Goal: Task Accomplishment & Management: Manage account settings

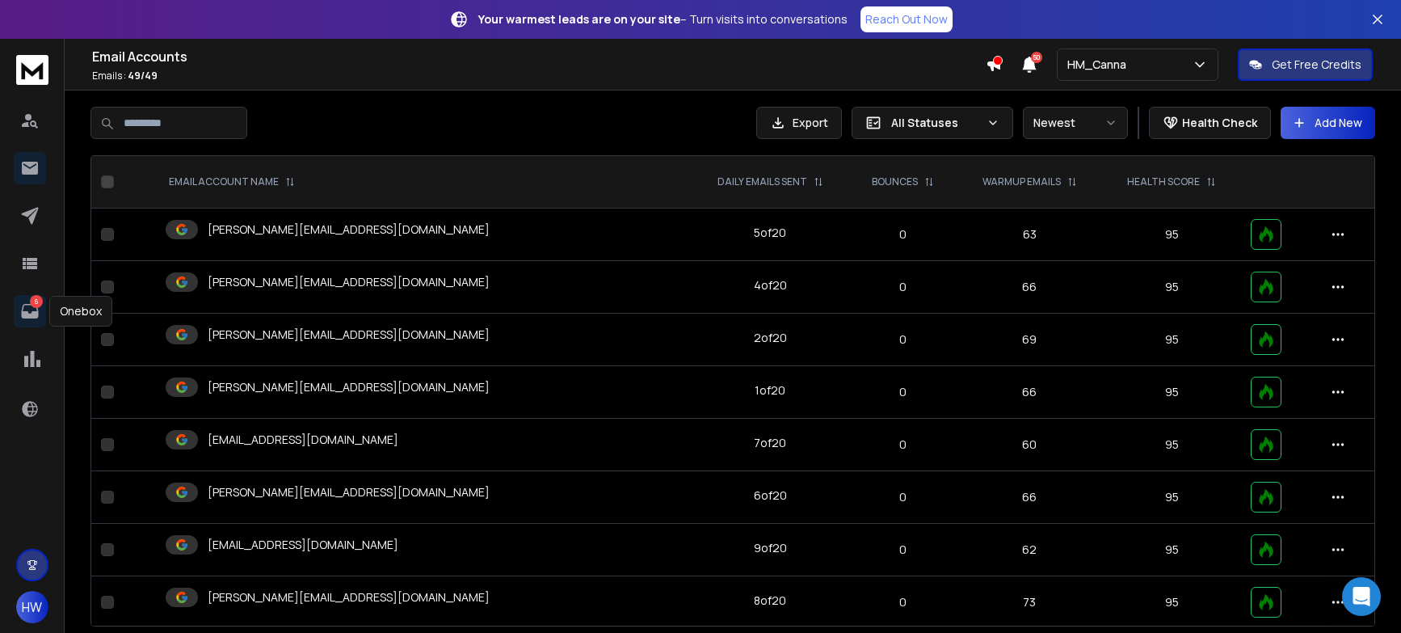
click at [35, 310] on icon at bounding box center [29, 310] width 19 height 19
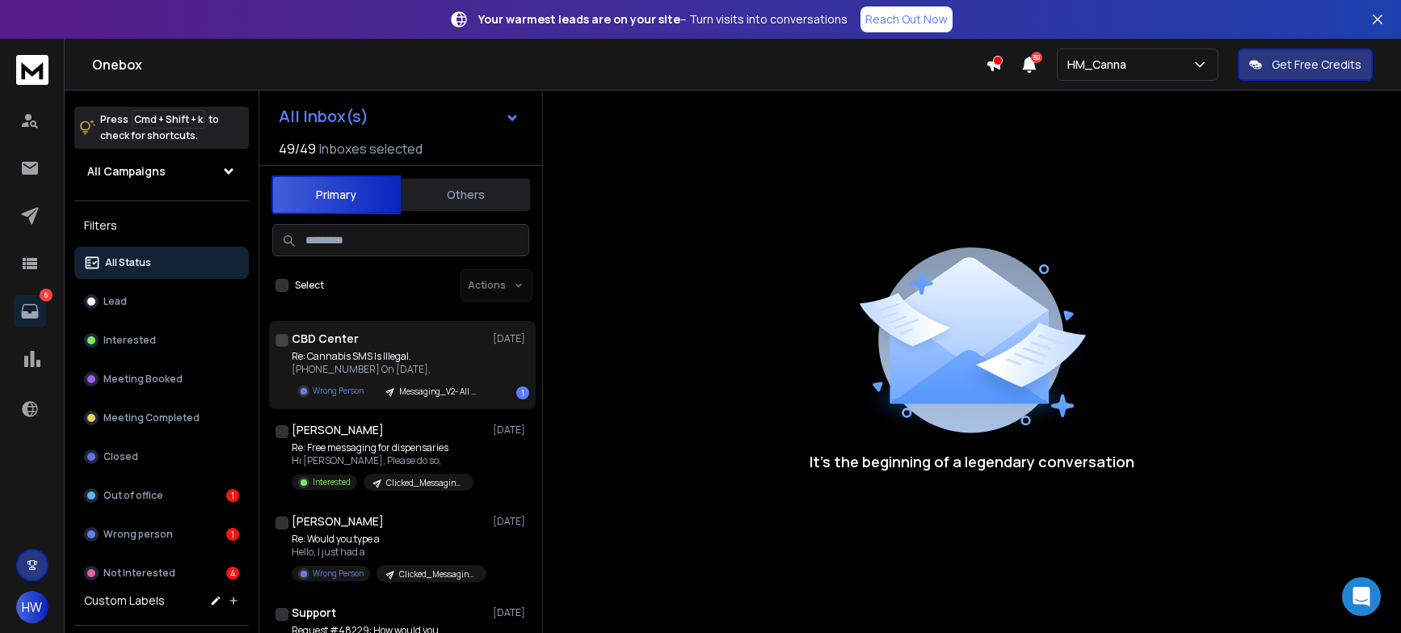
click at [355, 340] on div "CBD Center [DATE]" at bounding box center [411, 338] width 238 height 16
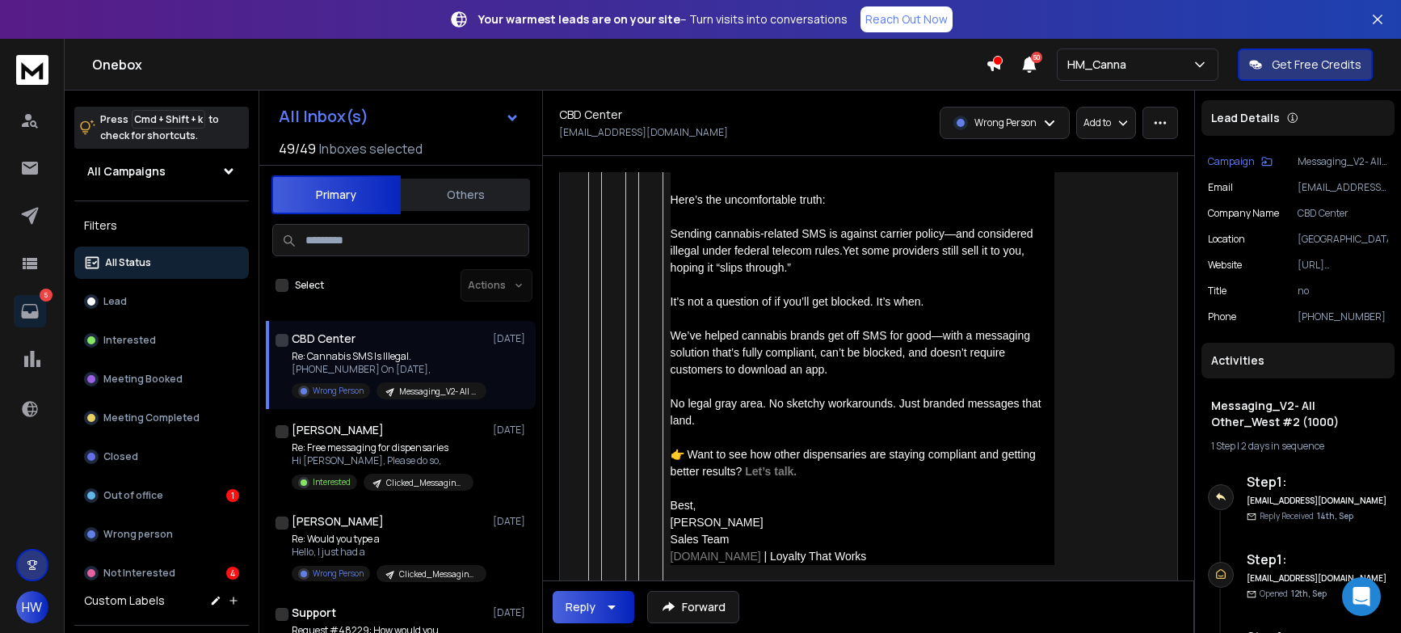
scroll to position [1121, 0]
click at [391, 330] on div "CBD Center [DATE]" at bounding box center [411, 338] width 238 height 16
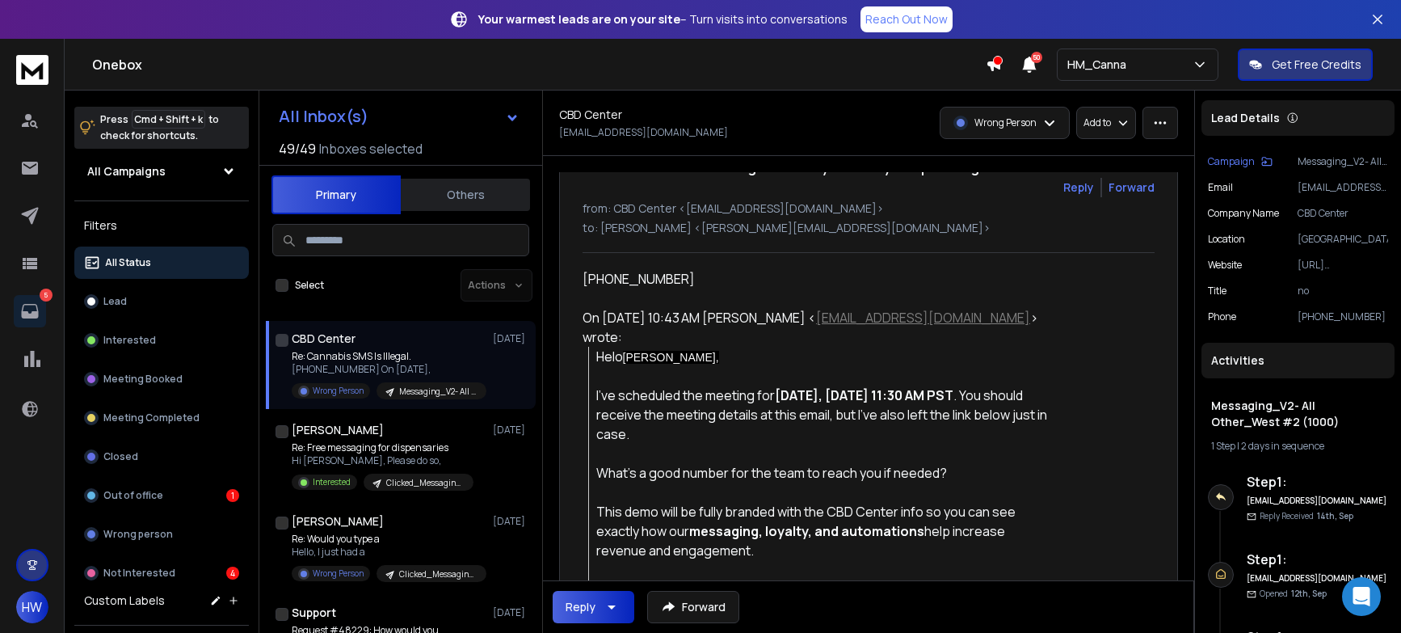
scroll to position [73, 0]
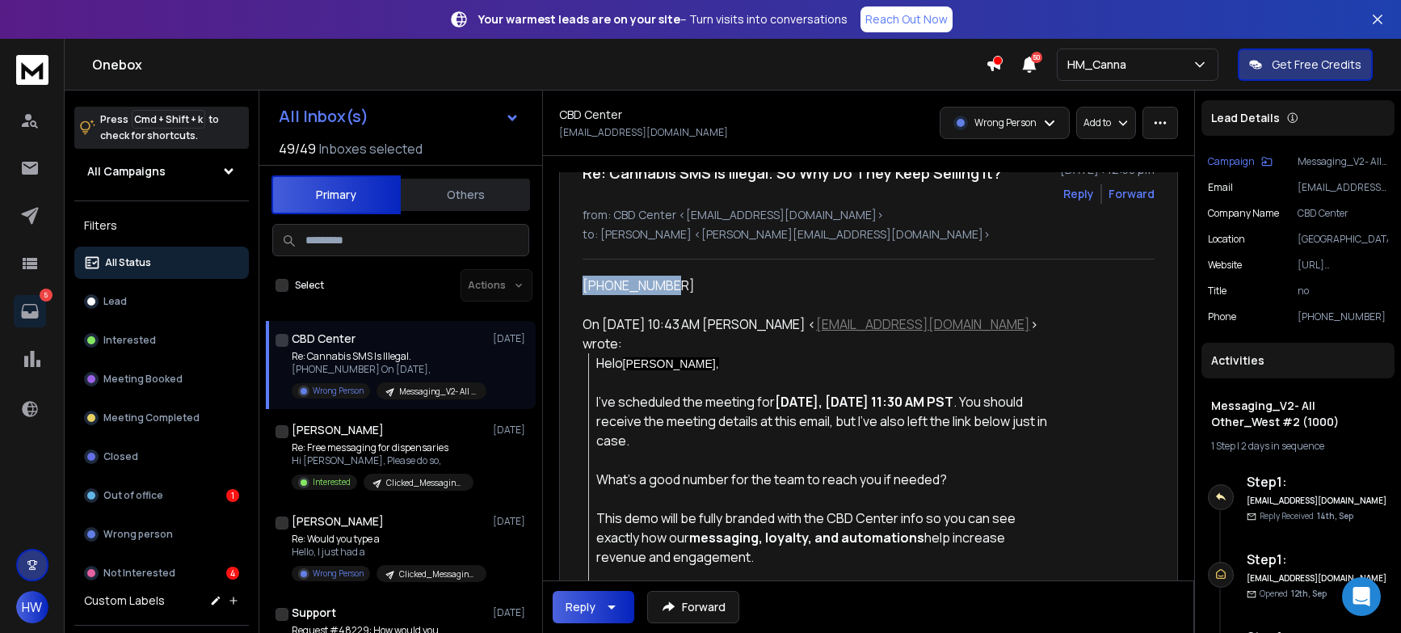
drag, startPoint x: 676, startPoint y: 292, endPoint x: 580, endPoint y: 290, distance: 96.2
copy div "[PHONE_NUMBER]"
click at [592, 604] on div "Reply" at bounding box center [581, 607] width 30 height 16
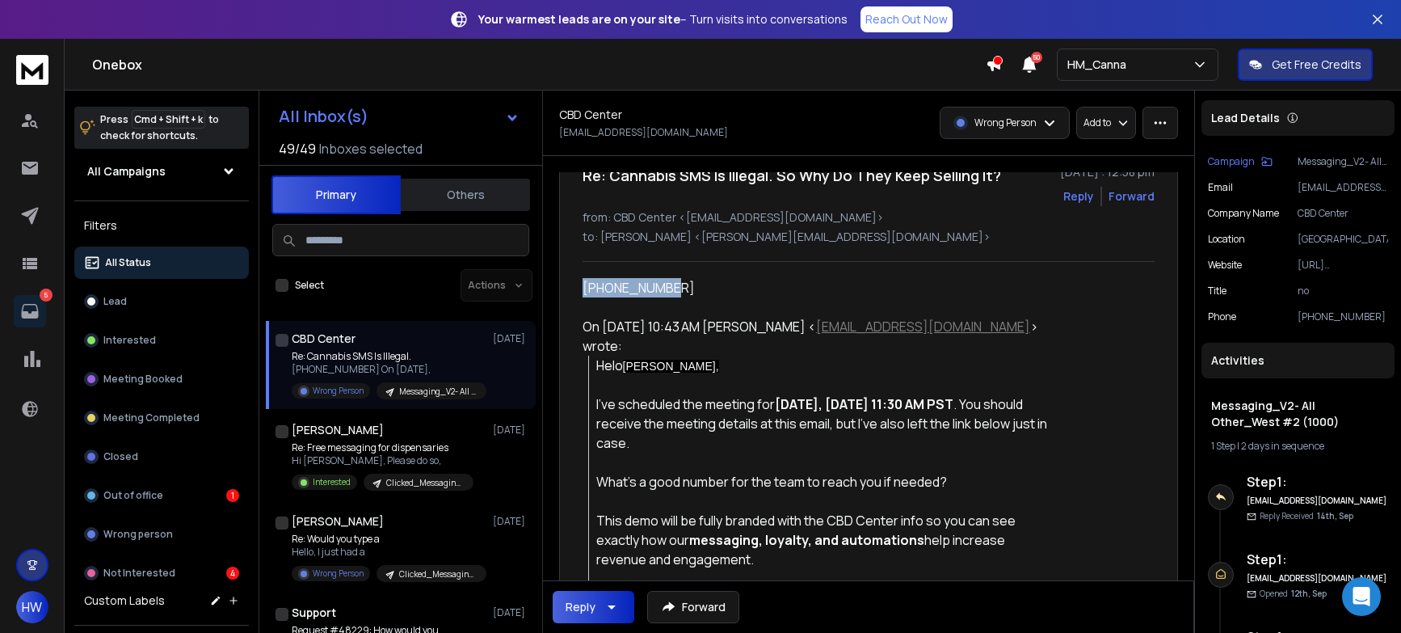
scroll to position [0, 0]
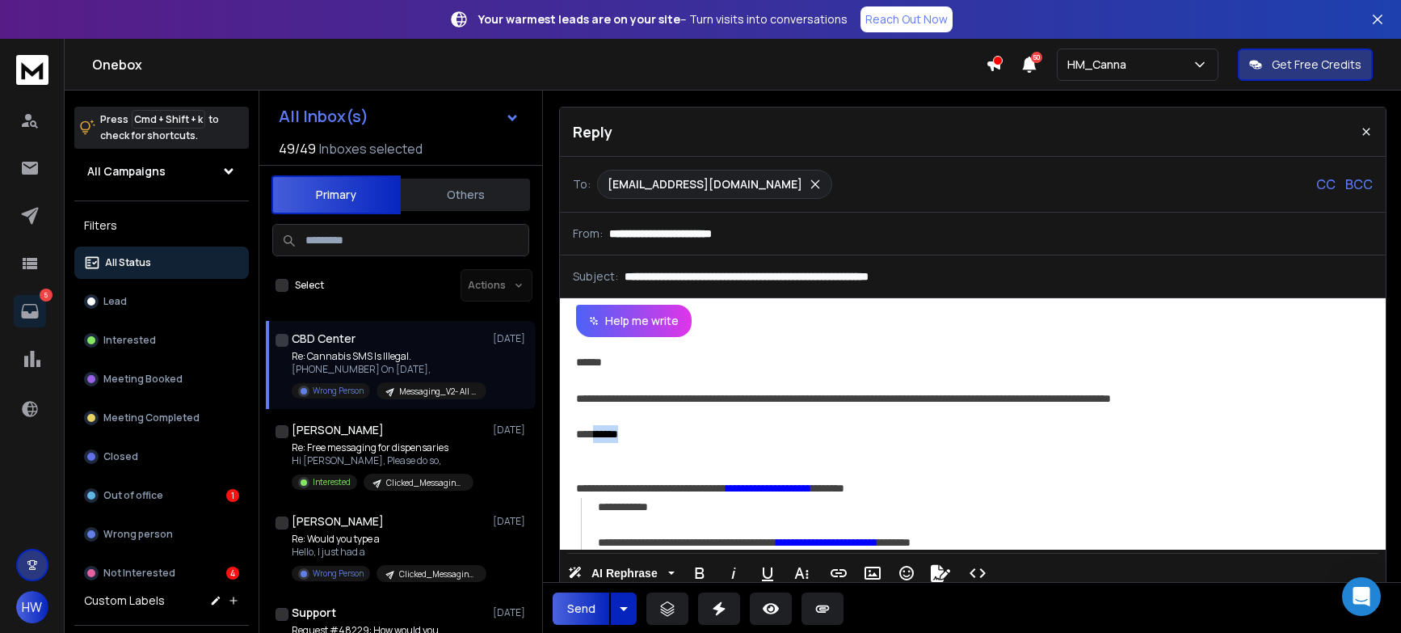
drag, startPoint x: 639, startPoint y: 436, endPoint x: 600, endPoint y: 436, distance: 39.6
click at [600, 436] on div "**********" at bounding box center [969, 434] width 787 height 18
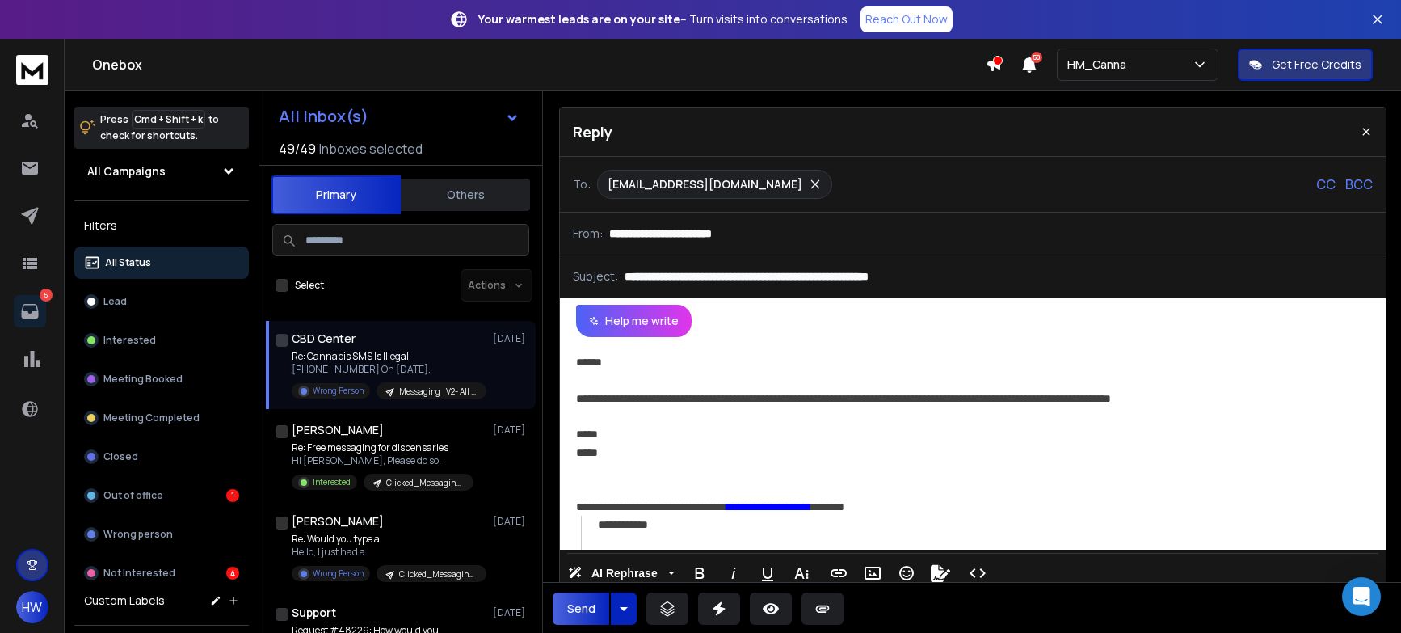
click at [570, 609] on button "Send" at bounding box center [581, 608] width 57 height 32
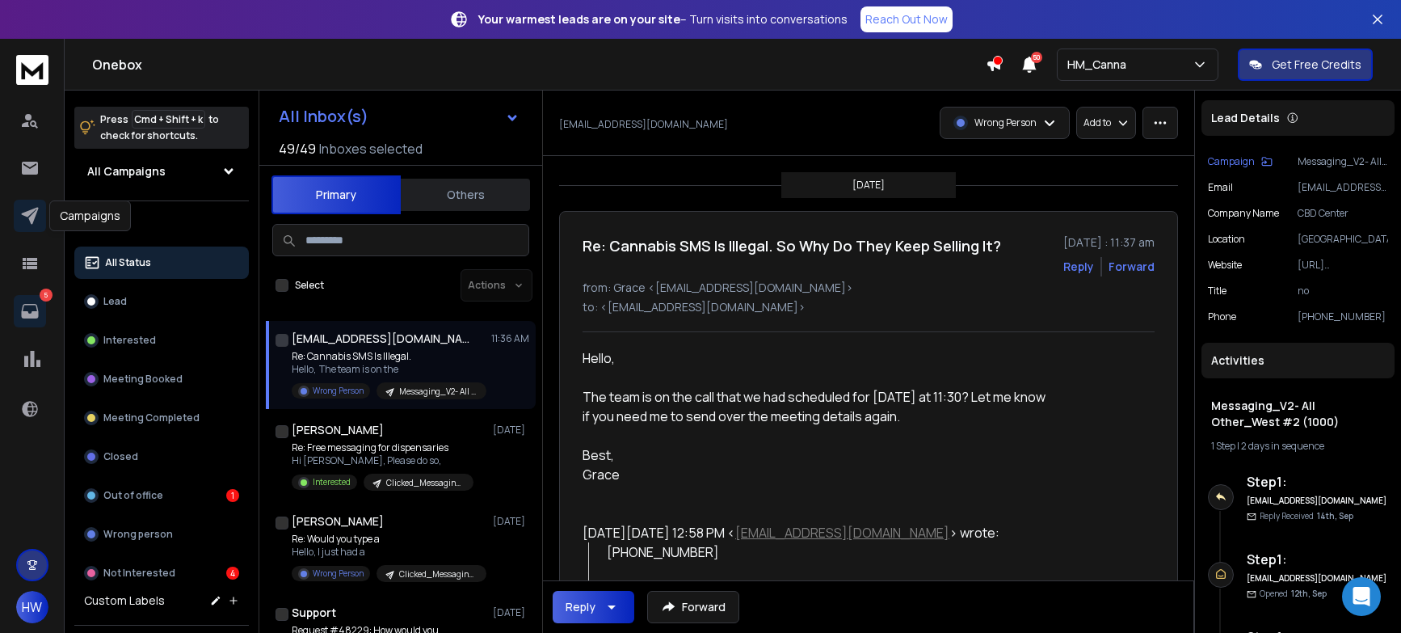
click at [32, 221] on icon at bounding box center [29, 215] width 17 height 17
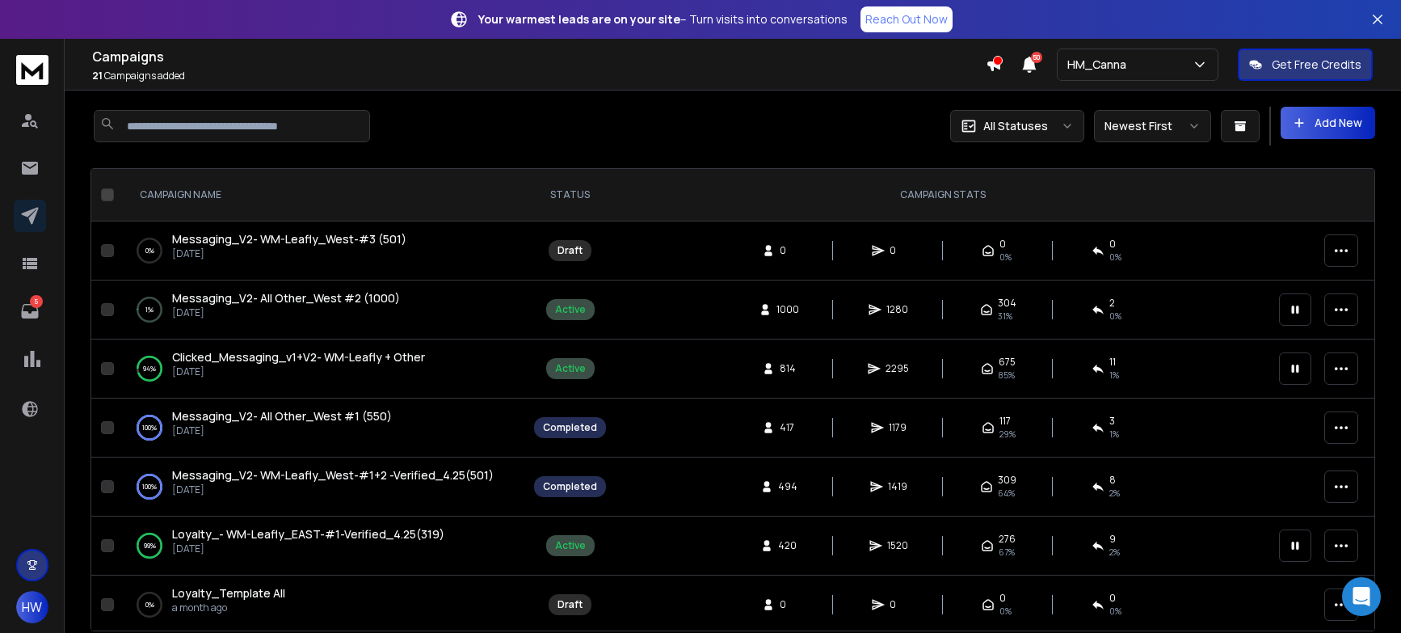
click at [220, 304] on span "Messaging_V2- All Other_West #2 (1000)" at bounding box center [286, 297] width 228 height 15
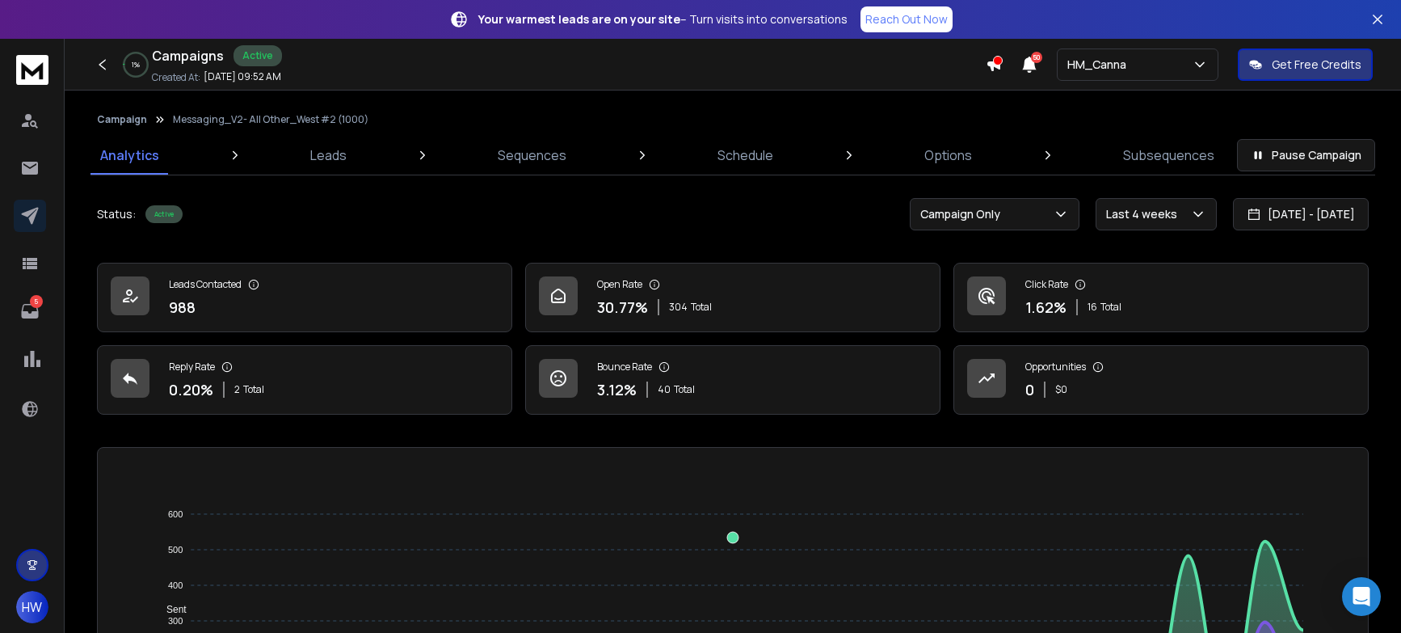
click at [595, 389] on link "Bounce Rate 3.12 % 40 Total" at bounding box center [732, 379] width 415 height 69
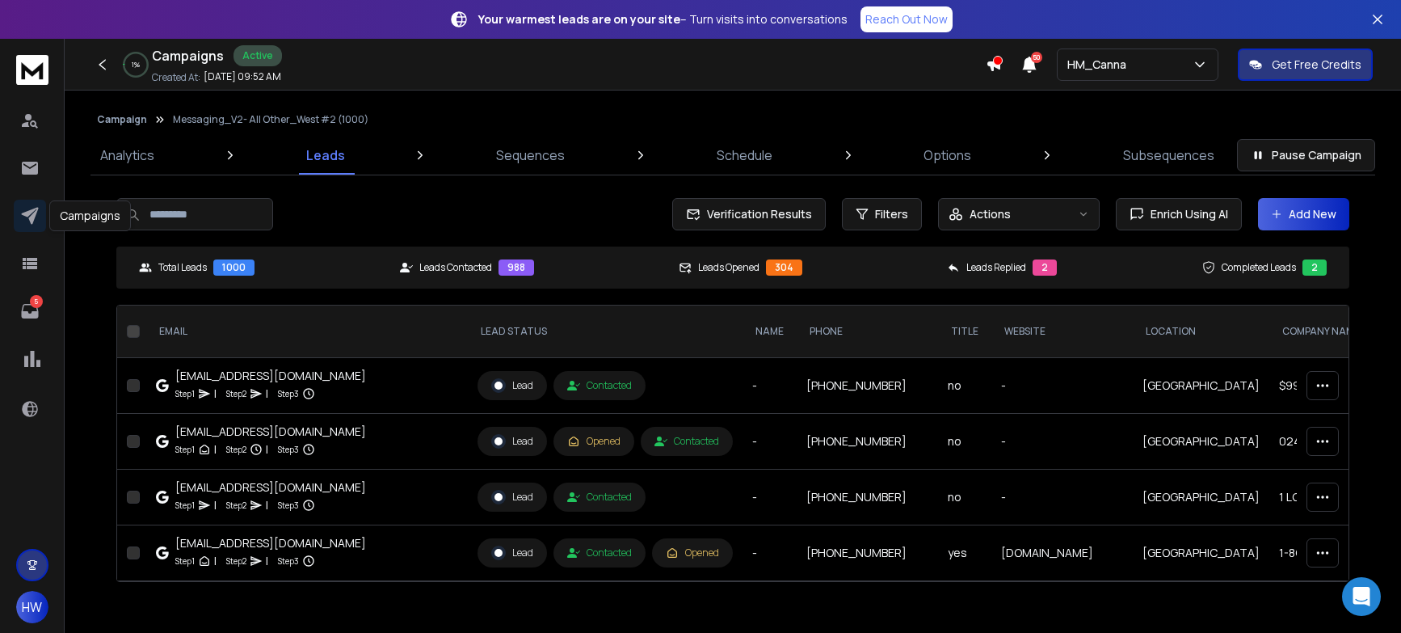
click at [30, 214] on icon at bounding box center [29, 215] width 19 height 19
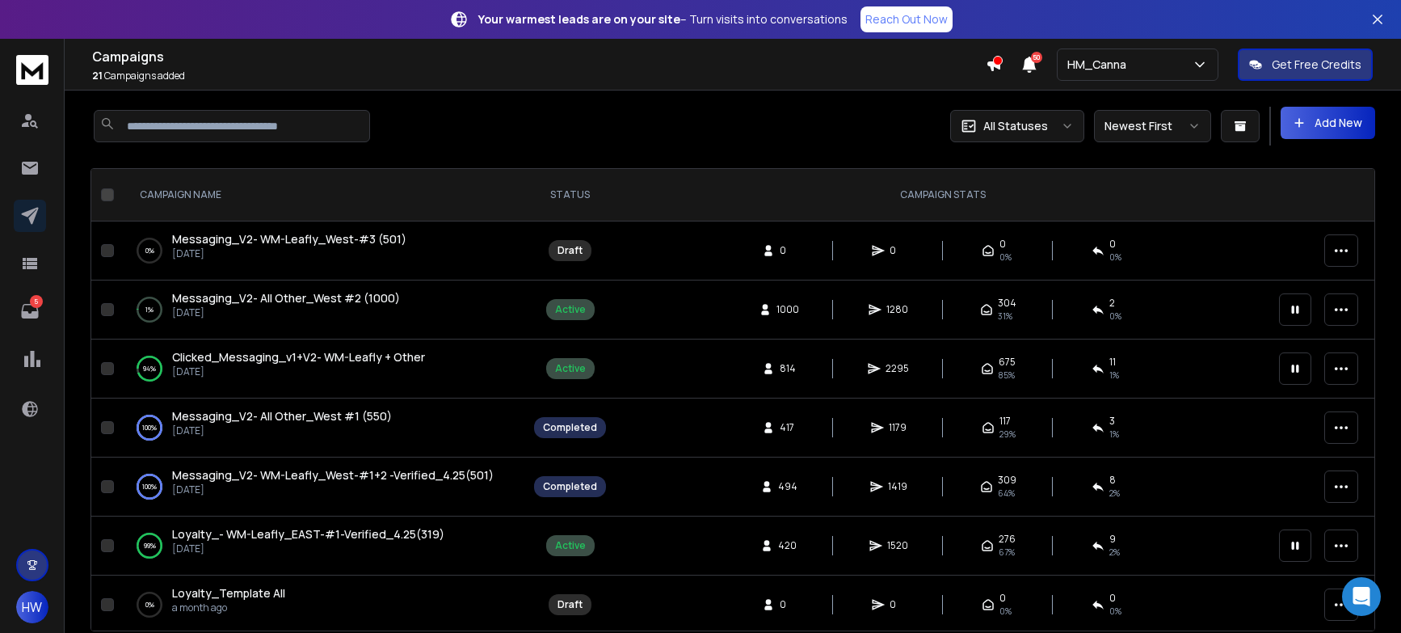
click at [317, 236] on span "Messaging_V2- WM-Leafly_West-#3 (501)" at bounding box center [289, 238] width 234 height 15
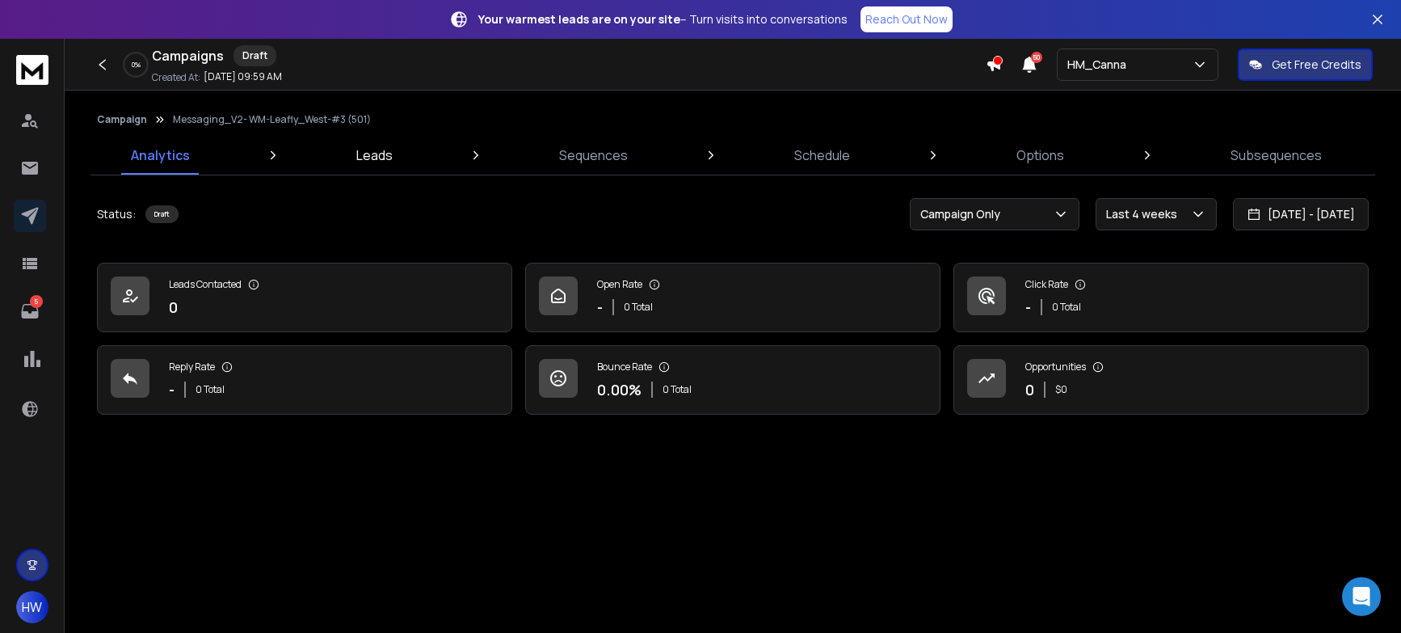
scroll to position [2, 0]
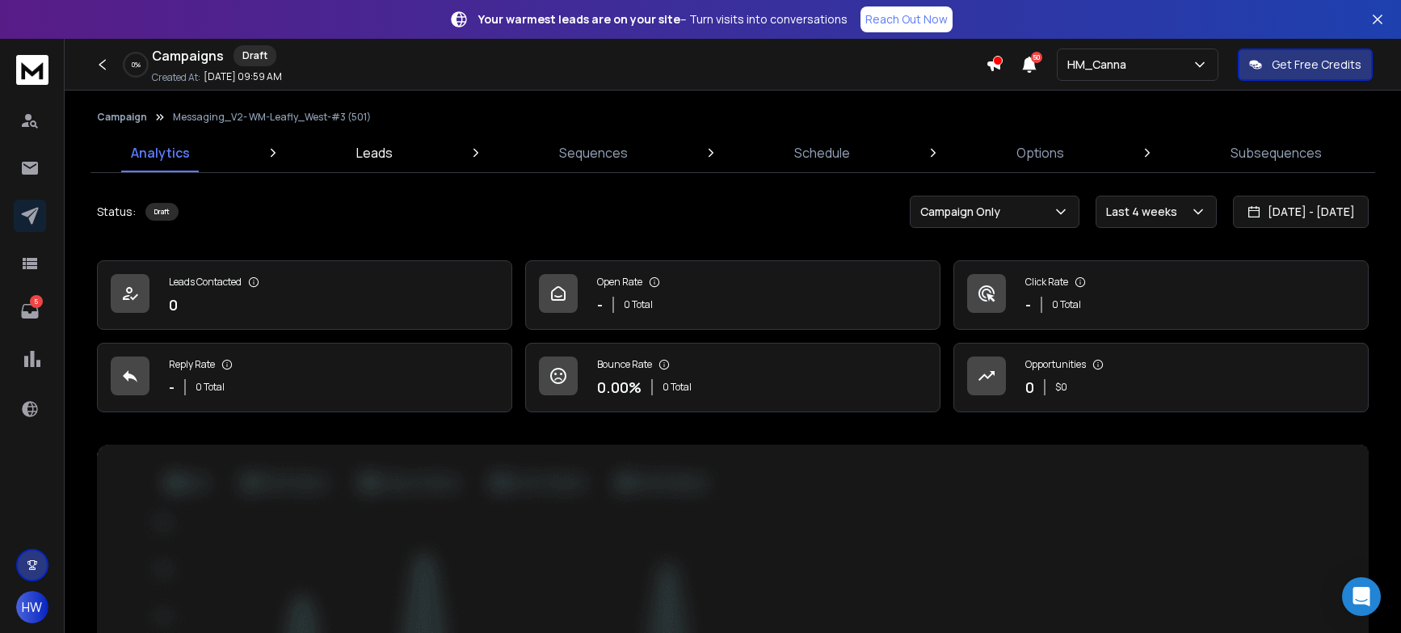
click at [369, 155] on p "Leads" at bounding box center [374, 152] width 36 height 19
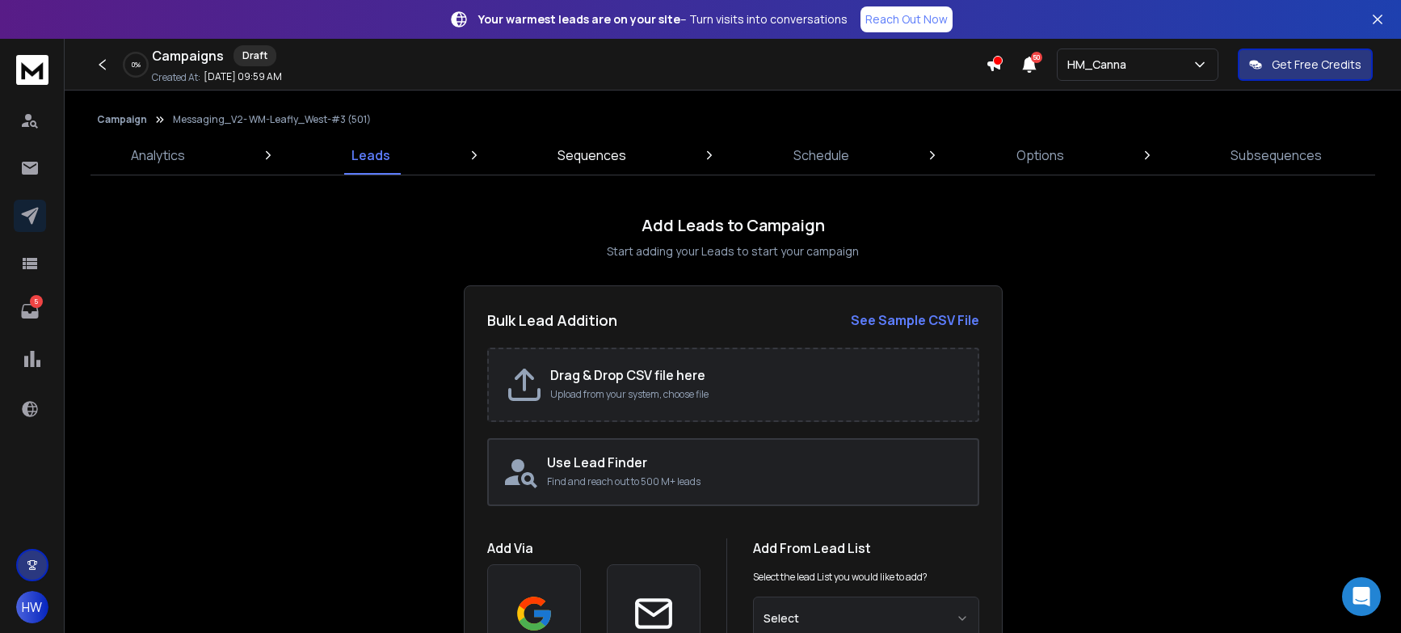
click at [603, 166] on link "Sequences" at bounding box center [592, 155] width 88 height 39
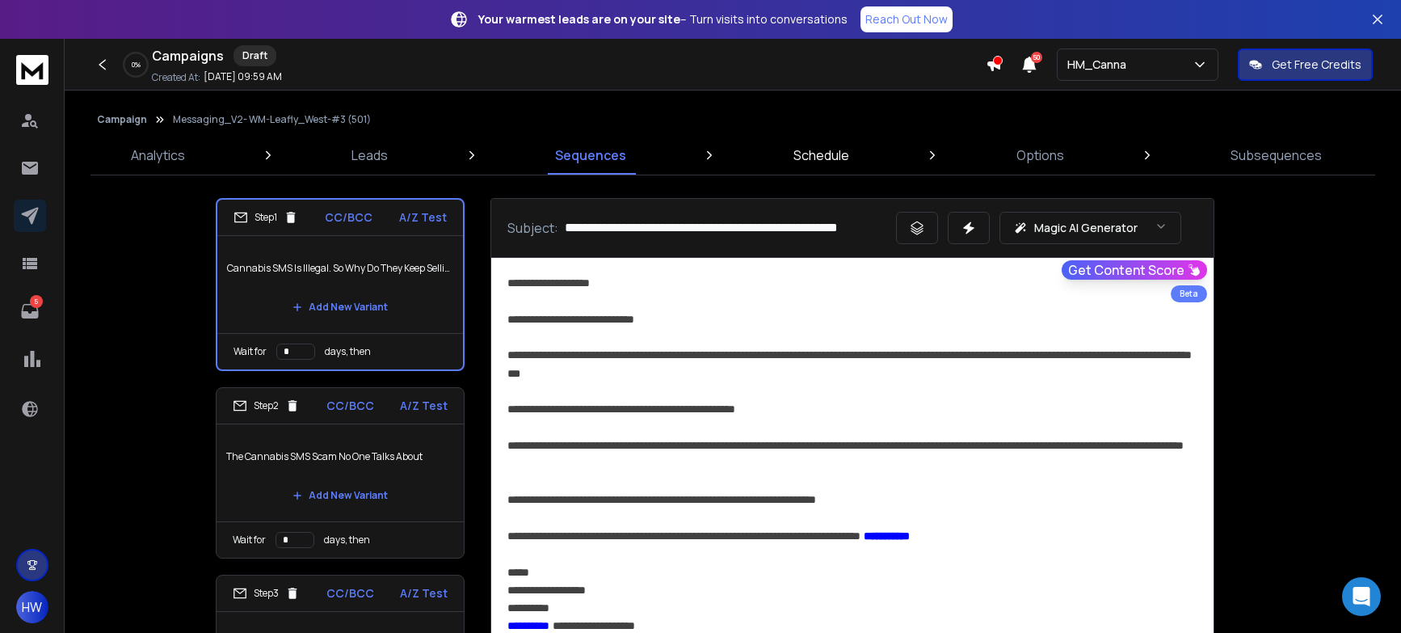
click at [824, 166] on link "Schedule" at bounding box center [821, 155] width 75 height 39
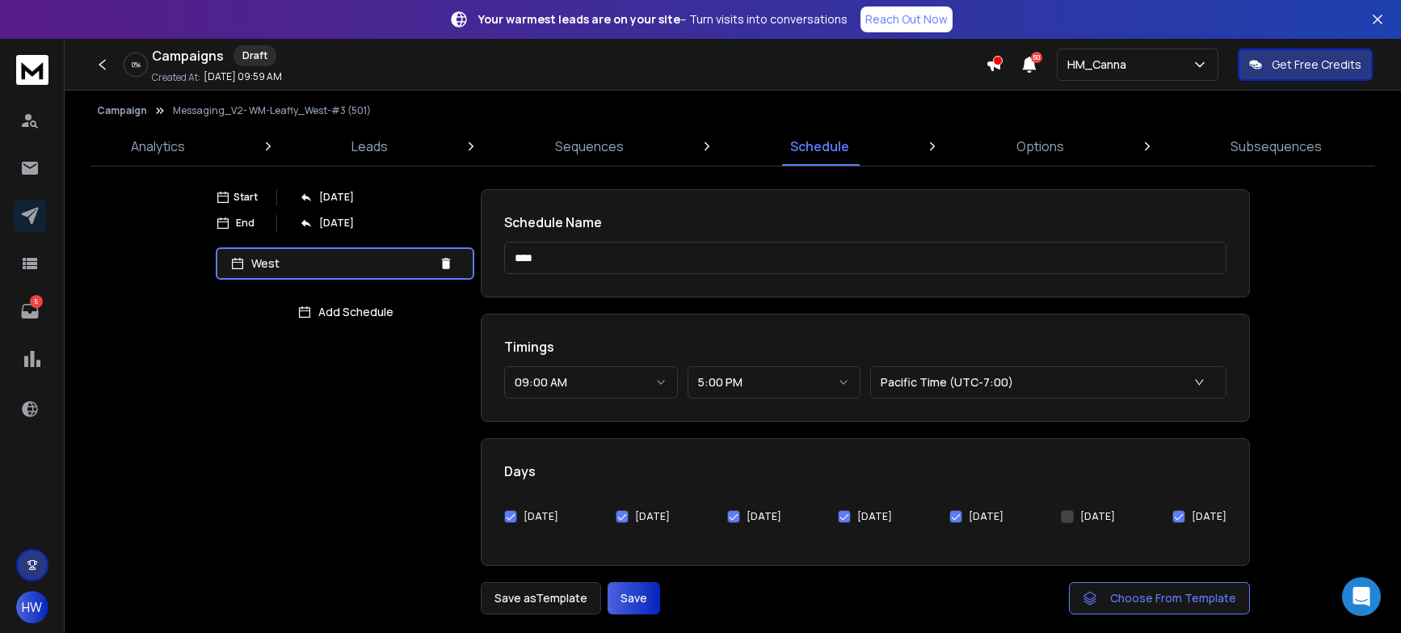
scroll to position [13, 0]
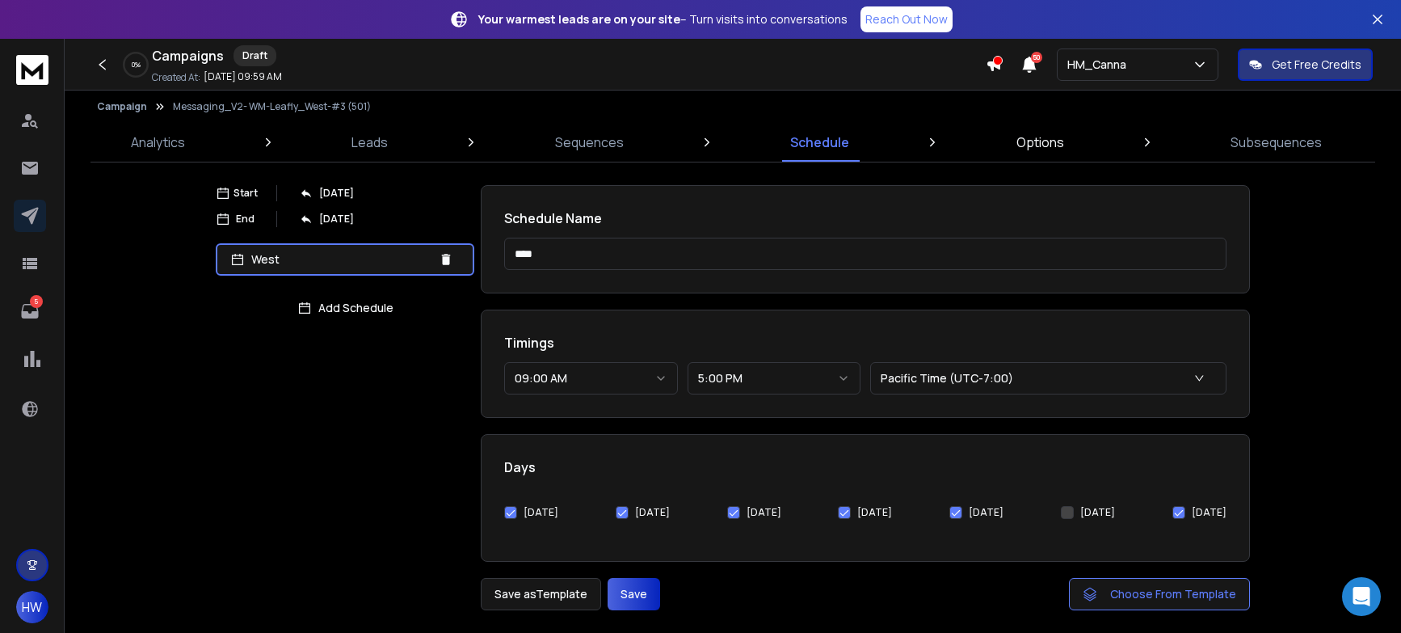
click at [1055, 141] on p "Options" at bounding box center [1041, 142] width 48 height 19
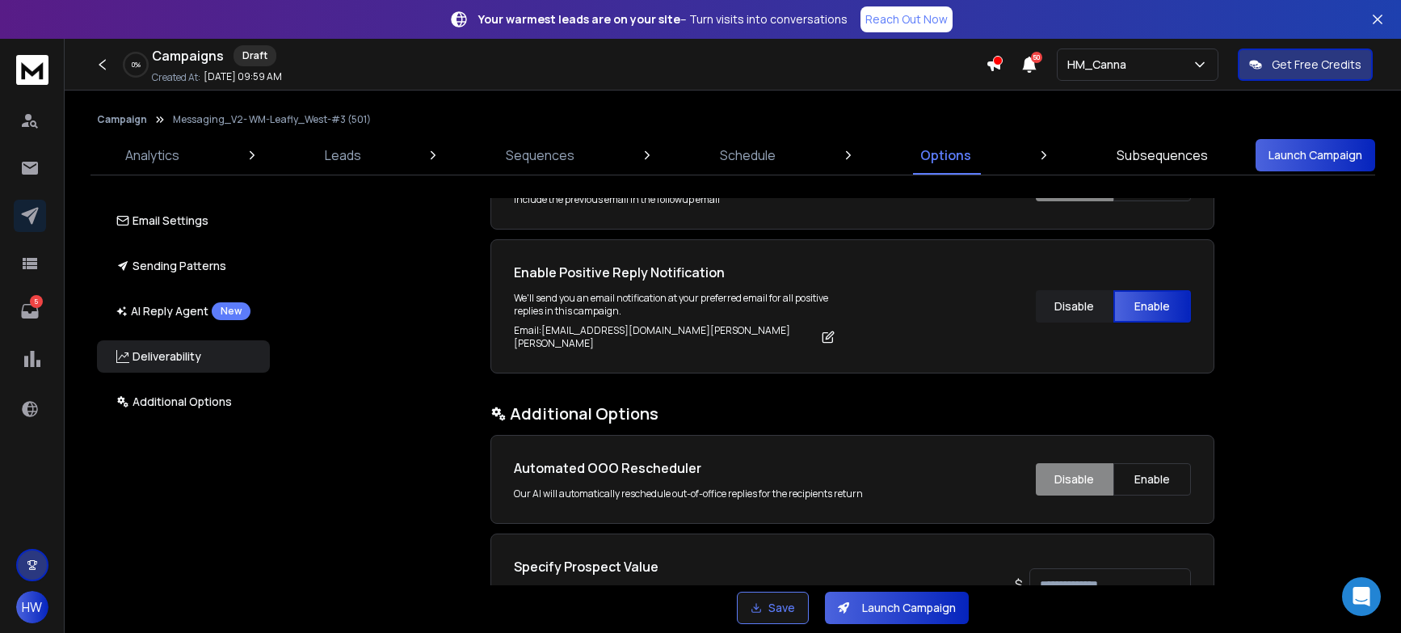
scroll to position [2718, 0]
click at [1185, 153] on p "Subsequences" at bounding box center [1162, 154] width 91 height 19
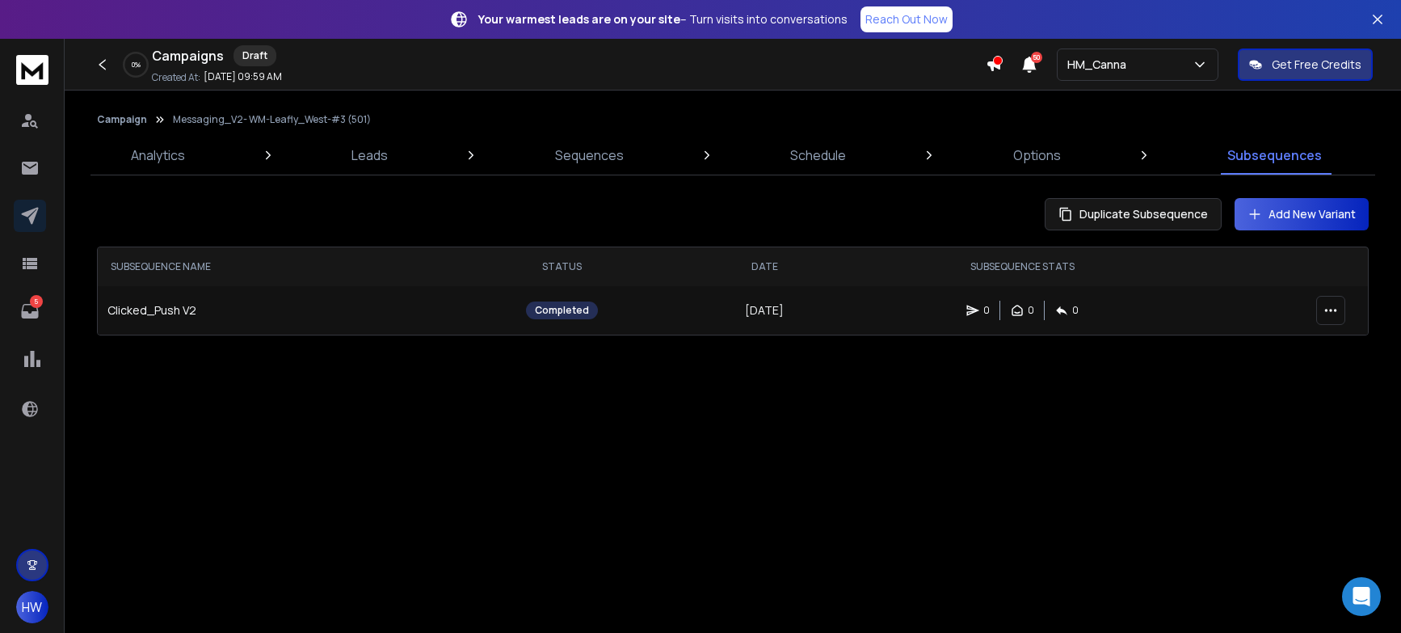
click at [726, 304] on td "[DATE]" at bounding box center [765, 310] width 158 height 48
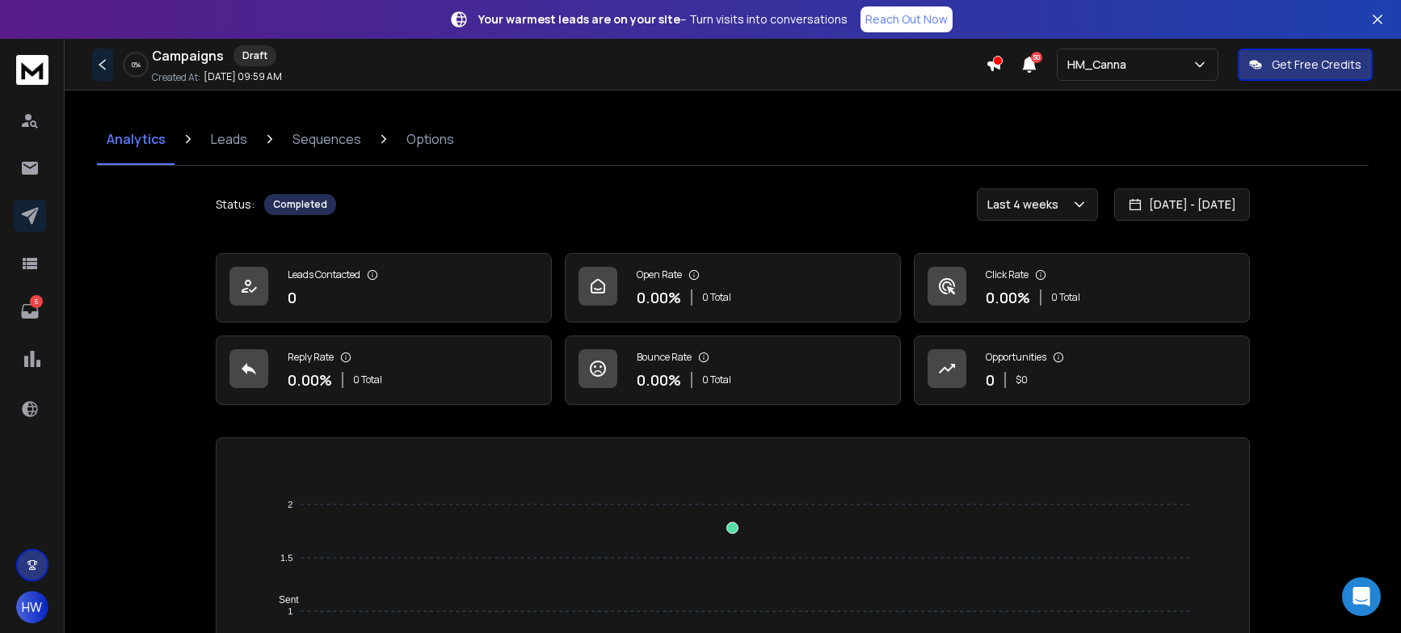
click at [96, 62] on icon at bounding box center [102, 64] width 15 height 15
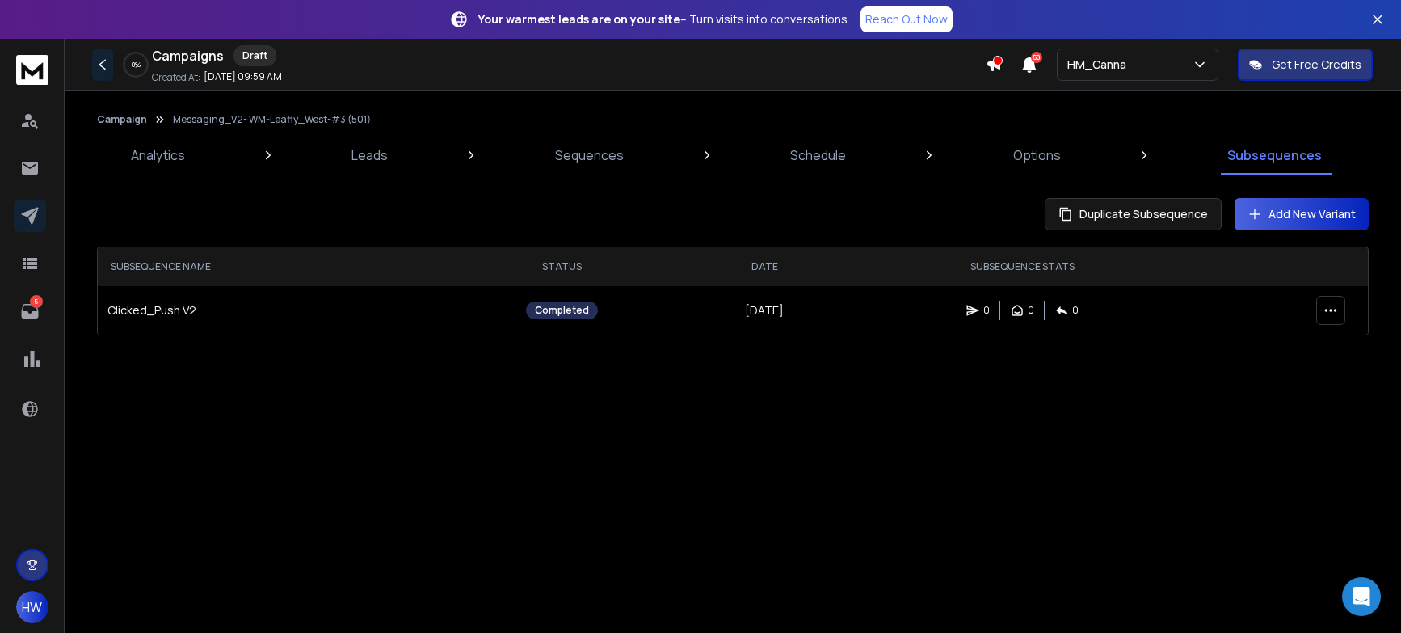
click at [97, 63] on icon at bounding box center [102, 64] width 15 height 15
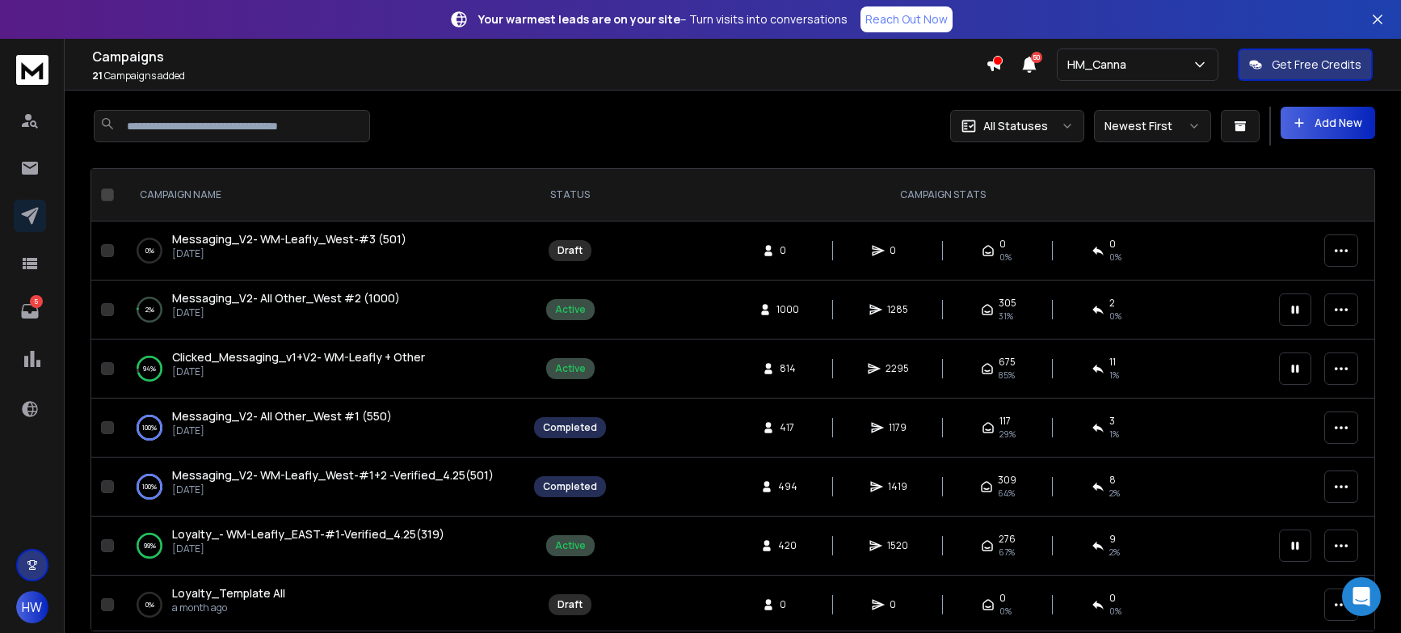
click at [1299, 314] on icon at bounding box center [1295, 309] width 15 height 15
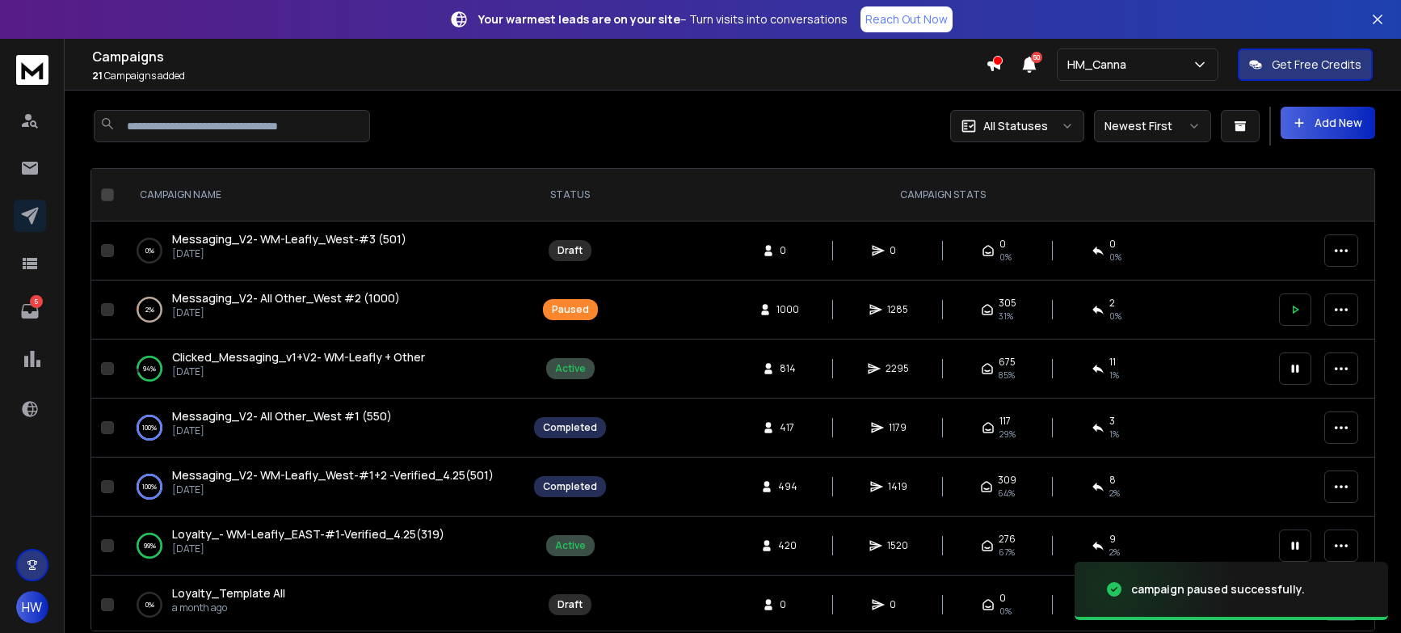
click at [371, 232] on span "Messaging_V2- WM-Leafly_West-#3 (501)" at bounding box center [289, 238] width 234 height 15
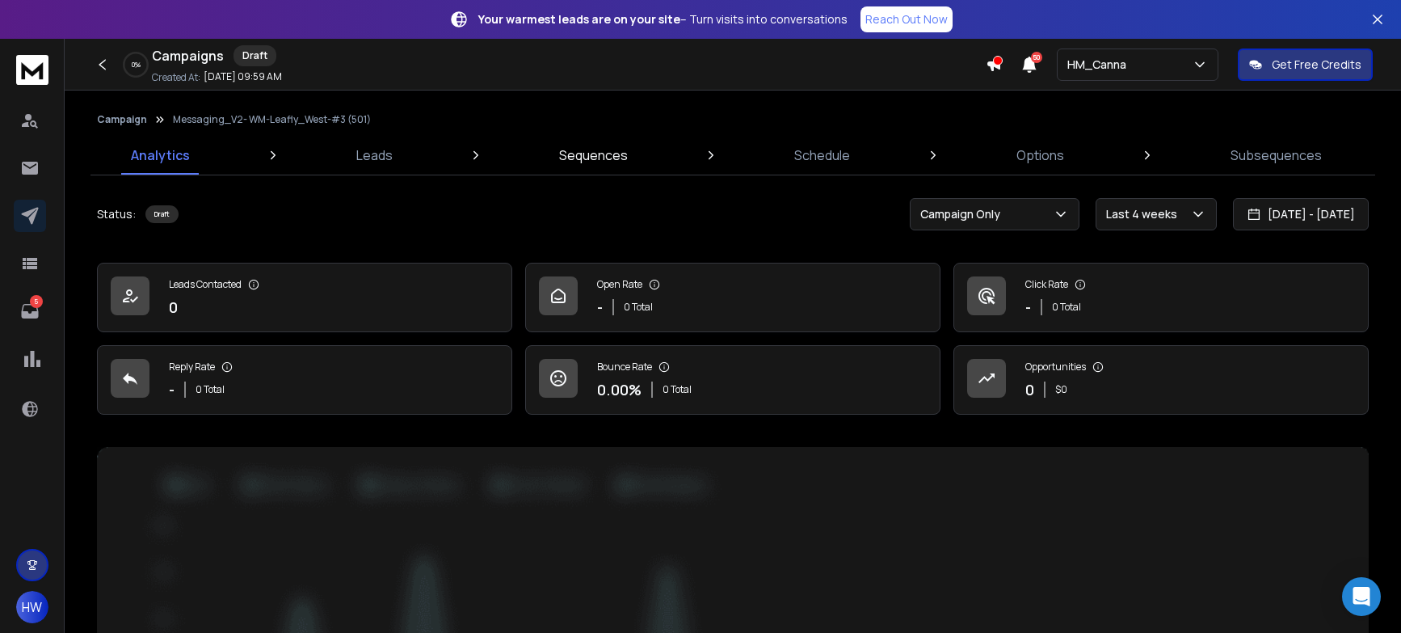
click at [627, 162] on link "Sequences" at bounding box center [593, 155] width 88 height 39
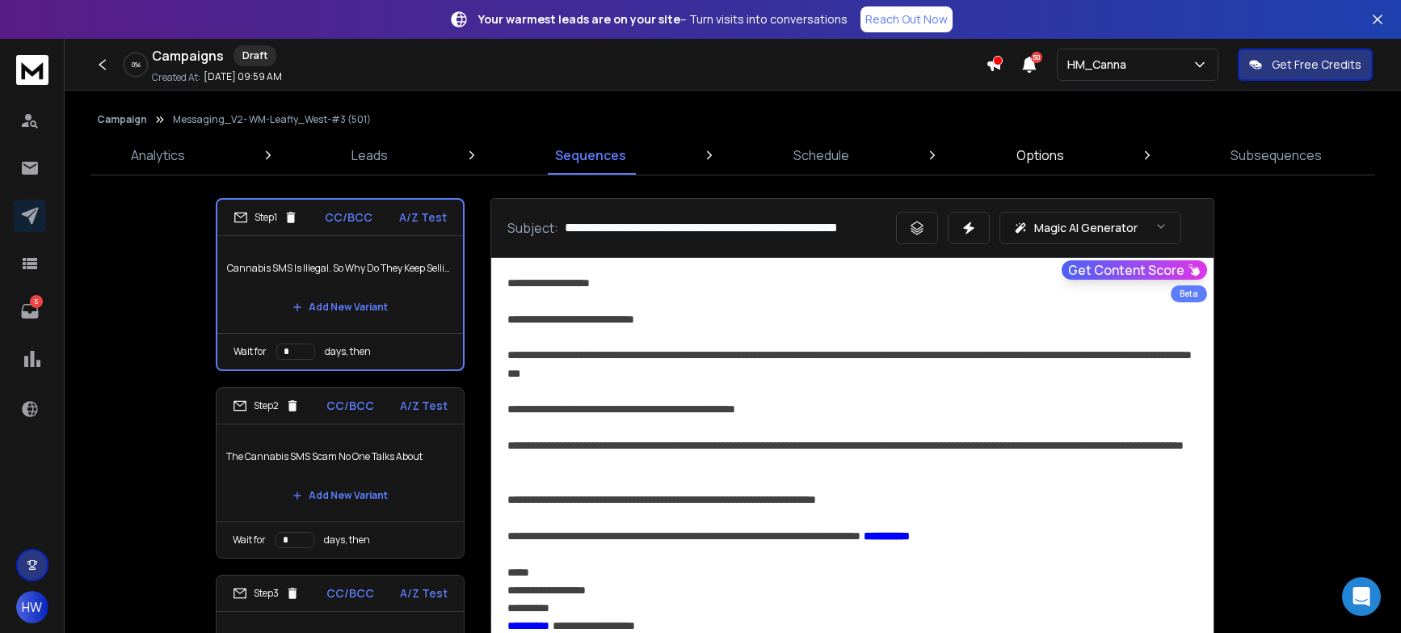
click at [1059, 158] on p "Options" at bounding box center [1041, 154] width 48 height 19
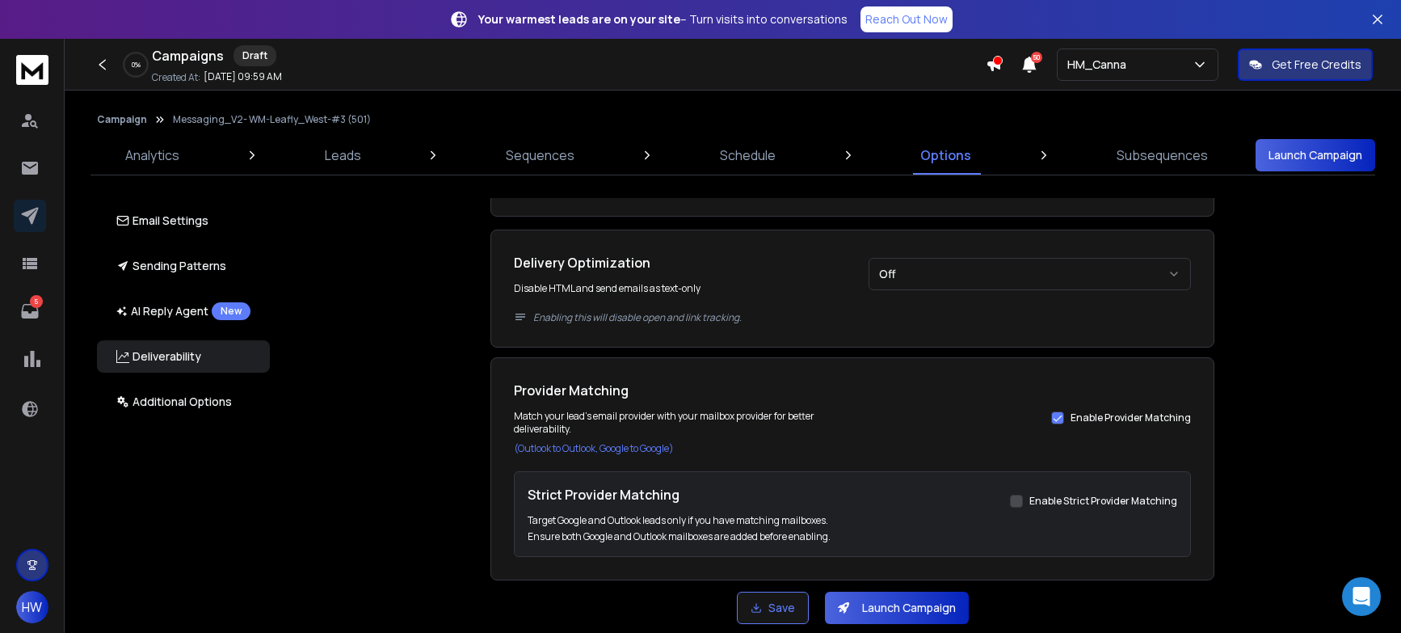
scroll to position [2060, 0]
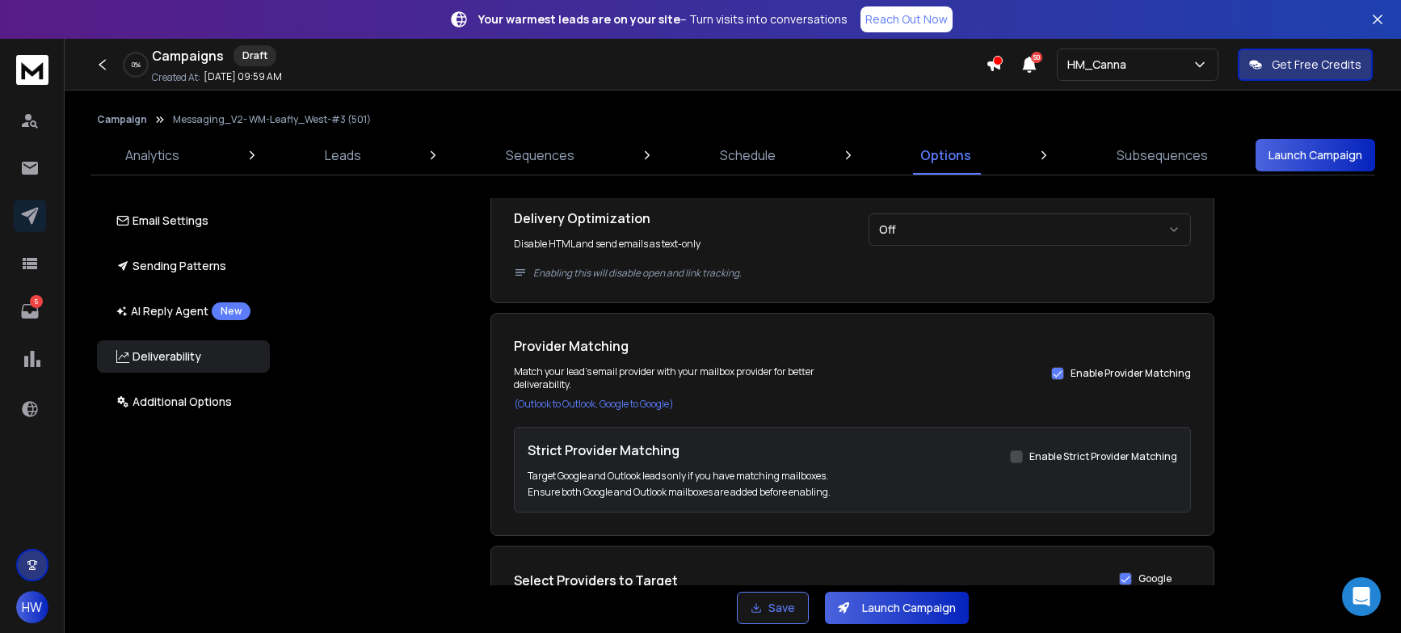
click at [895, 606] on button "Launch Campaign" at bounding box center [897, 607] width 144 height 32
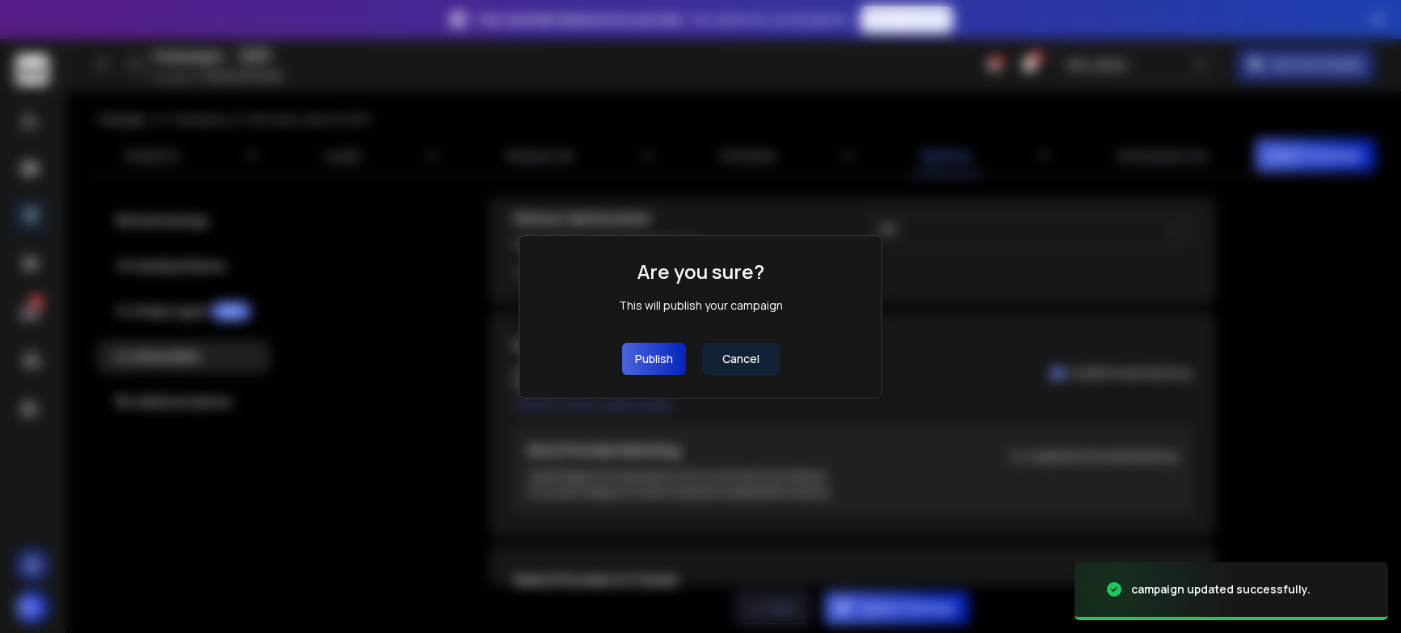
click at [655, 360] on button "Publish" at bounding box center [654, 359] width 64 height 32
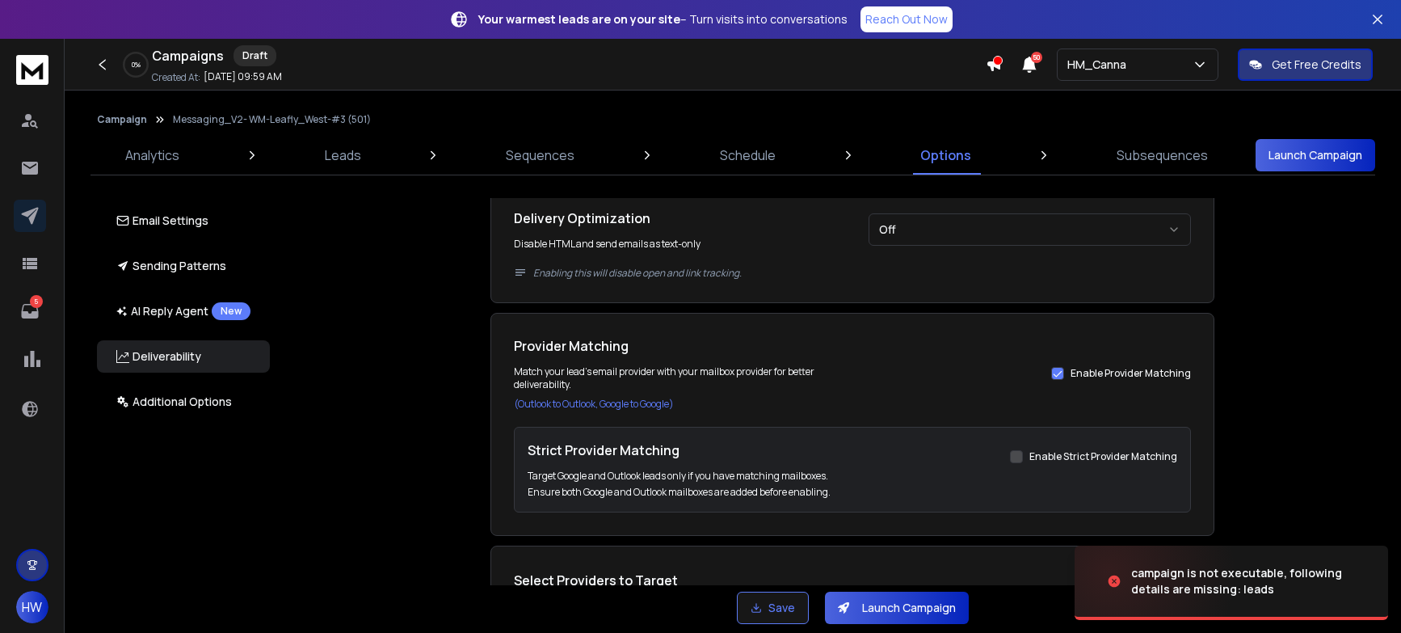
click at [1278, 155] on button "Launch Campaign" at bounding box center [1316, 155] width 120 height 32
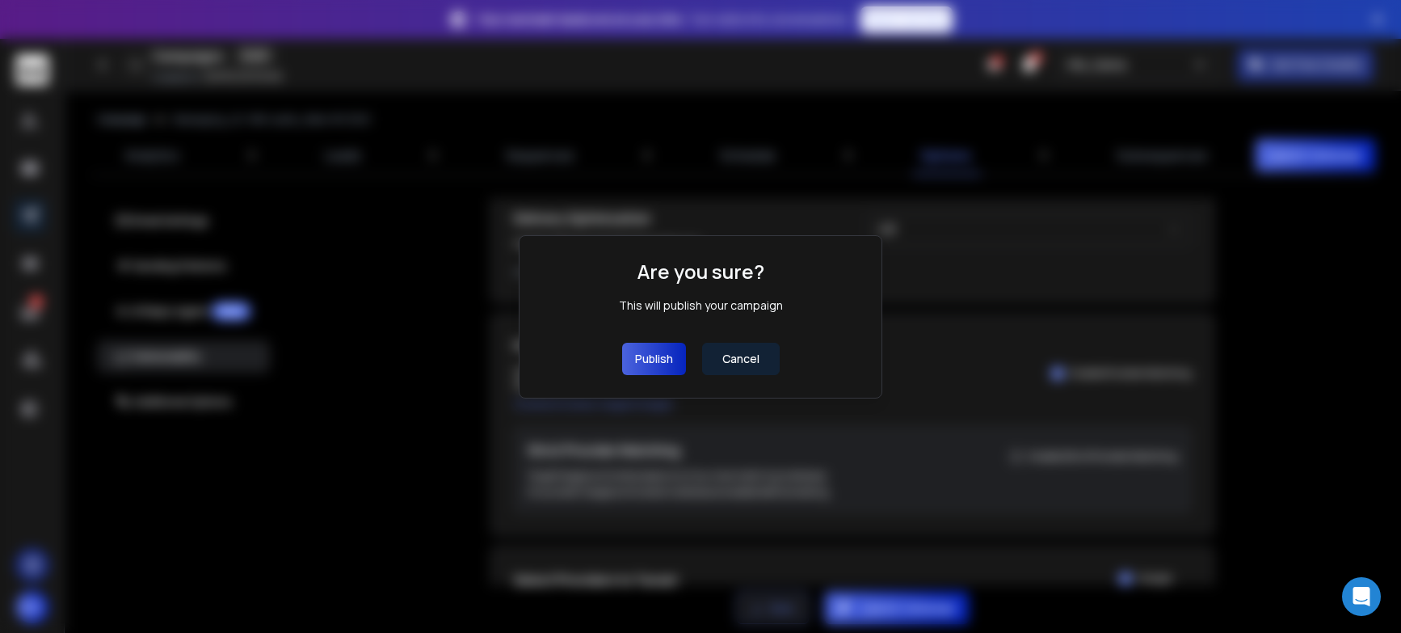
click at [644, 355] on button "Publish" at bounding box center [654, 359] width 64 height 32
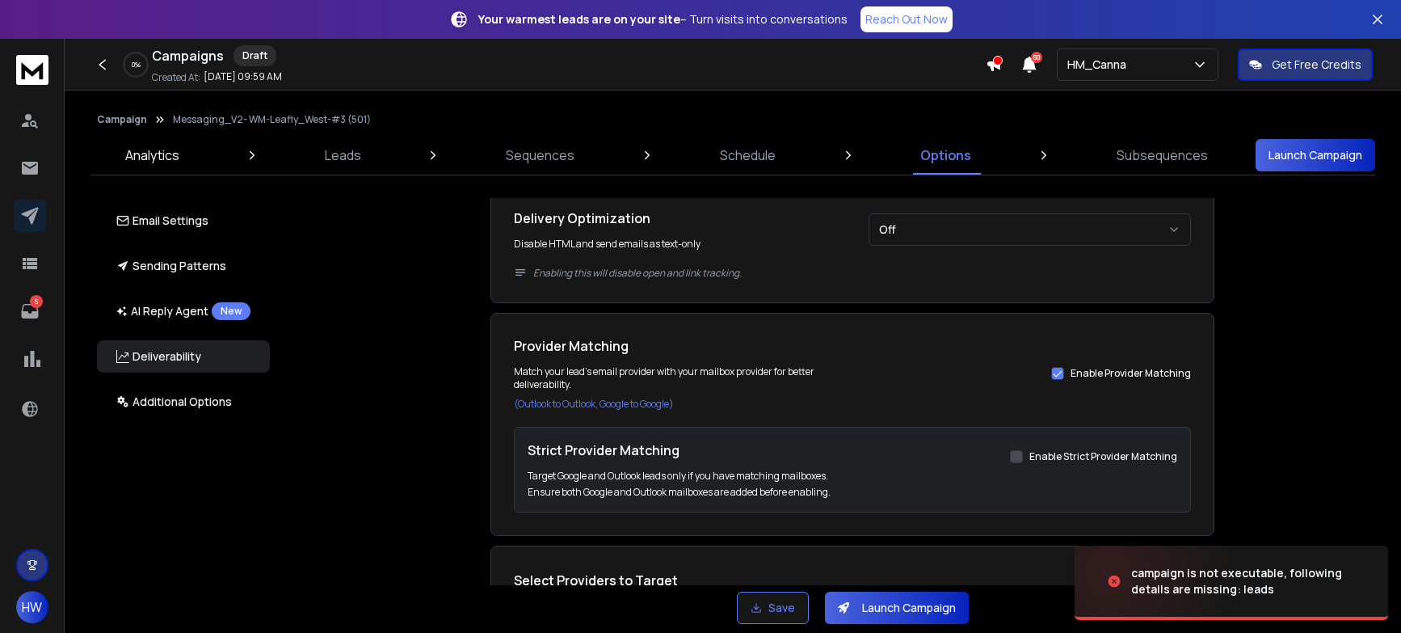
click at [150, 158] on p "Analytics" at bounding box center [152, 154] width 54 height 19
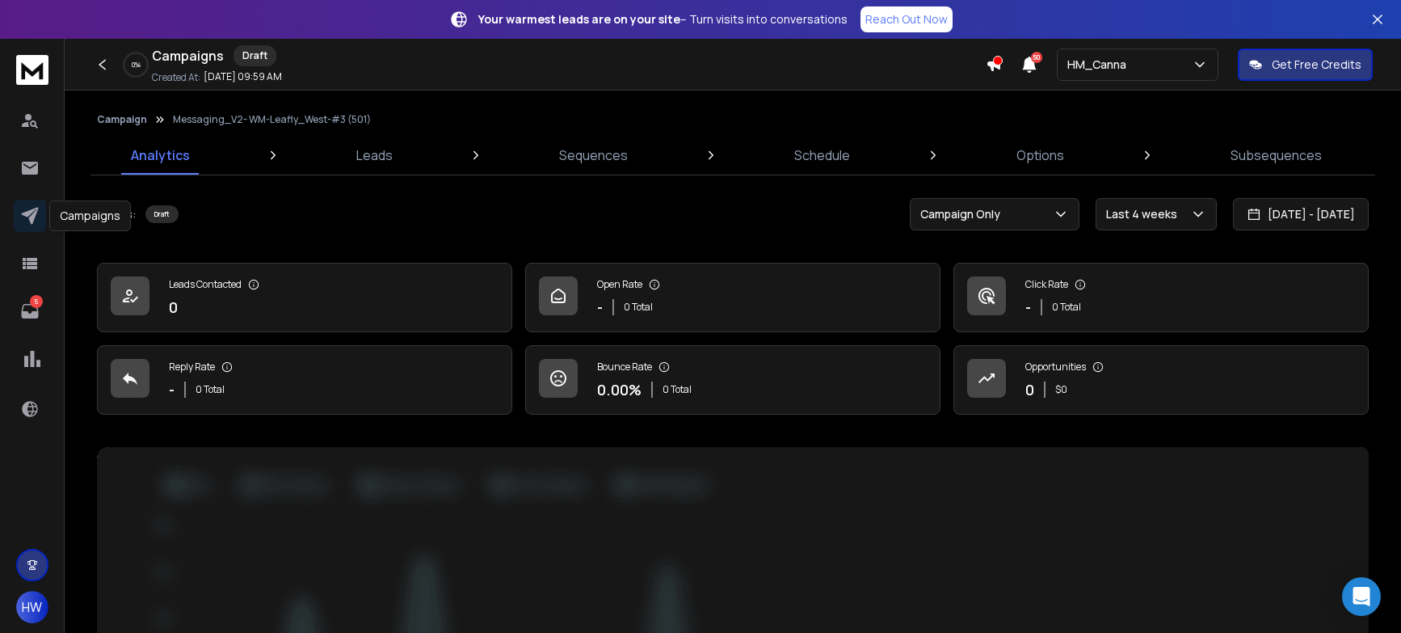
click at [33, 217] on icon at bounding box center [29, 215] width 17 height 17
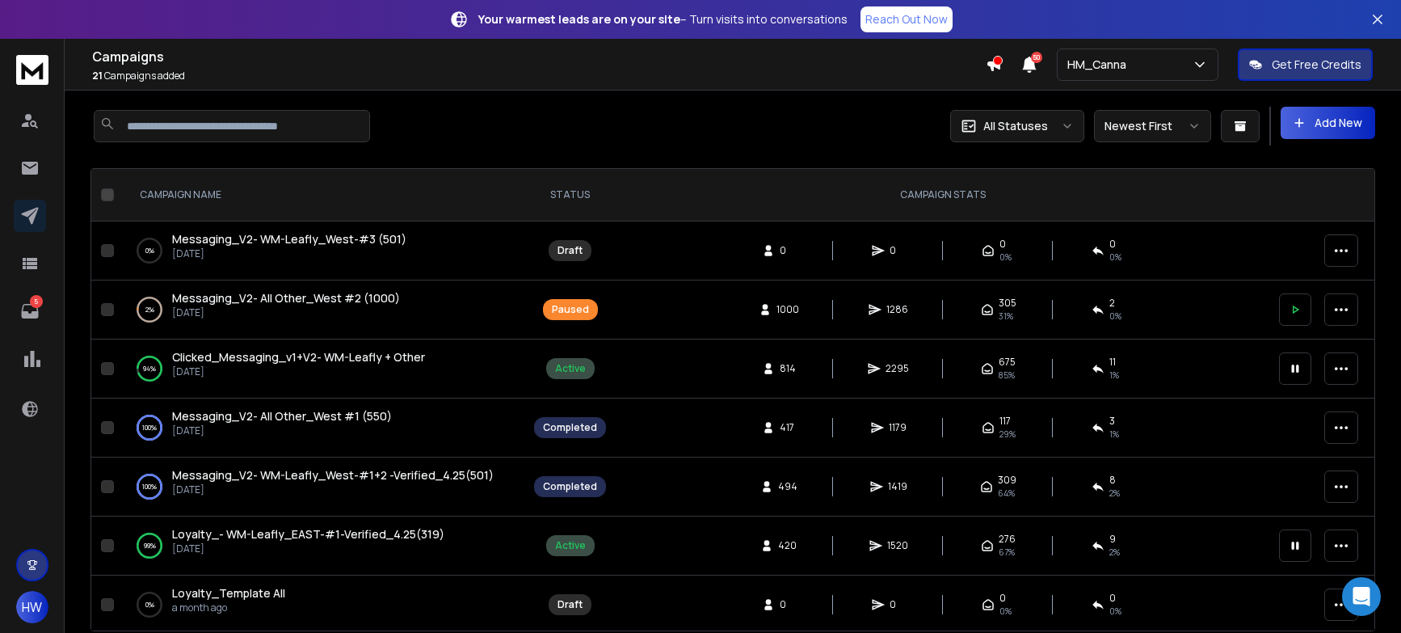
click at [381, 240] on span "Messaging_V2- WM-Leafly_West-#3 (501)" at bounding box center [289, 238] width 234 height 15
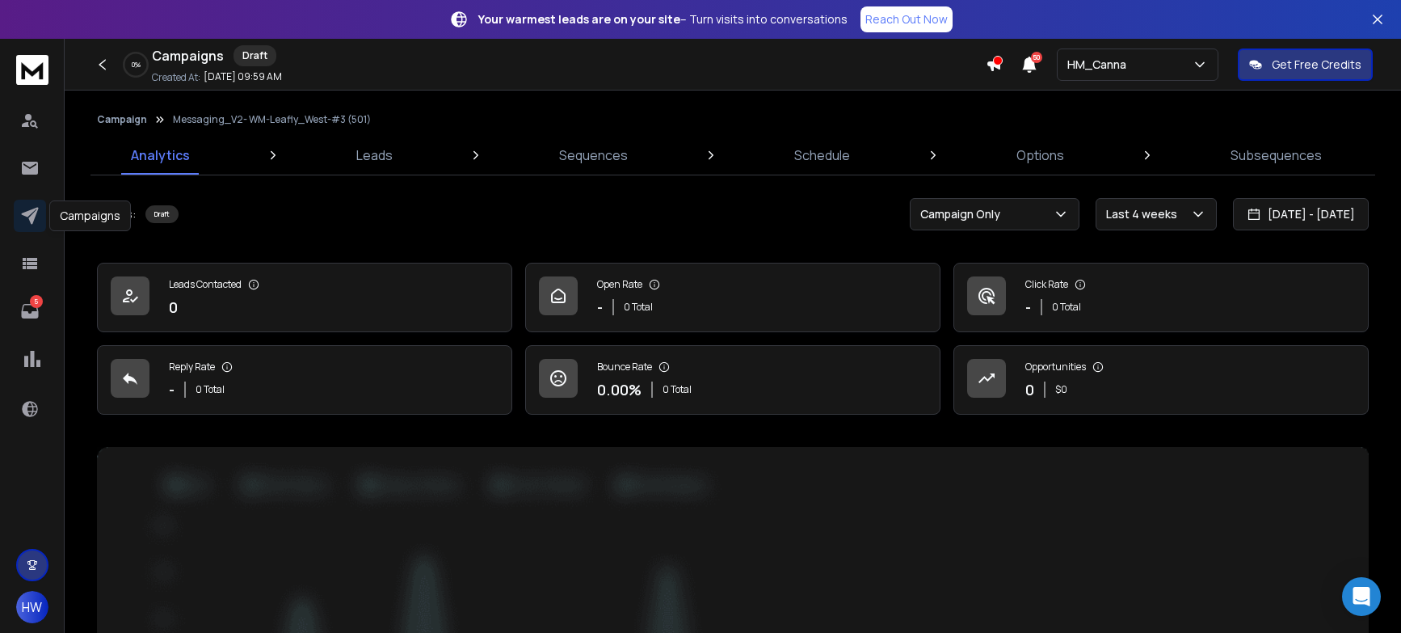
click at [31, 217] on icon at bounding box center [29, 215] width 17 height 17
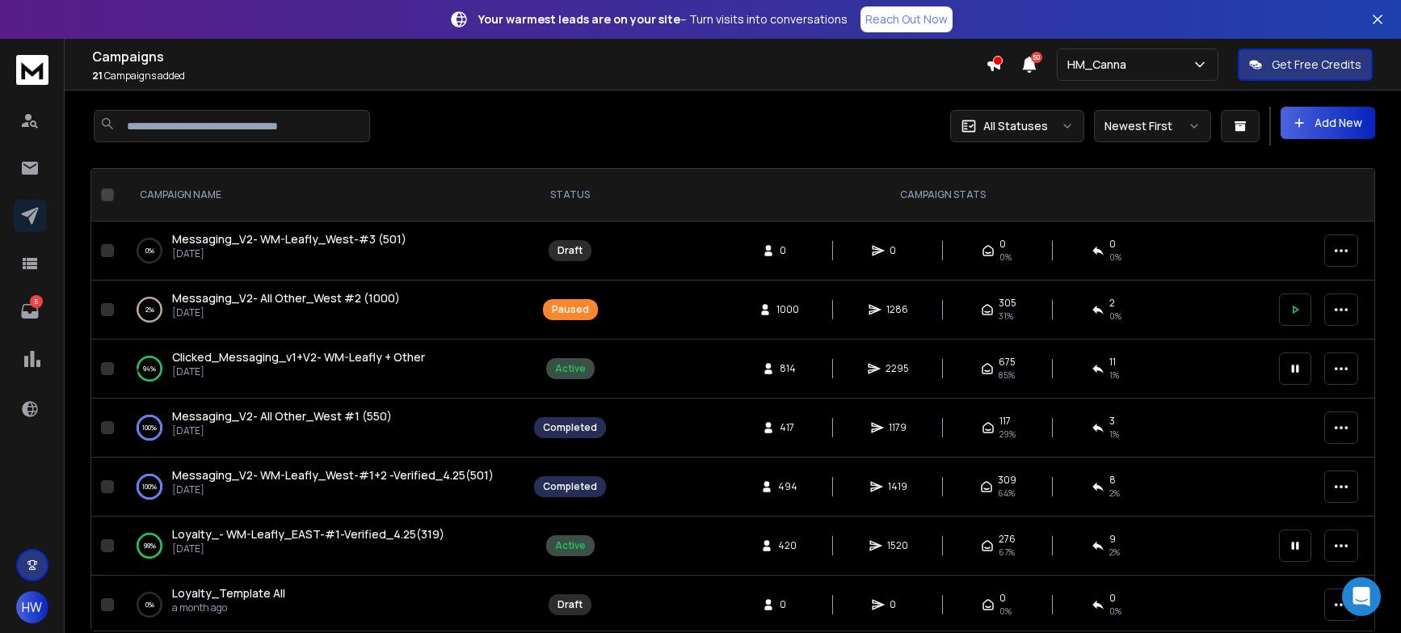
click at [385, 239] on span "Messaging_V2- WM-Leafly_West-#3 (501)" at bounding box center [289, 238] width 234 height 15
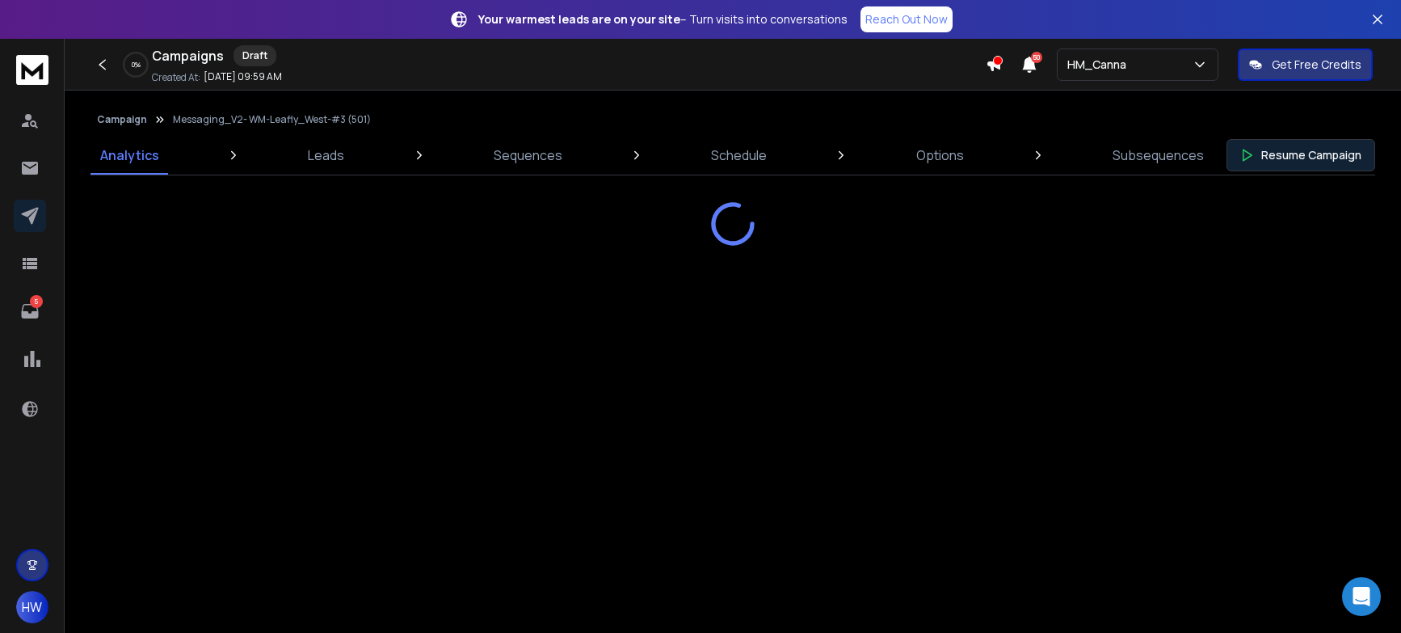
click at [1270, 158] on button "Resume Campaign" at bounding box center [1301, 155] width 149 height 32
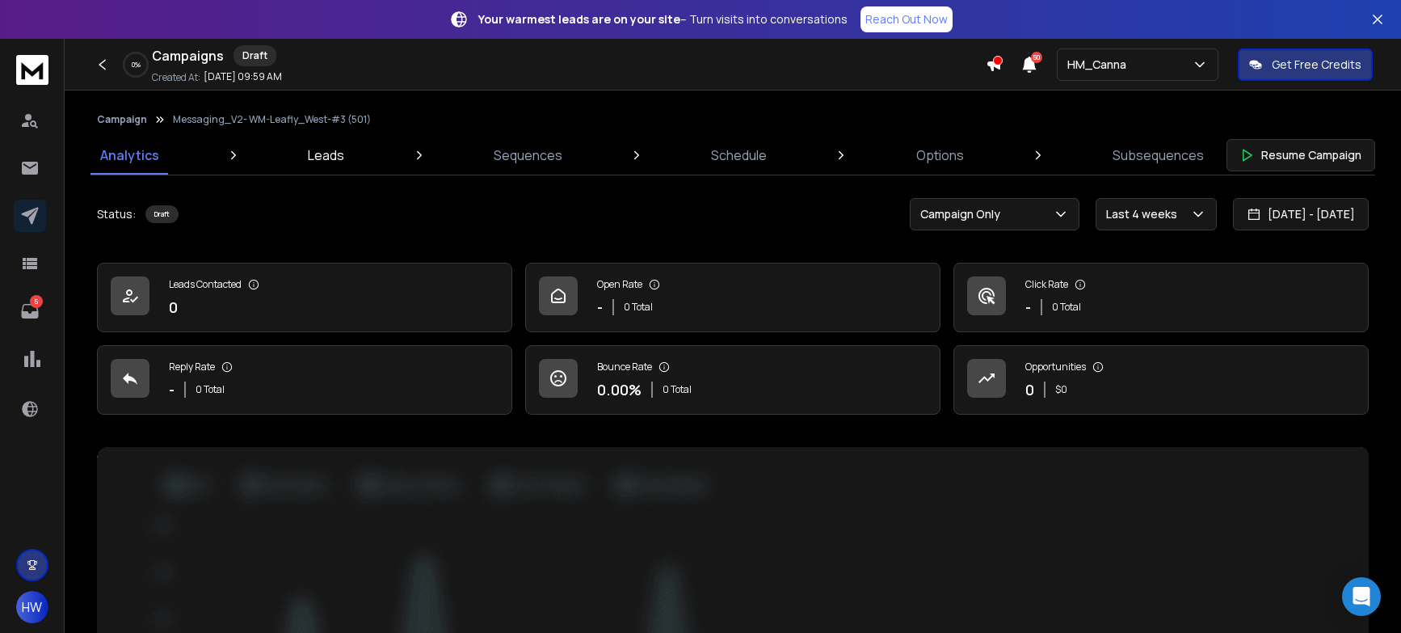
click at [323, 155] on p "Leads" at bounding box center [326, 154] width 36 height 19
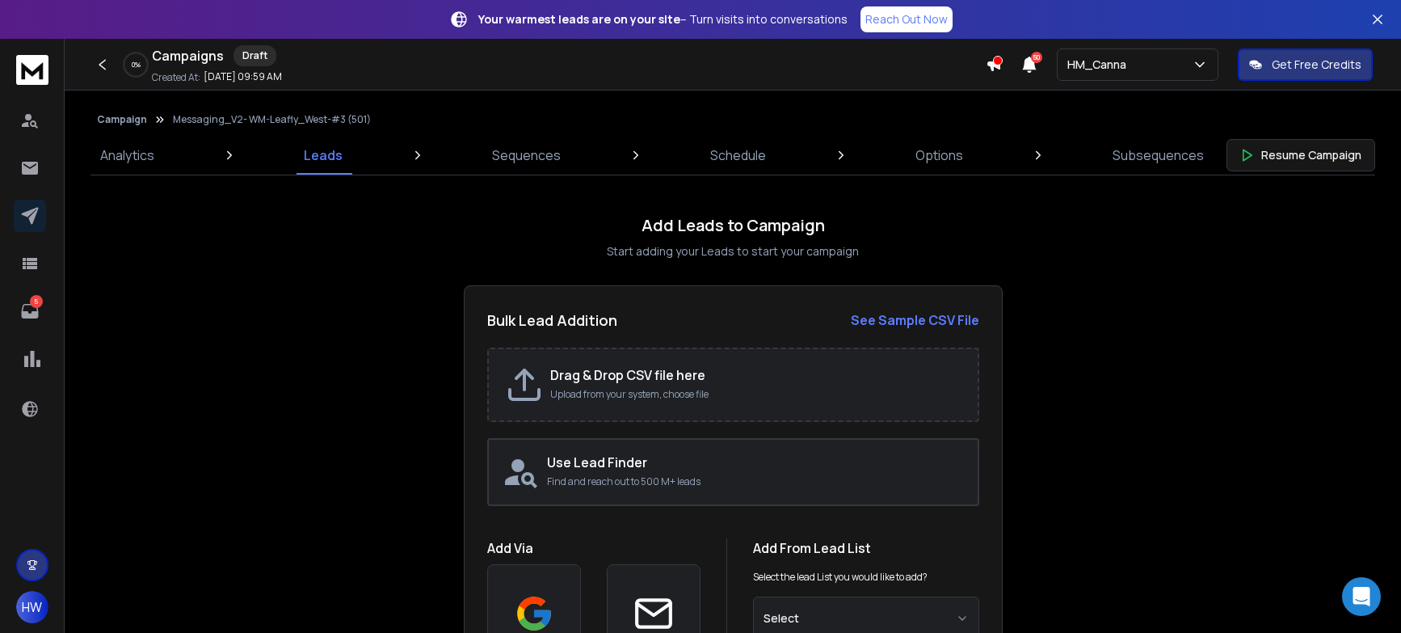
scroll to position [102, 0]
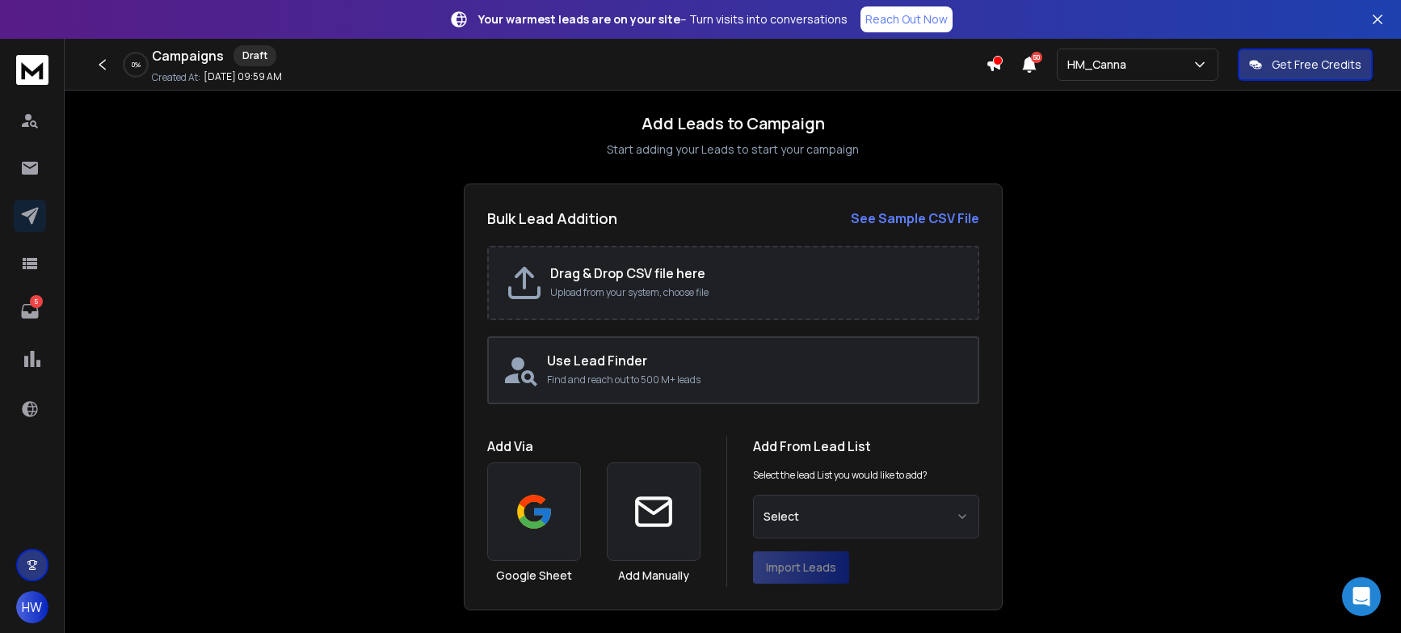
click at [966, 522] on icon "button" at bounding box center [962, 516] width 13 height 13
click at [106, 69] on icon at bounding box center [102, 64] width 15 height 15
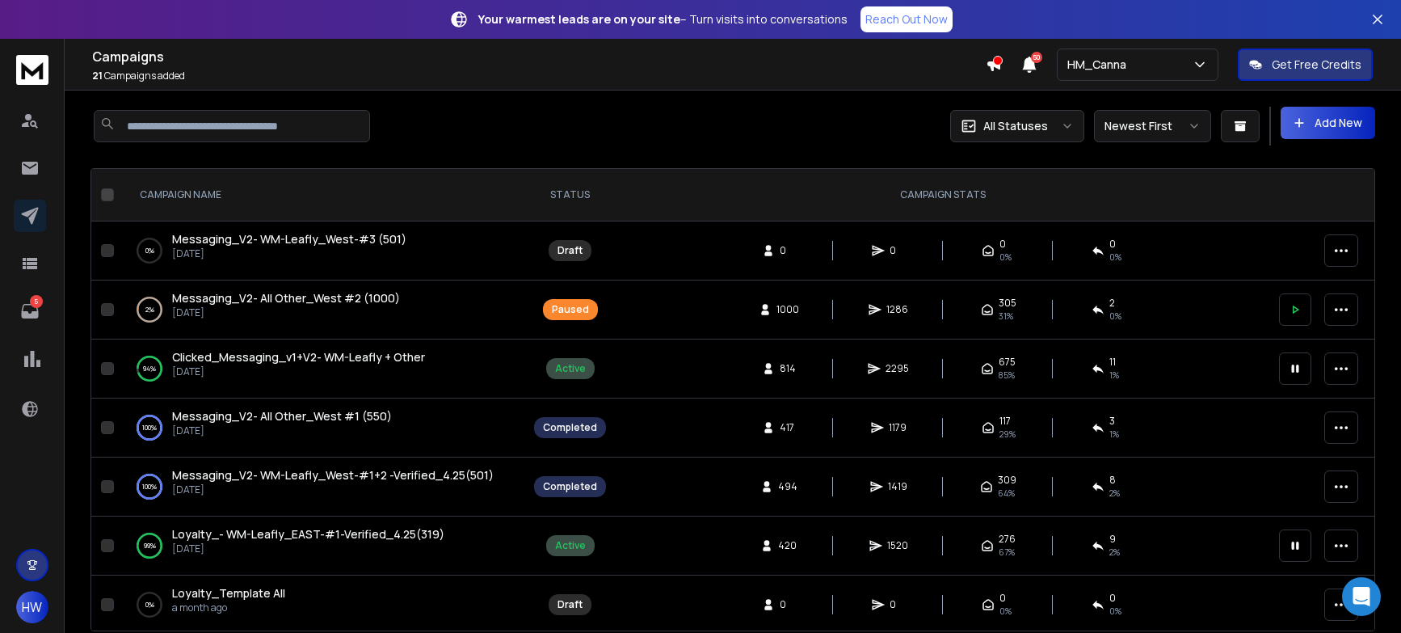
click at [357, 238] on span "Messaging_V2- WM-Leafly_West-#3 (501)" at bounding box center [289, 238] width 234 height 15
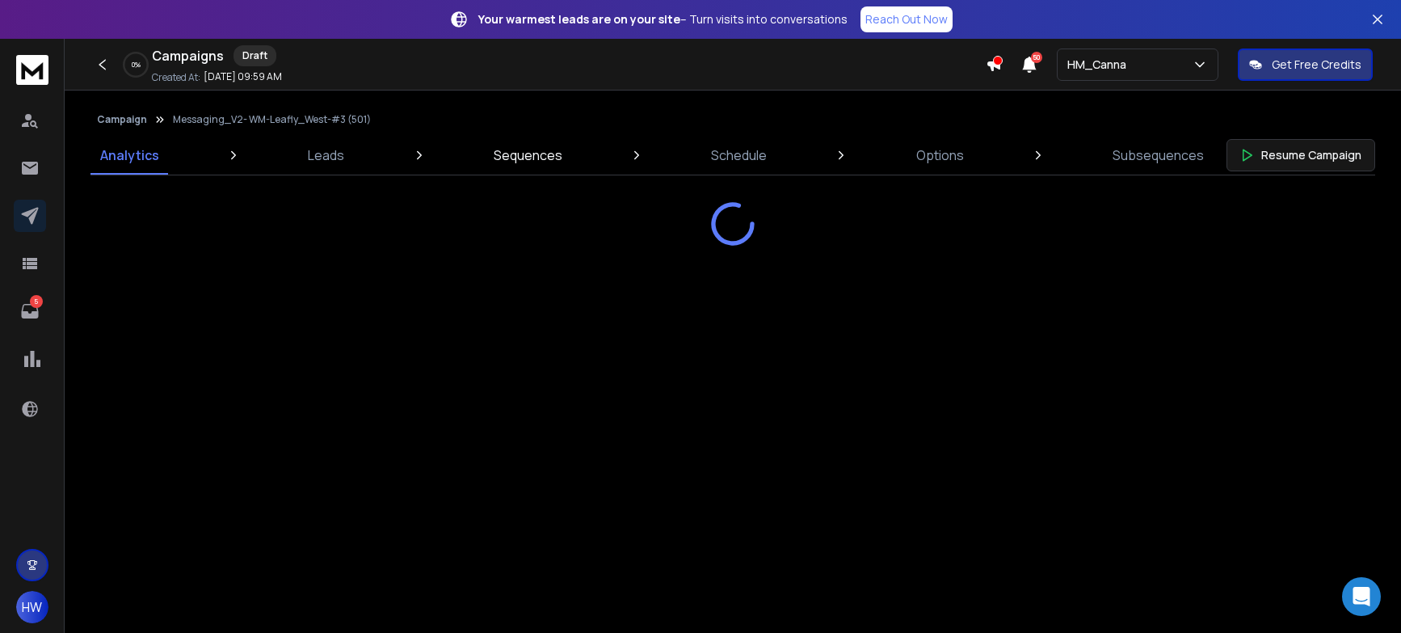
click at [527, 161] on p "Sequences" at bounding box center [528, 154] width 69 height 19
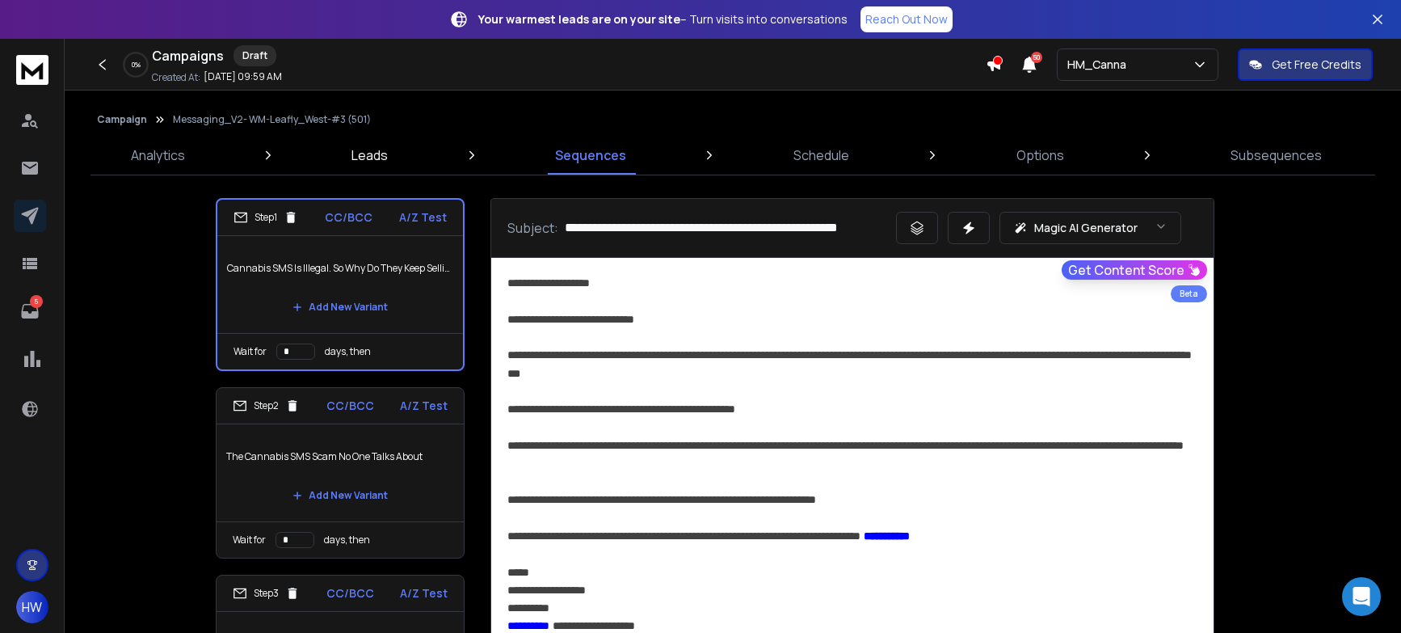
click at [386, 163] on p "Leads" at bounding box center [369, 154] width 36 height 19
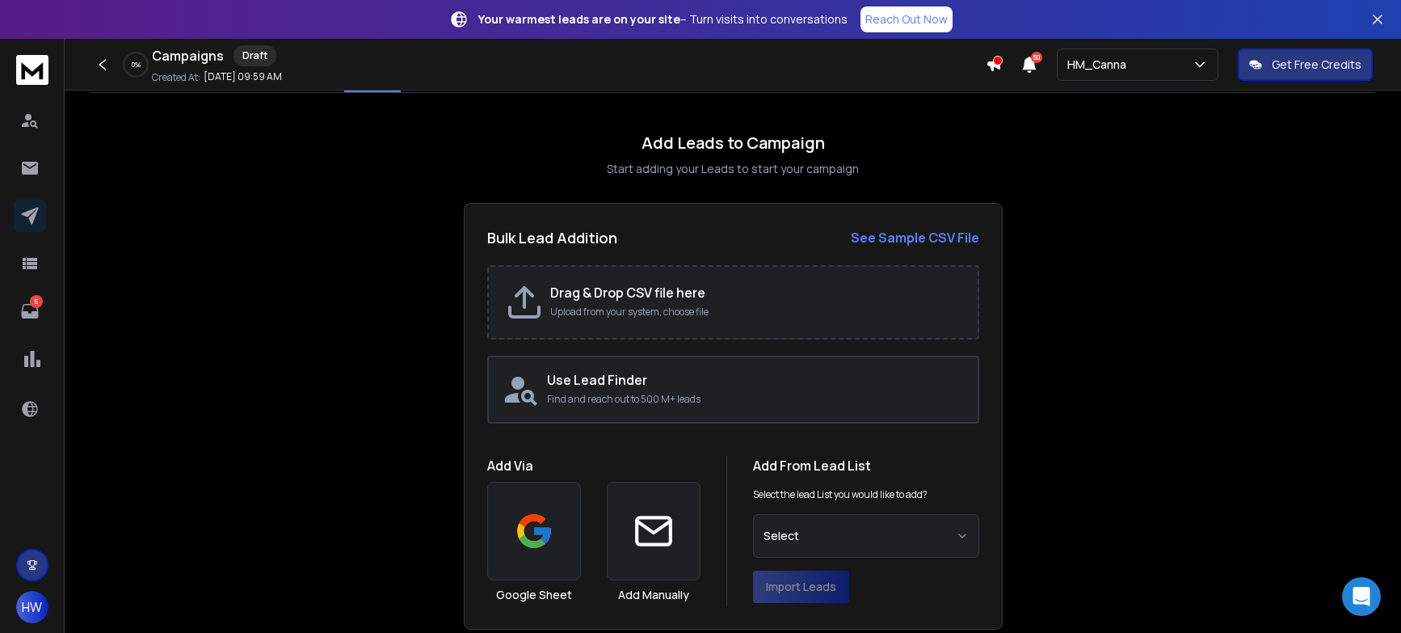
scroll to position [102, 0]
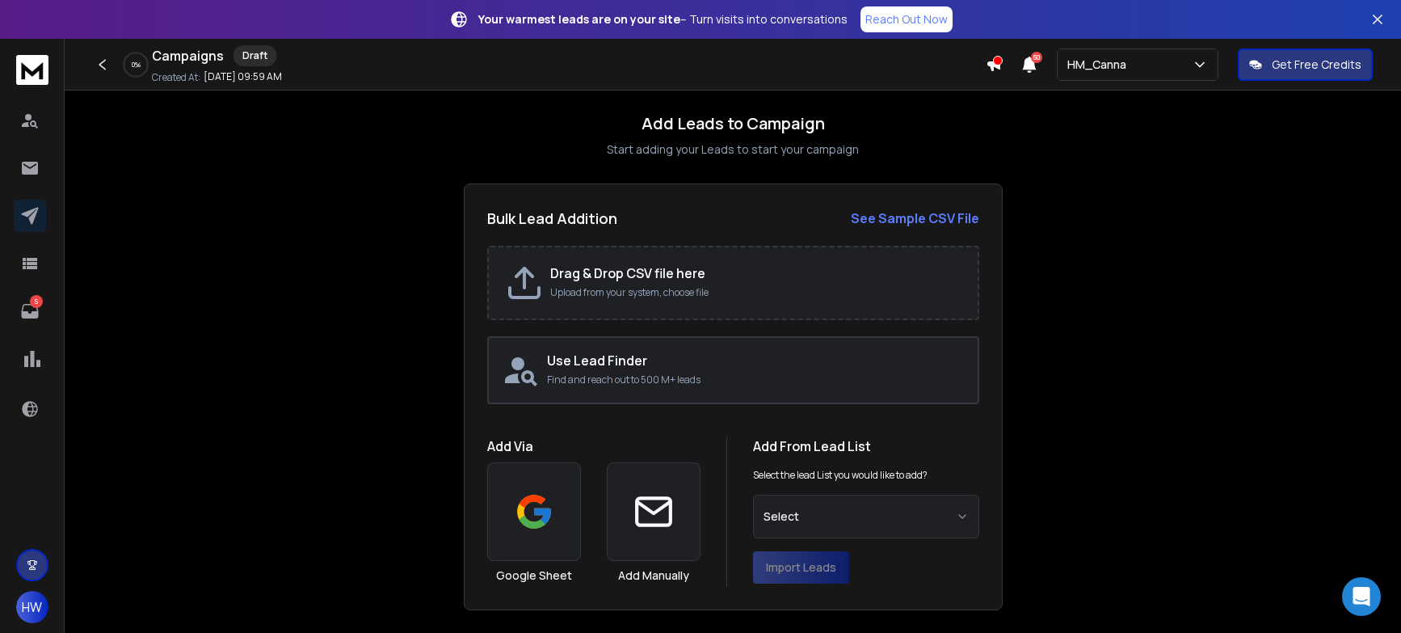
click at [934, 515] on button "Select" at bounding box center [866, 517] width 226 height 44
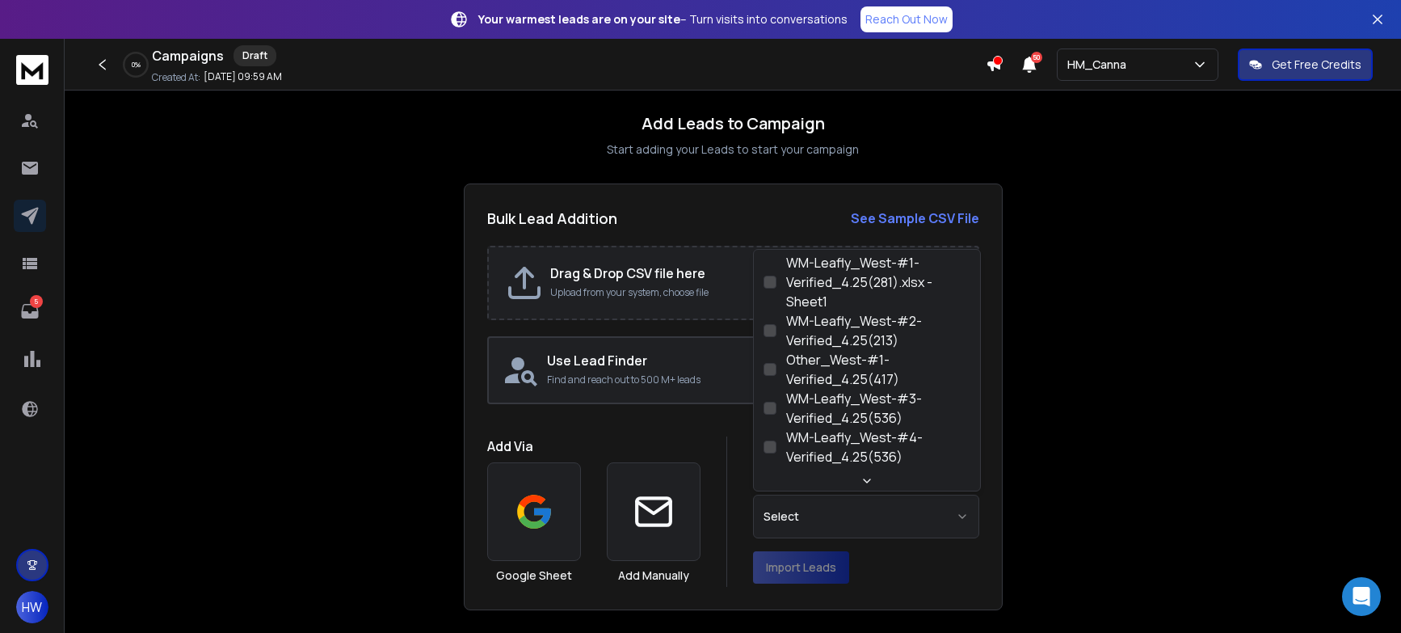
click at [770, 404] on button "button" at bounding box center [770, 408] width 13 height 13
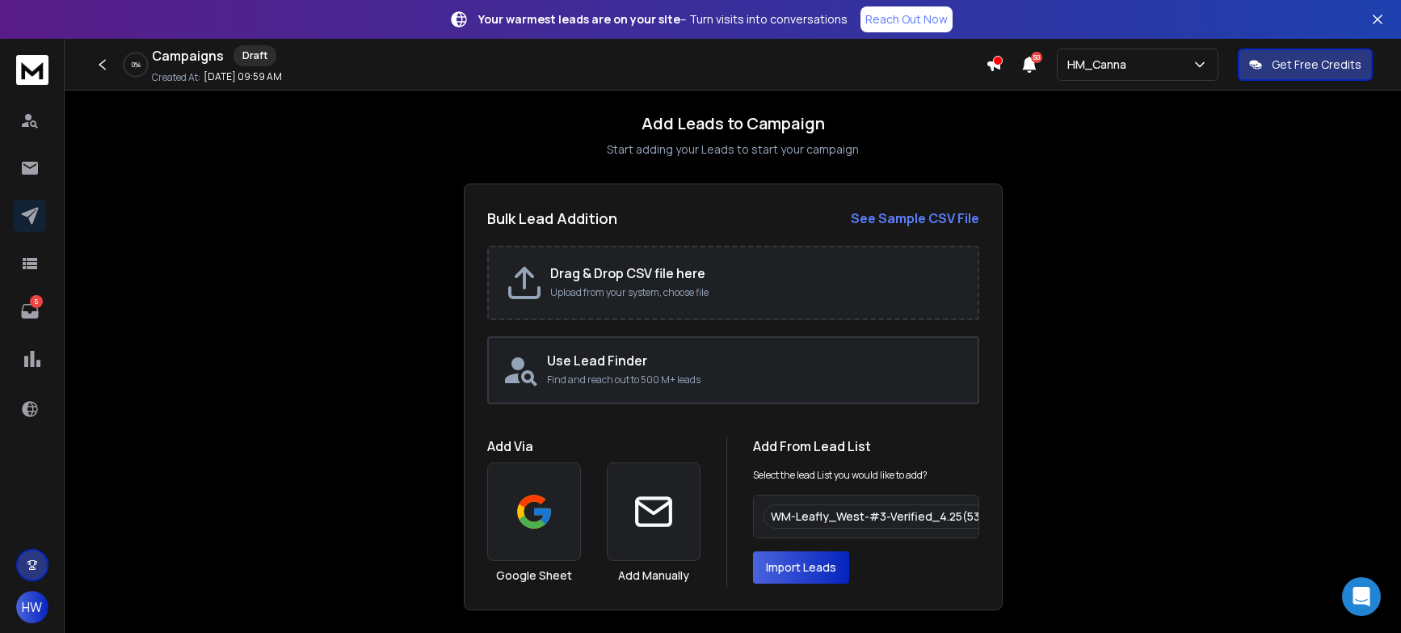
click at [795, 568] on button "Import Leads" at bounding box center [801, 567] width 96 height 32
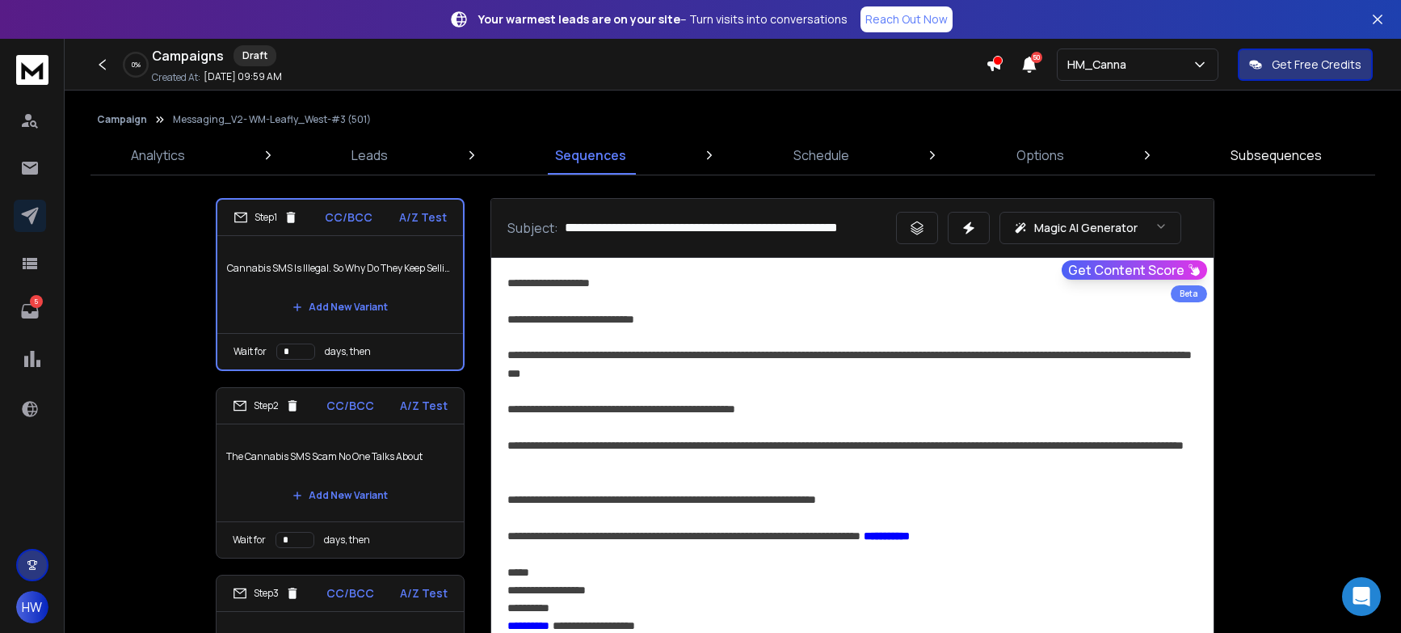
click at [1266, 160] on p "Subsequences" at bounding box center [1276, 154] width 91 height 19
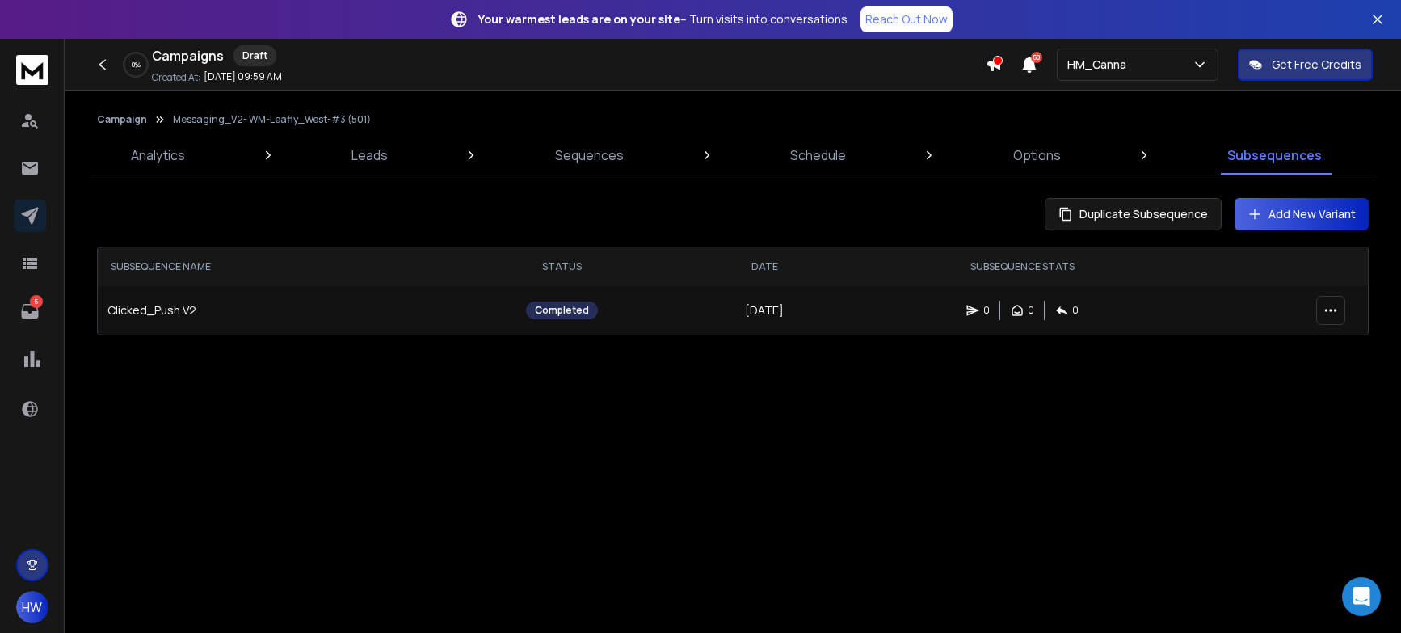
click at [188, 309] on td "Clicked_Push V2" at bounding box center [268, 310] width 341 height 48
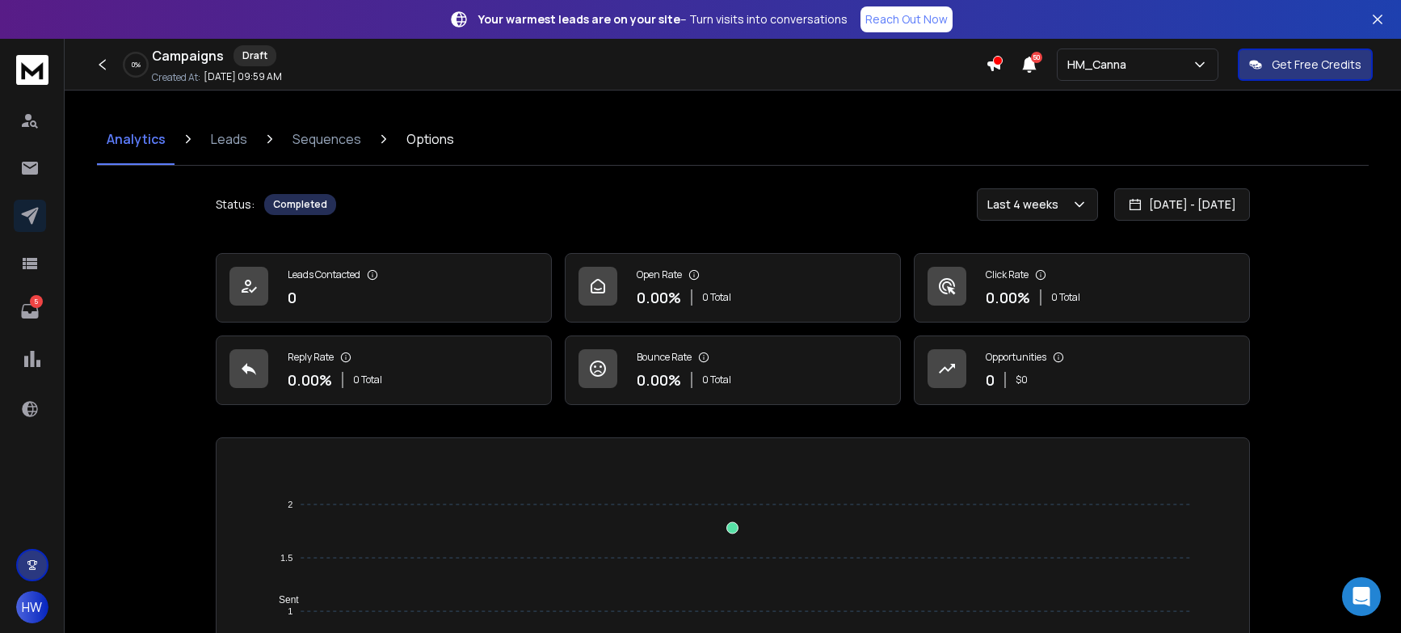
click at [421, 137] on p "Options" at bounding box center [430, 138] width 48 height 19
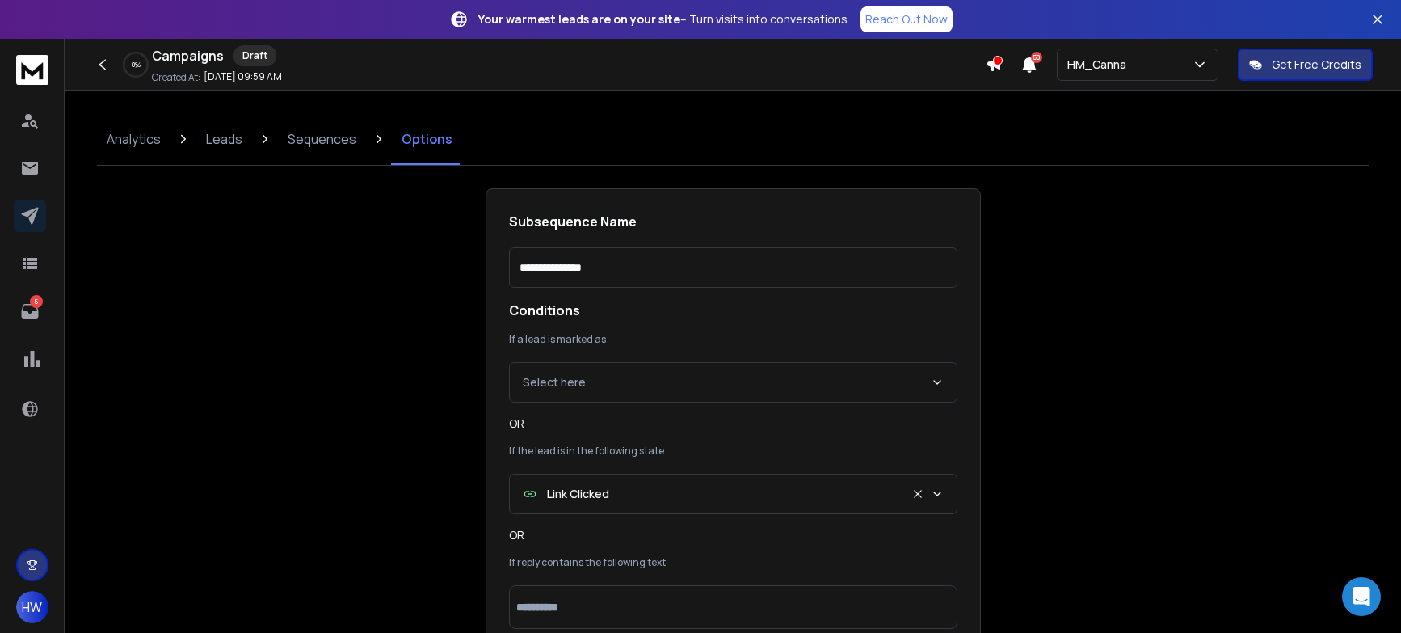
scroll to position [226, 0]
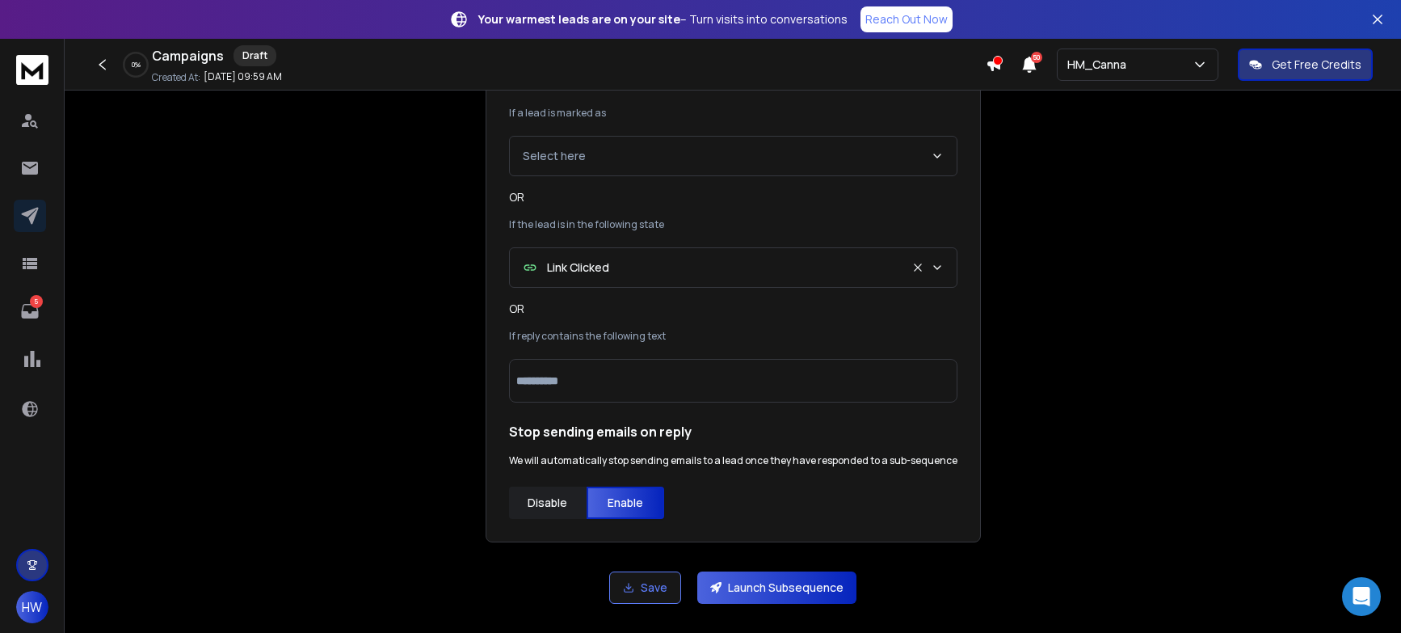
click at [751, 586] on button "Launch Subsequence" at bounding box center [776, 587] width 159 height 32
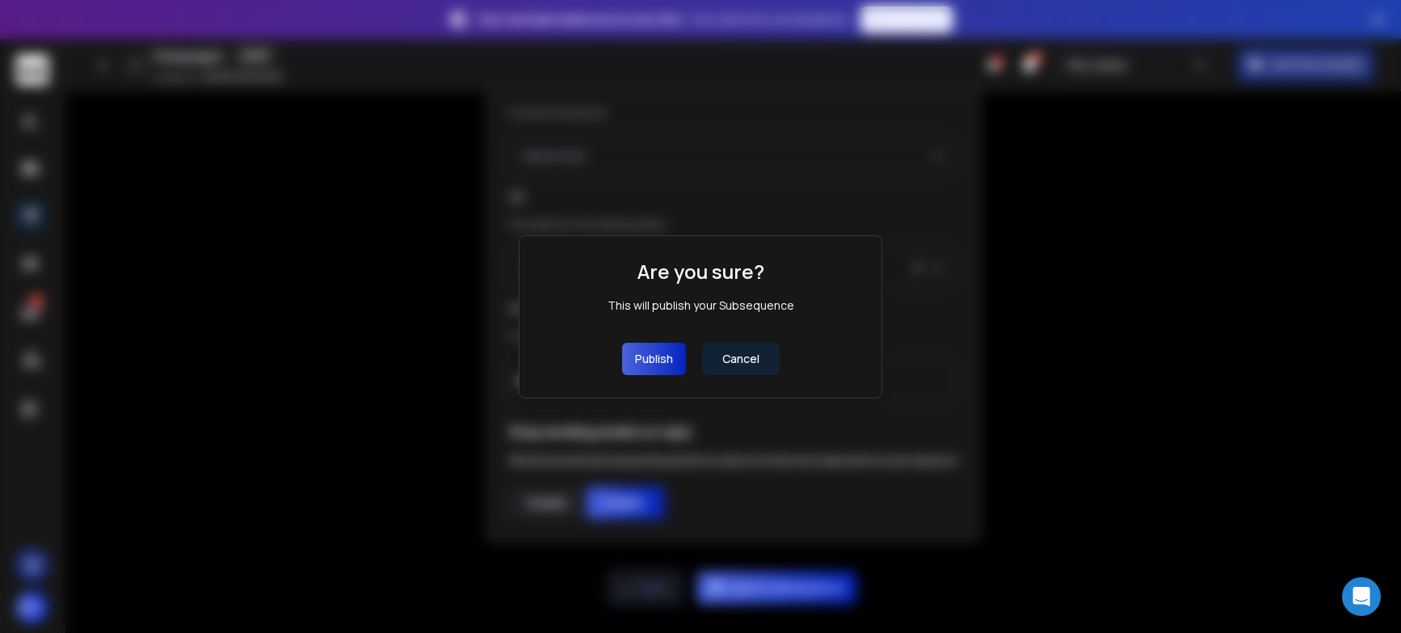
click at [656, 369] on button "Publish" at bounding box center [654, 359] width 64 height 32
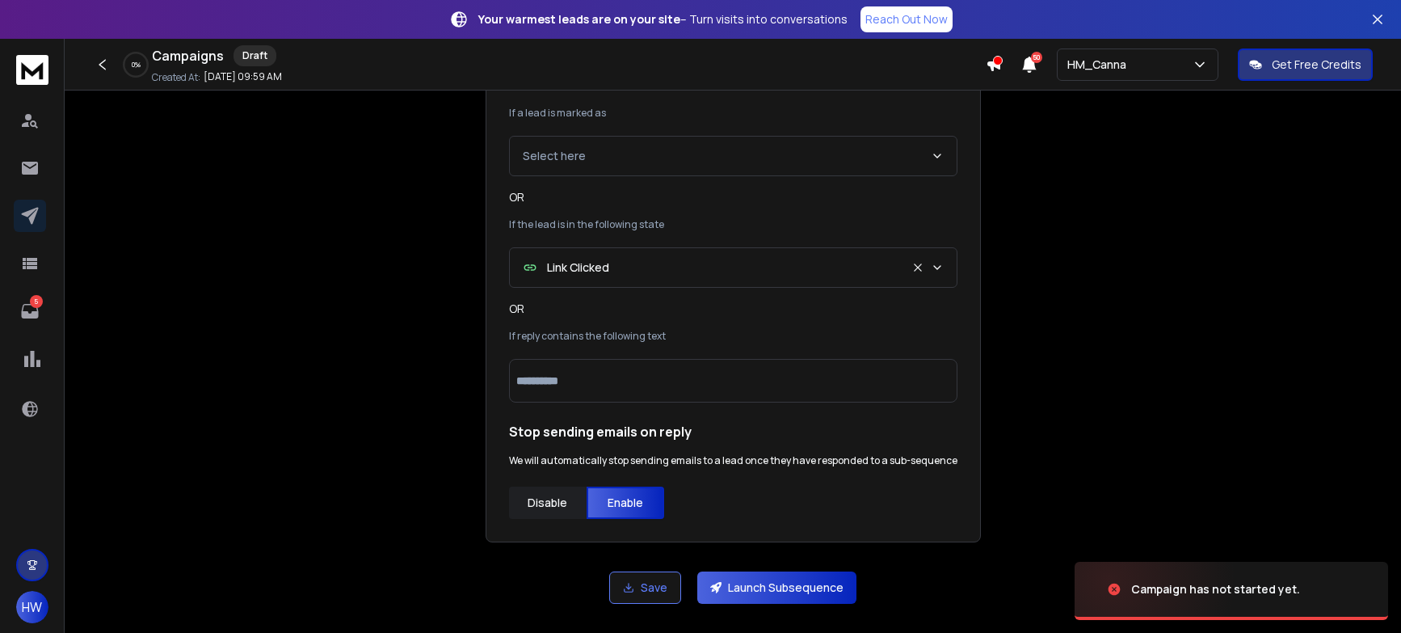
drag, startPoint x: 1122, startPoint y: 348, endPoint x: 1109, endPoint y: 356, distance: 14.1
click at [1120, 349] on form "**********" at bounding box center [732, 283] width 1259 height 642
drag, startPoint x: 1181, startPoint y: 211, endPoint x: 792, endPoint y: 221, distance: 389.6
click at [1160, 208] on form "**********" at bounding box center [732, 283] width 1259 height 642
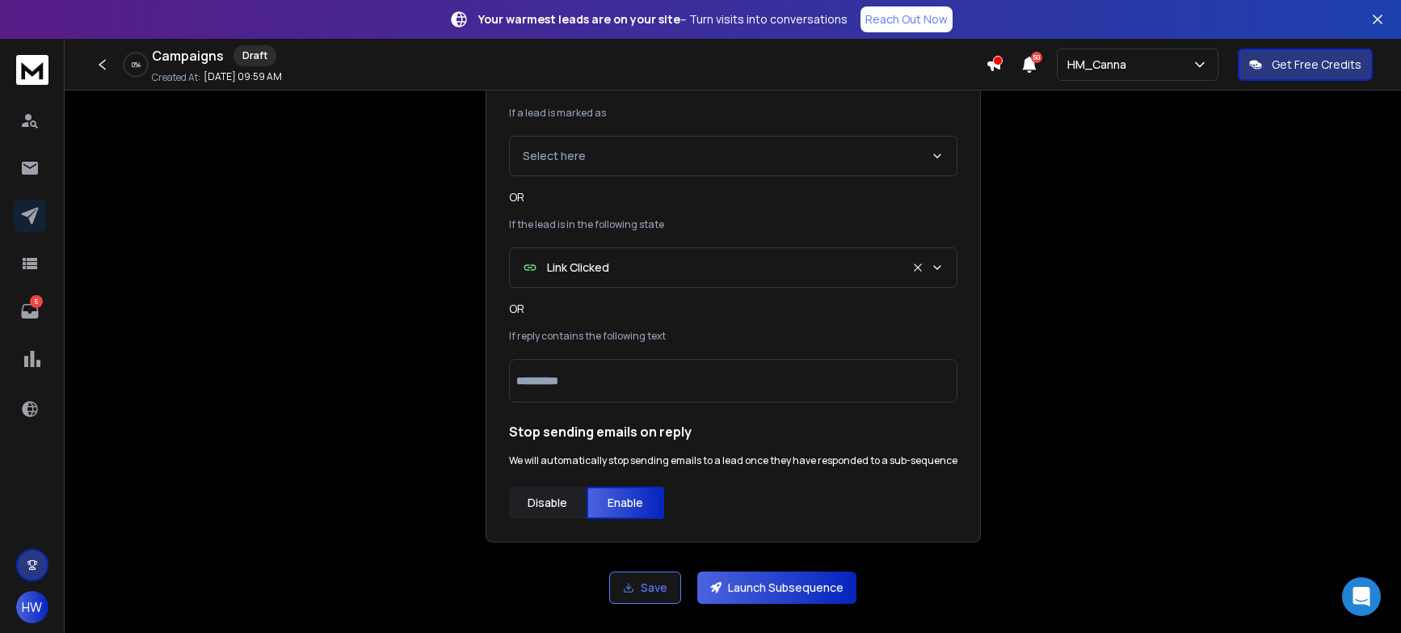
click at [532, 561] on form "**********" at bounding box center [732, 283] width 1259 height 642
drag, startPoint x: 388, startPoint y: 549, endPoint x: 371, endPoint y: 502, distance: 50.6
click at [389, 546] on form "**********" at bounding box center [732, 283] width 1259 height 642
drag, startPoint x: 398, startPoint y: 116, endPoint x: 372, endPoint y: 124, distance: 27.1
click at [392, 117] on form "**********" at bounding box center [732, 283] width 1259 height 642
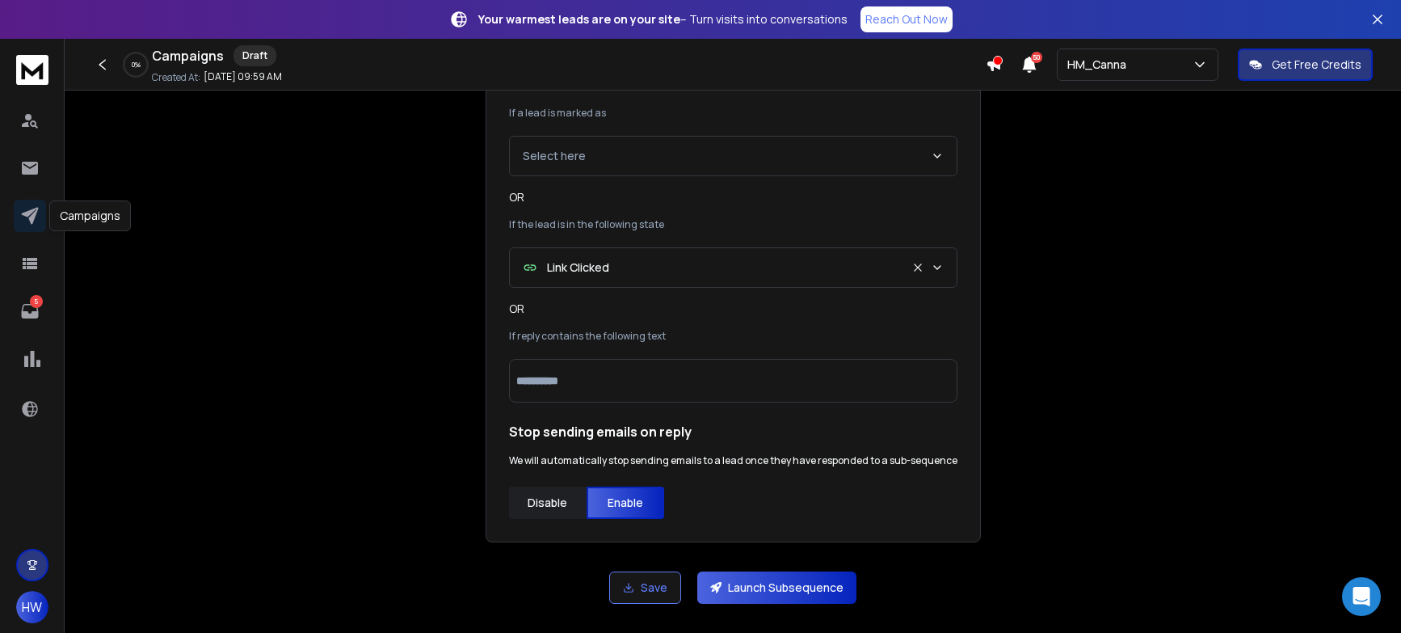
click at [23, 228] on link at bounding box center [30, 216] width 32 height 32
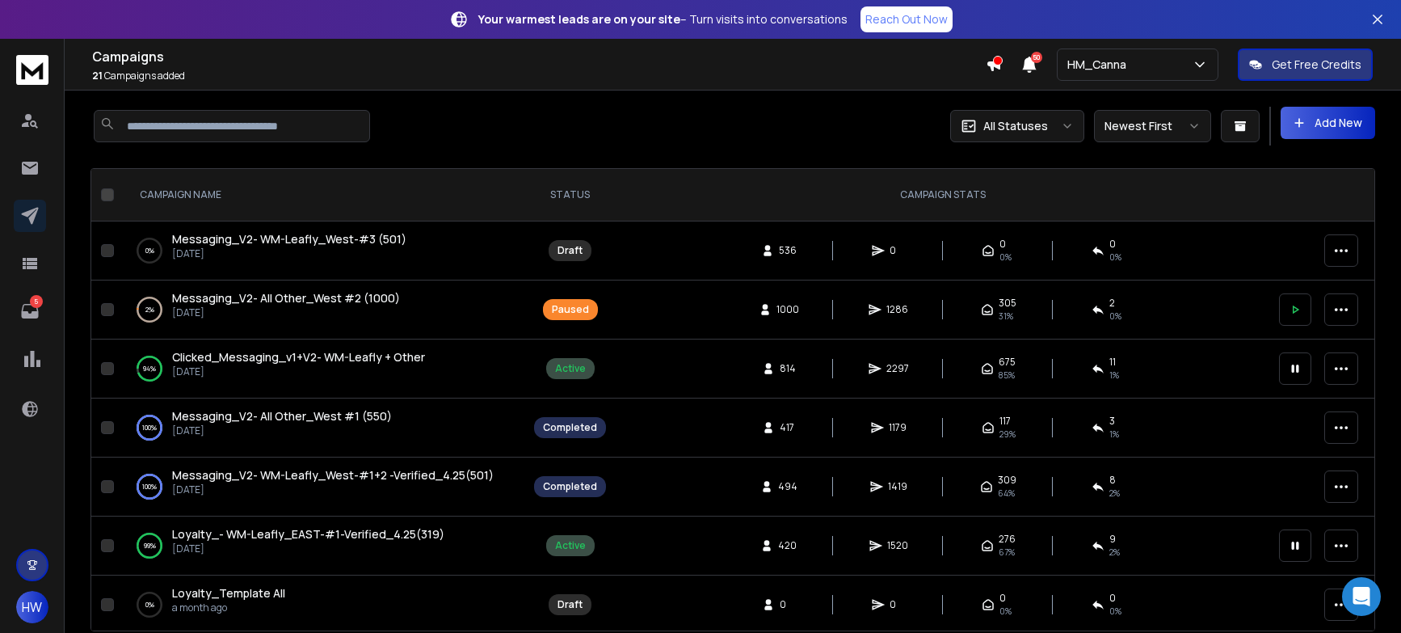
click at [607, 246] on td "Draft" at bounding box center [569, 250] width 91 height 59
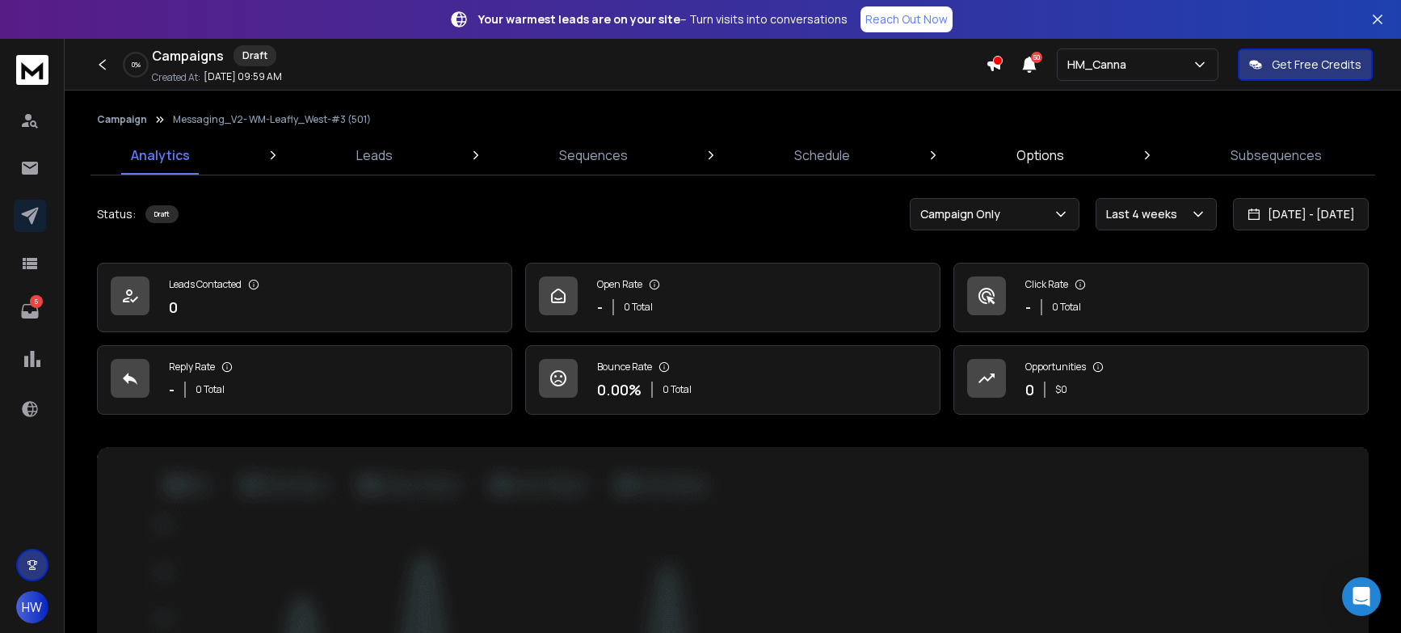
click at [1064, 158] on p "Options" at bounding box center [1041, 154] width 48 height 19
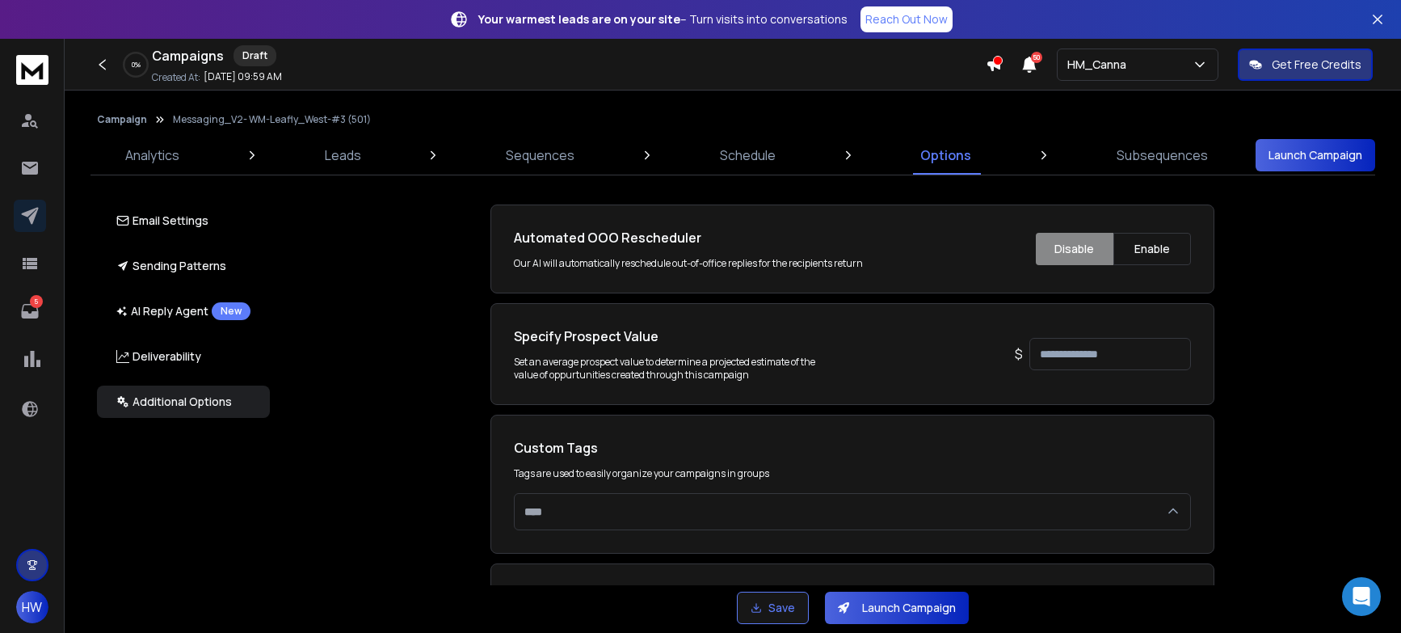
scroll to position [2953, 0]
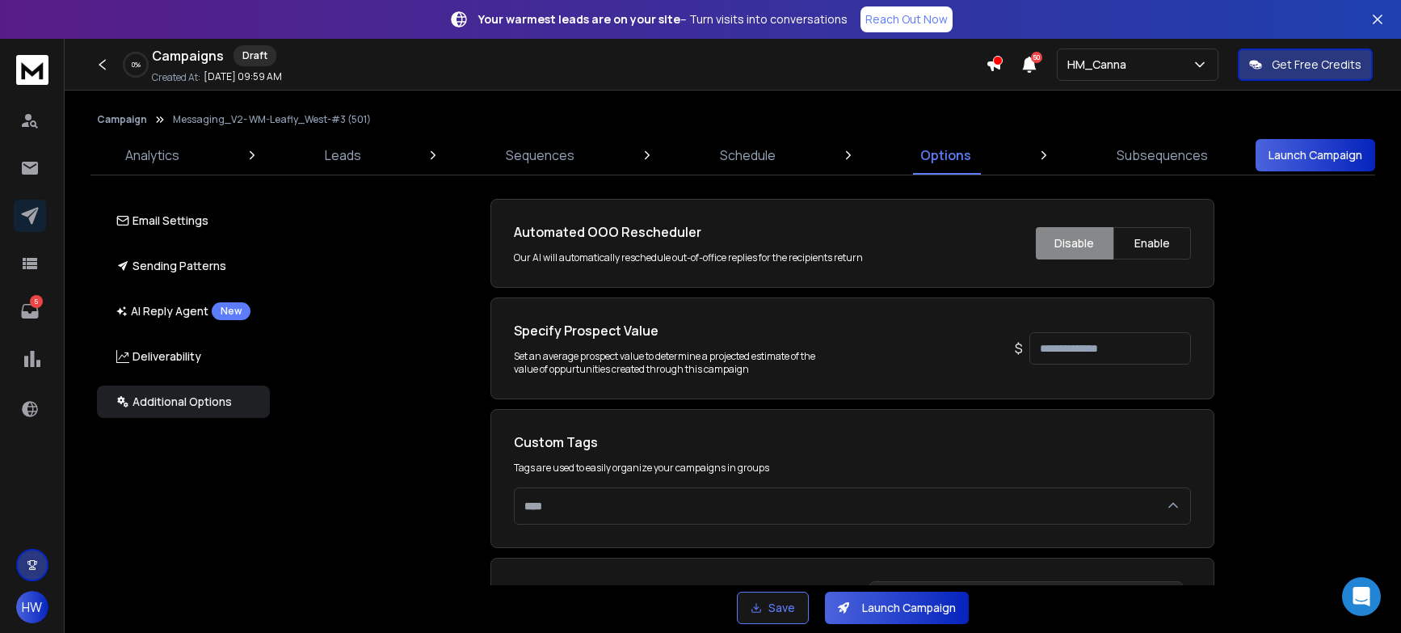
click at [886, 619] on button "Launch Campaign" at bounding box center [897, 607] width 144 height 32
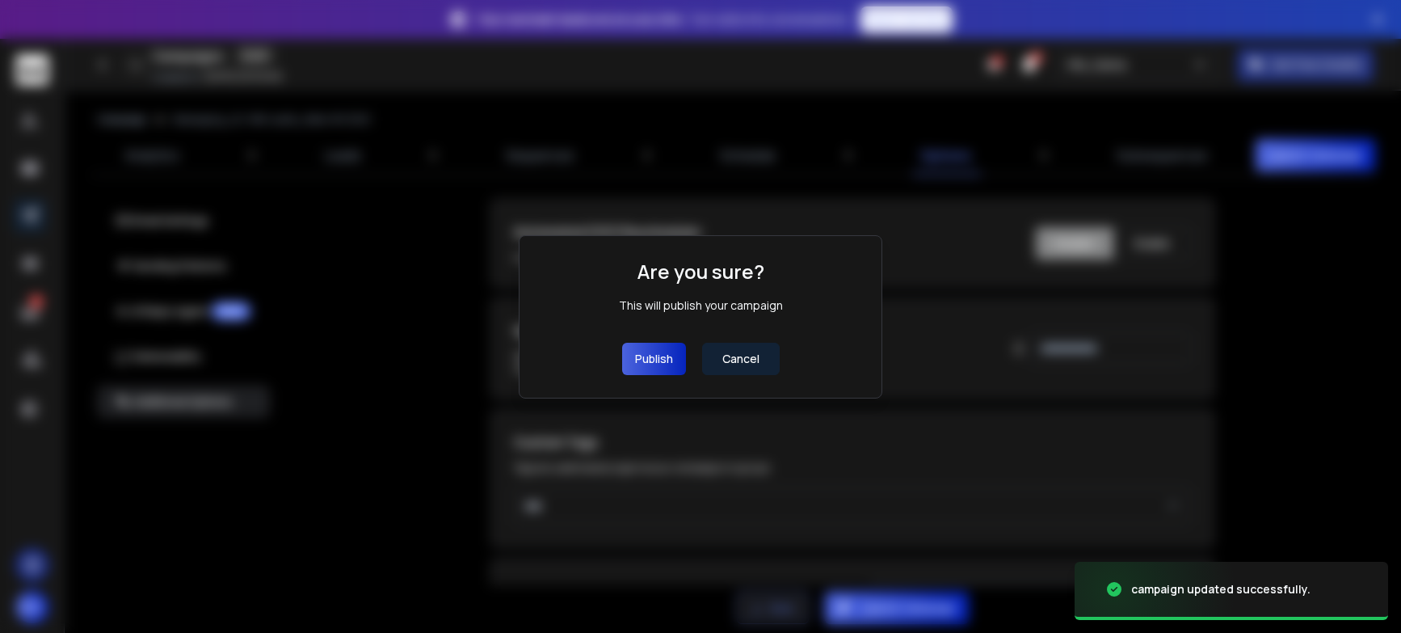
click at [660, 363] on button "Publish" at bounding box center [654, 359] width 64 height 32
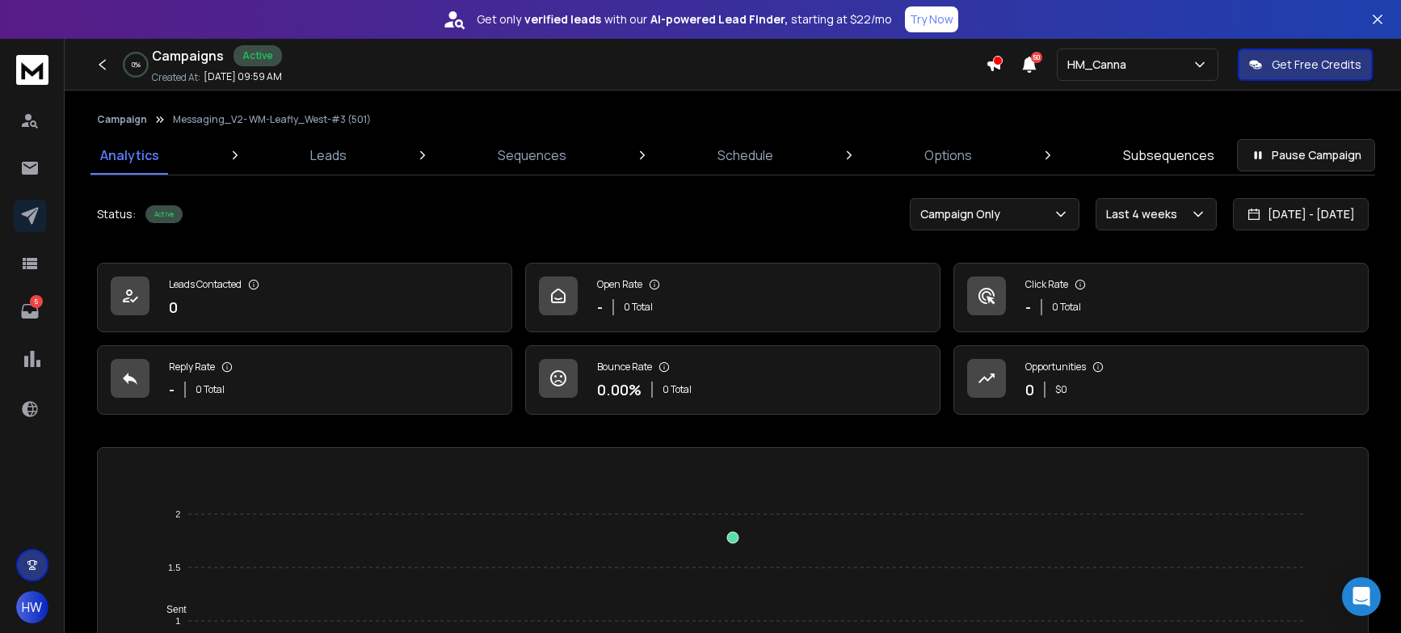
click at [1141, 158] on p "Subsequences" at bounding box center [1168, 154] width 91 height 19
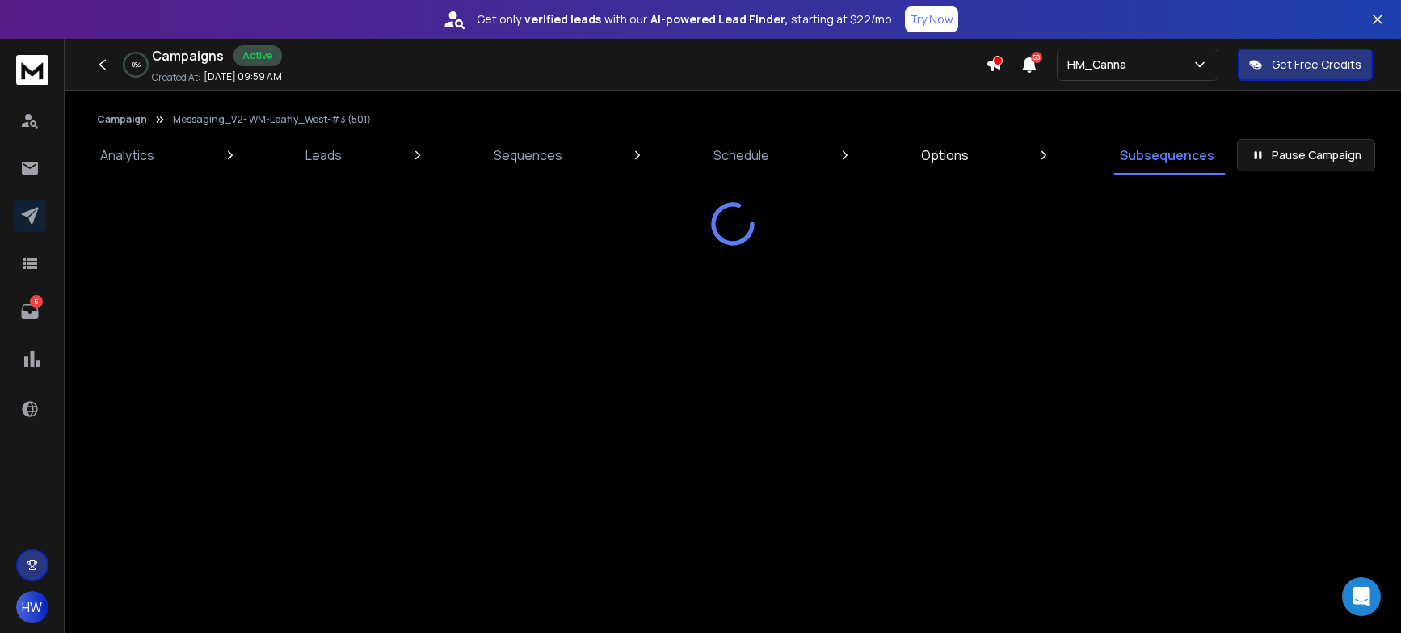
click at [962, 152] on p "Options" at bounding box center [945, 154] width 48 height 19
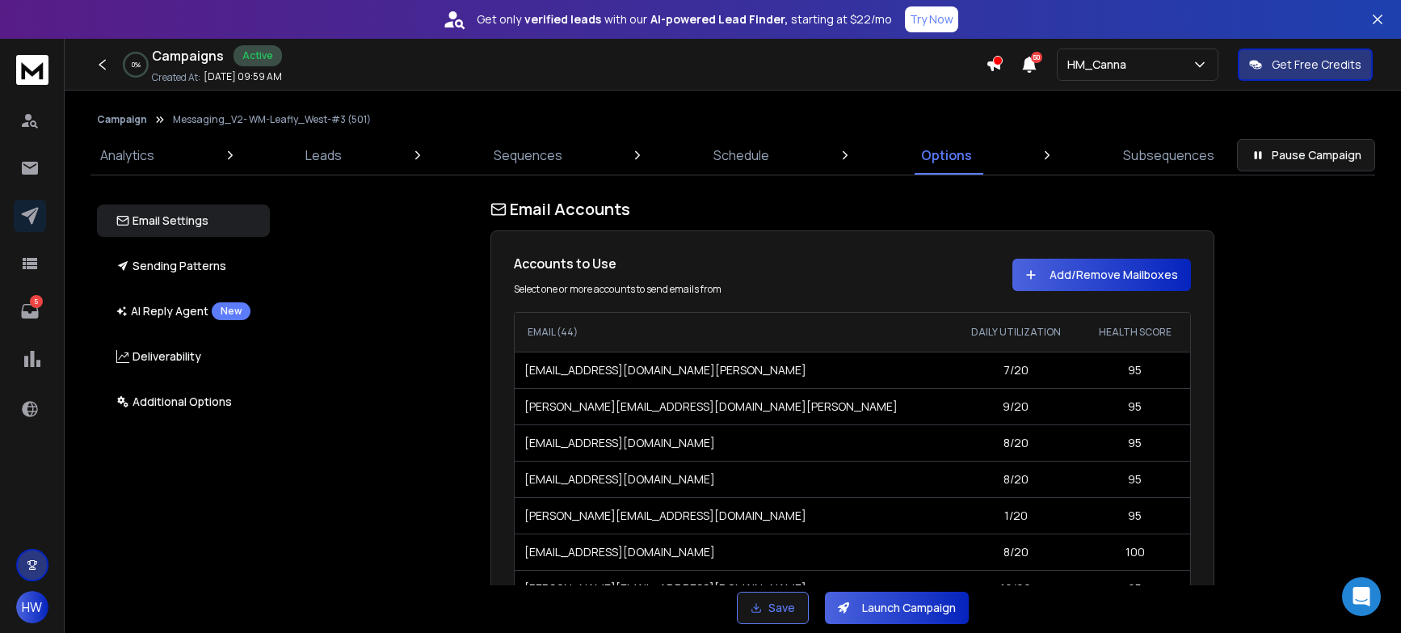
click at [884, 612] on button "Launch Campaign" at bounding box center [897, 607] width 144 height 32
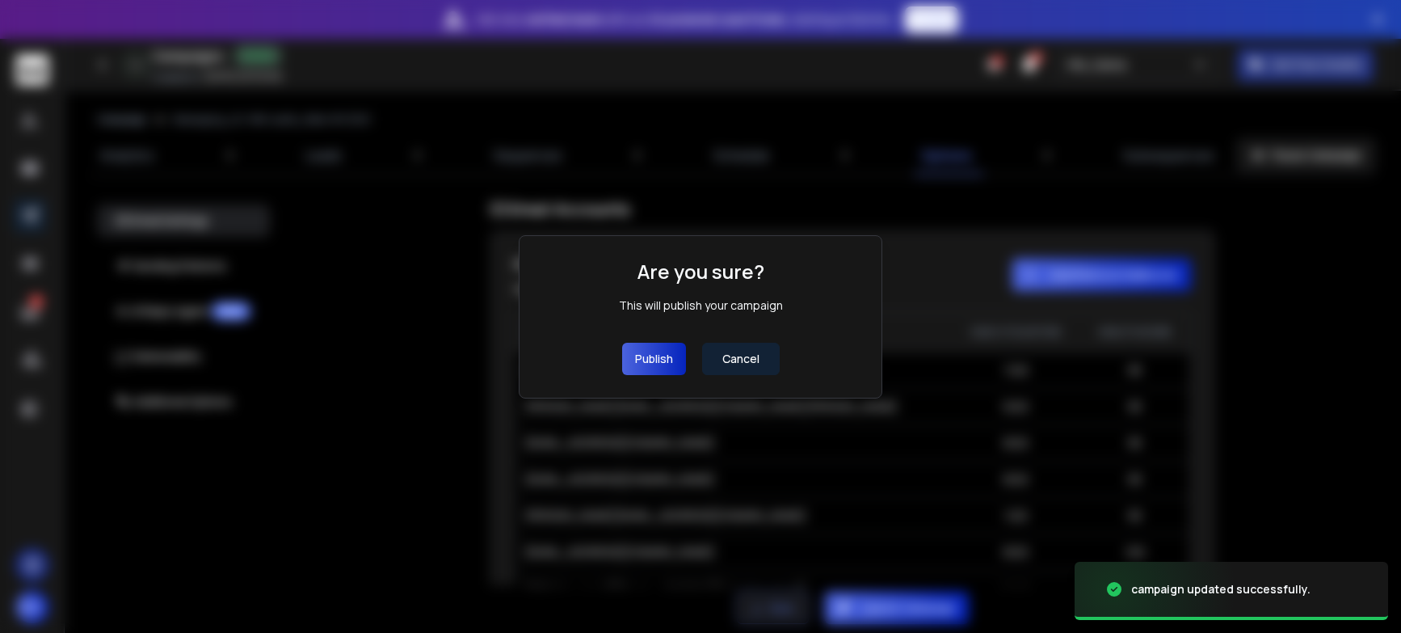
click at [662, 368] on button "Publish" at bounding box center [654, 359] width 64 height 32
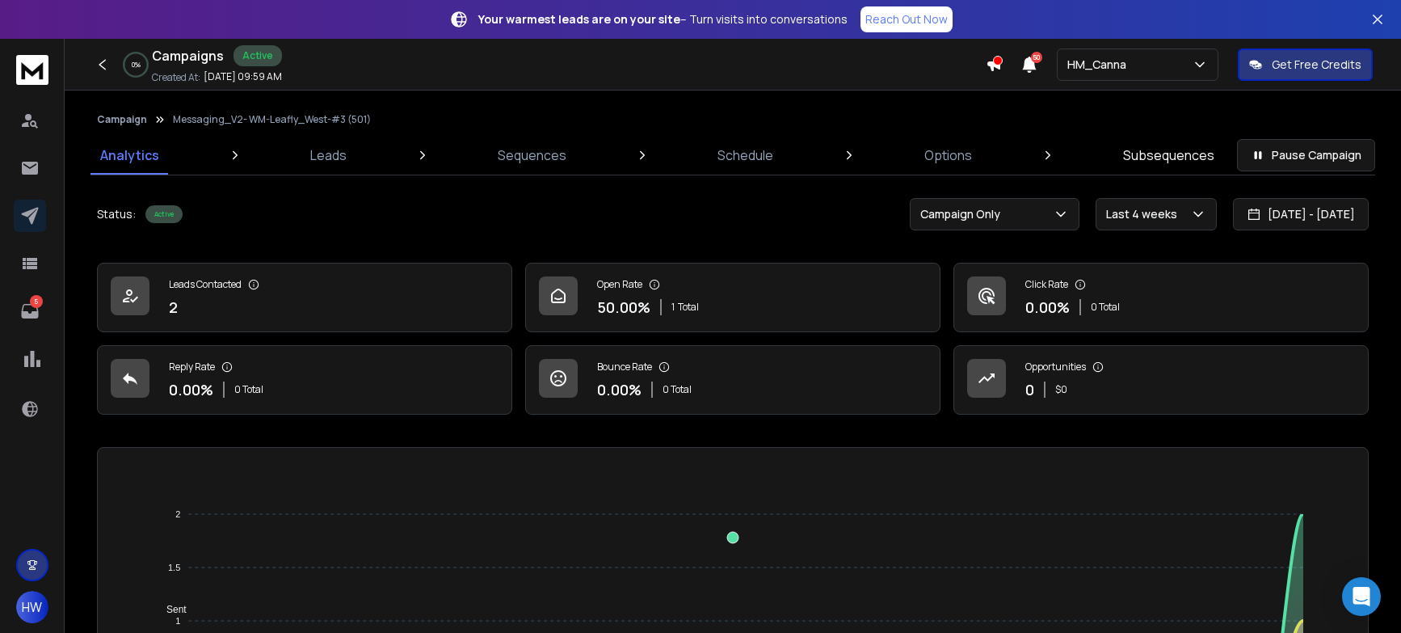
click at [1137, 155] on p "Subsequences" at bounding box center [1168, 154] width 91 height 19
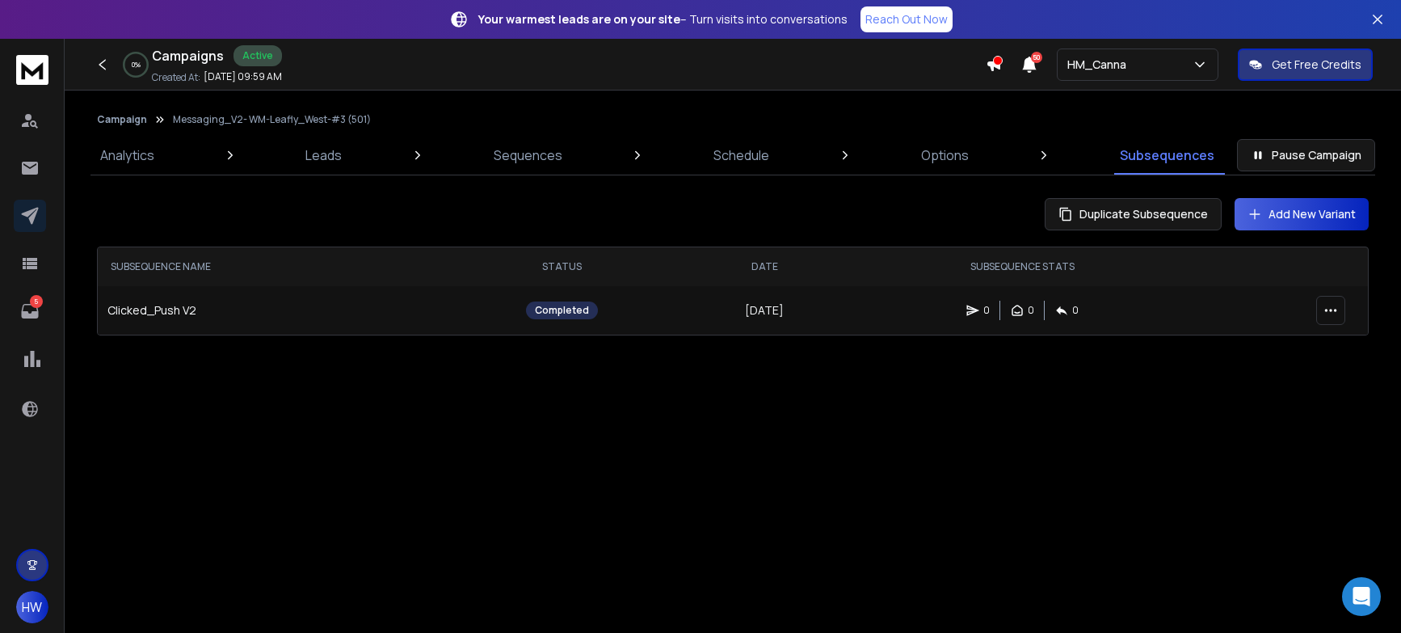
click at [840, 311] on td "[DATE]" at bounding box center [765, 310] width 158 height 48
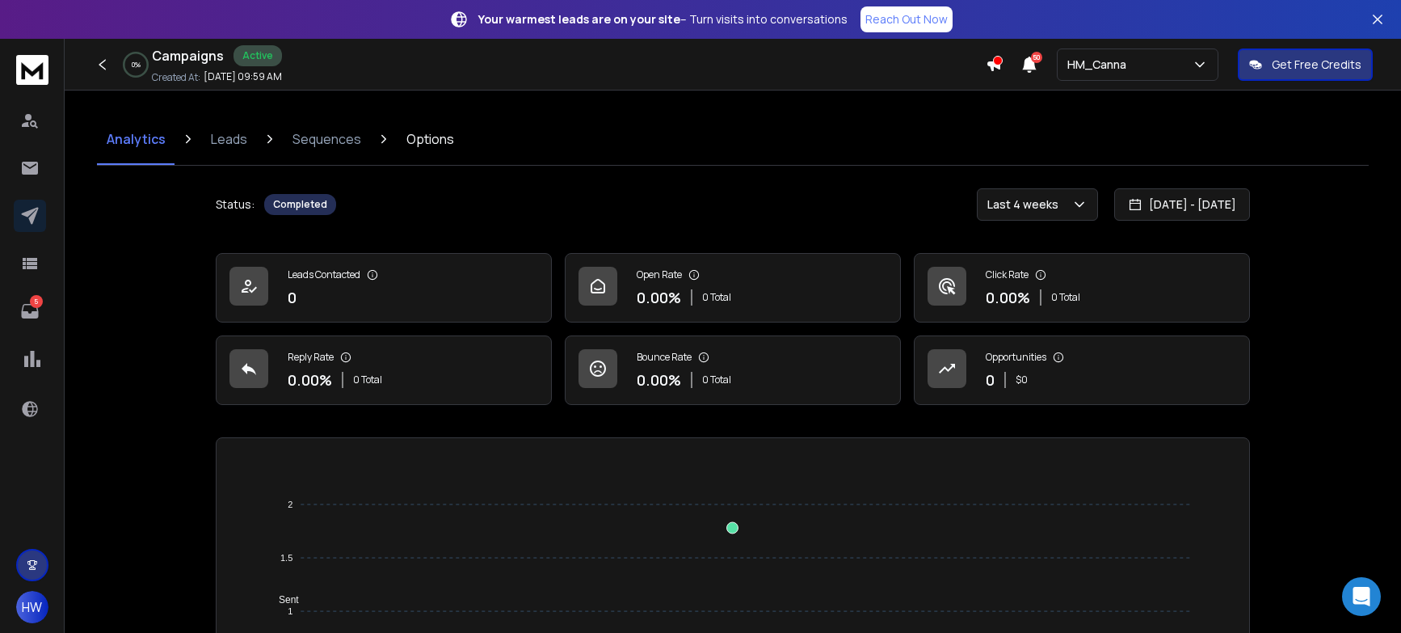
click at [414, 142] on p "Options" at bounding box center [430, 138] width 48 height 19
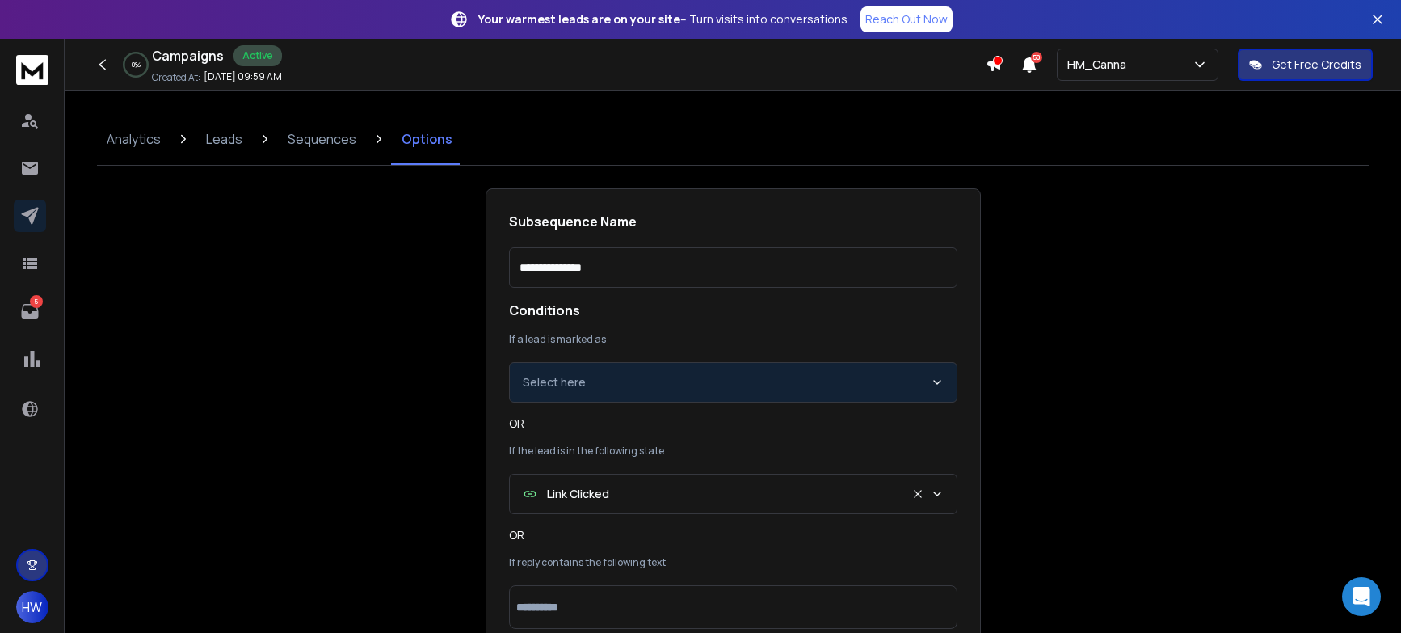
scroll to position [226, 0]
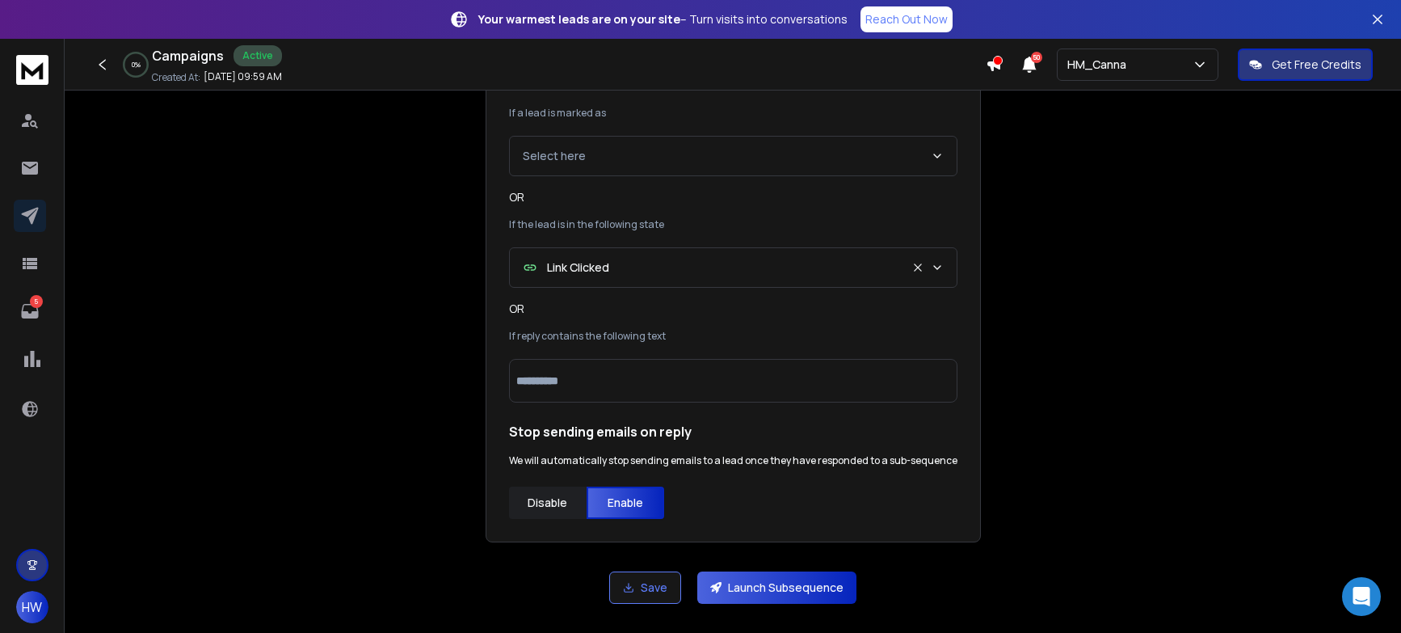
click at [782, 585] on button "Launch Subsequence" at bounding box center [776, 587] width 159 height 32
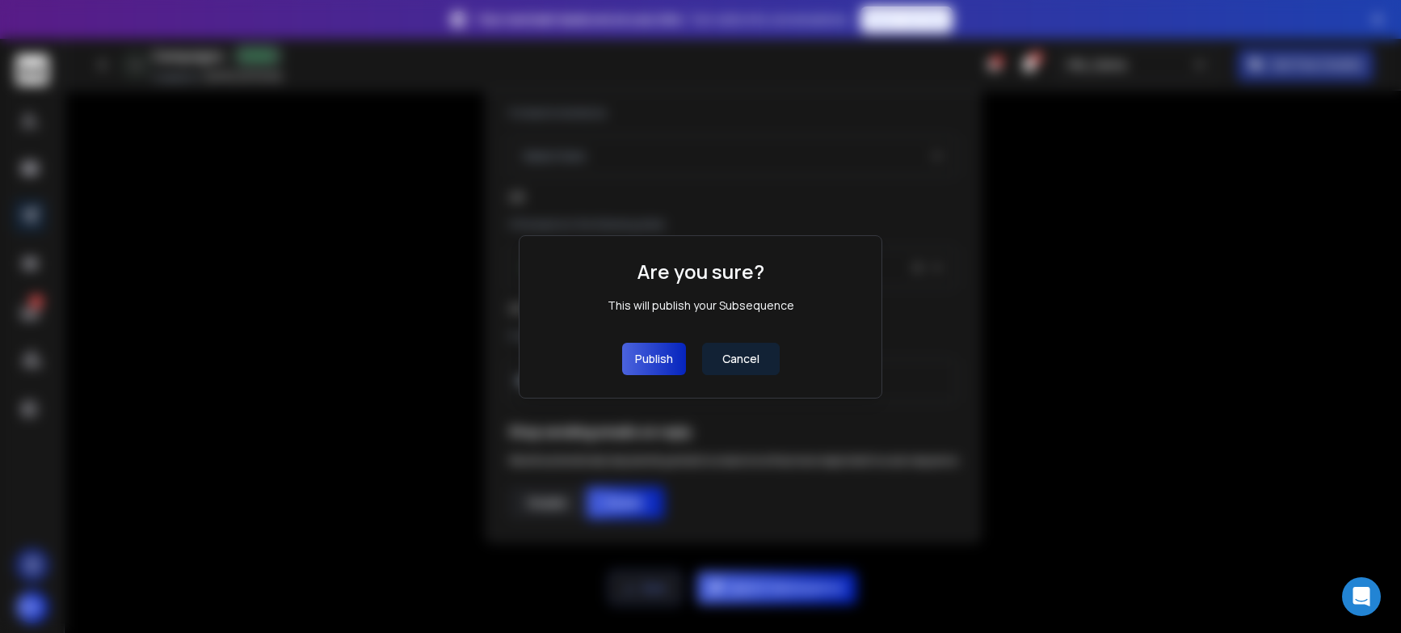
click at [648, 350] on button "Publish" at bounding box center [654, 359] width 64 height 32
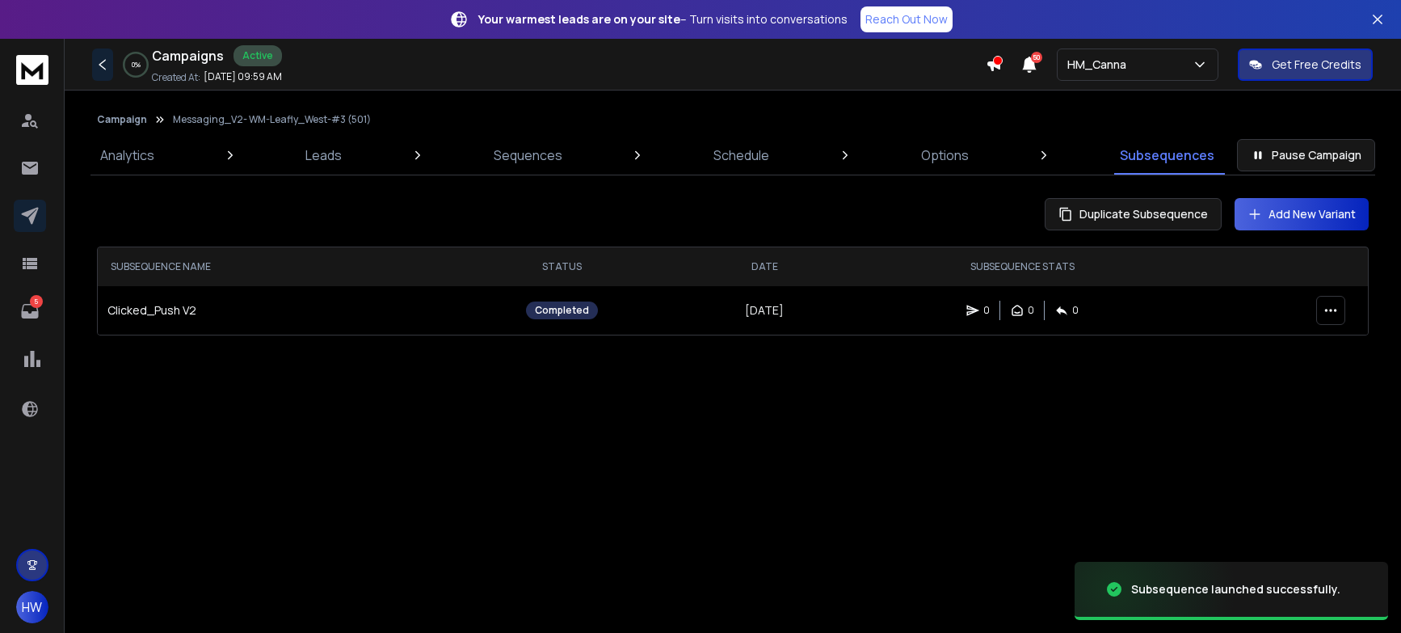
click at [98, 66] on icon at bounding box center [102, 64] width 15 height 15
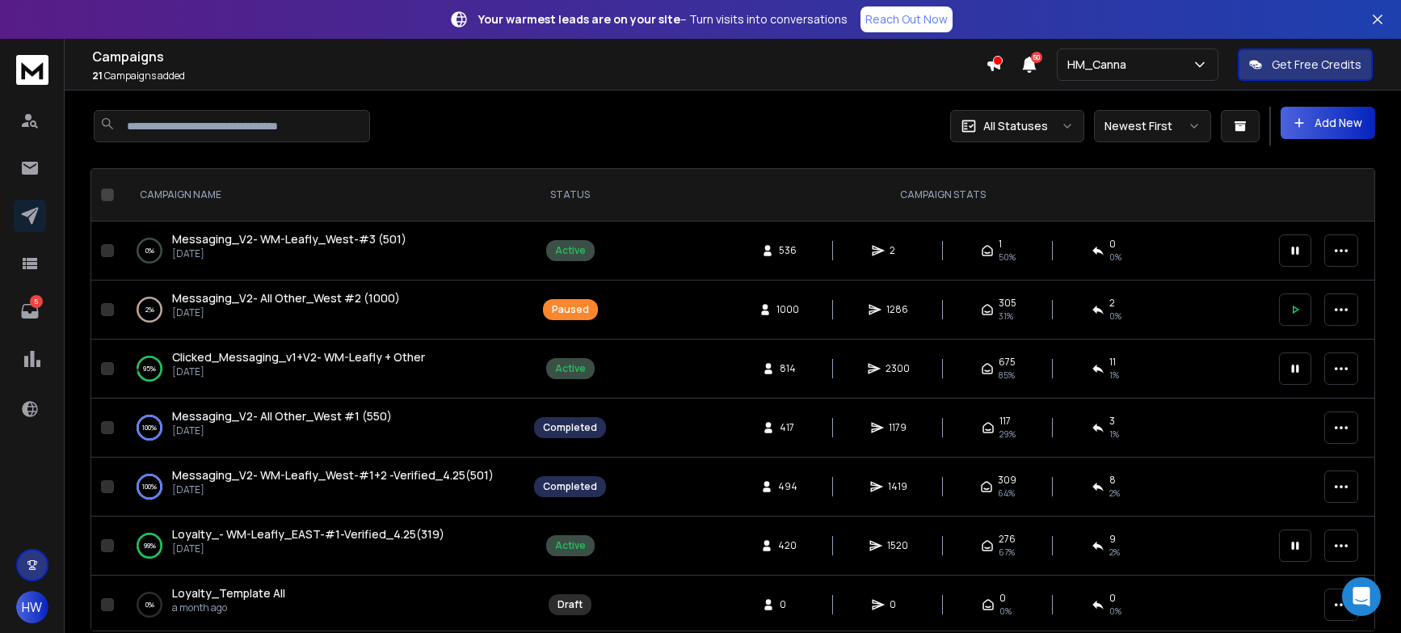
click at [402, 234] on div "0 % Messaging_V2- WM-Leafly_West-#3 (501) 3 days ago" at bounding box center [323, 250] width 372 height 39
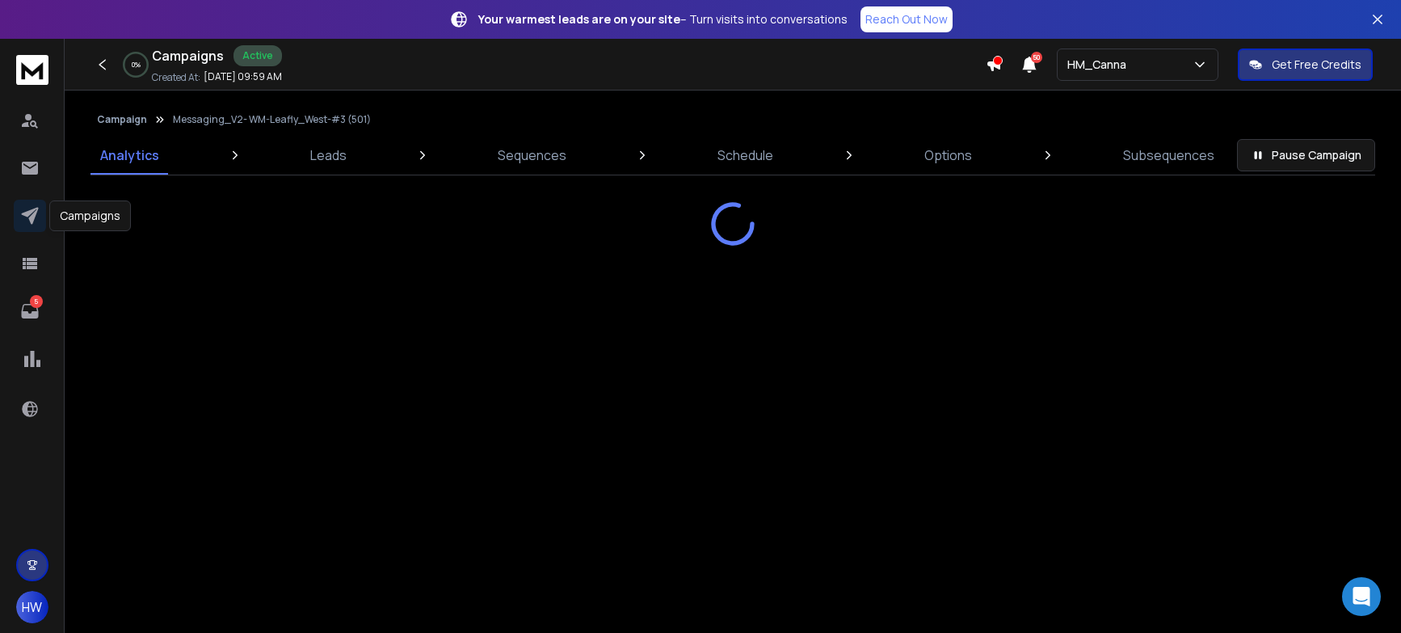
click at [34, 219] on icon at bounding box center [29, 215] width 19 height 19
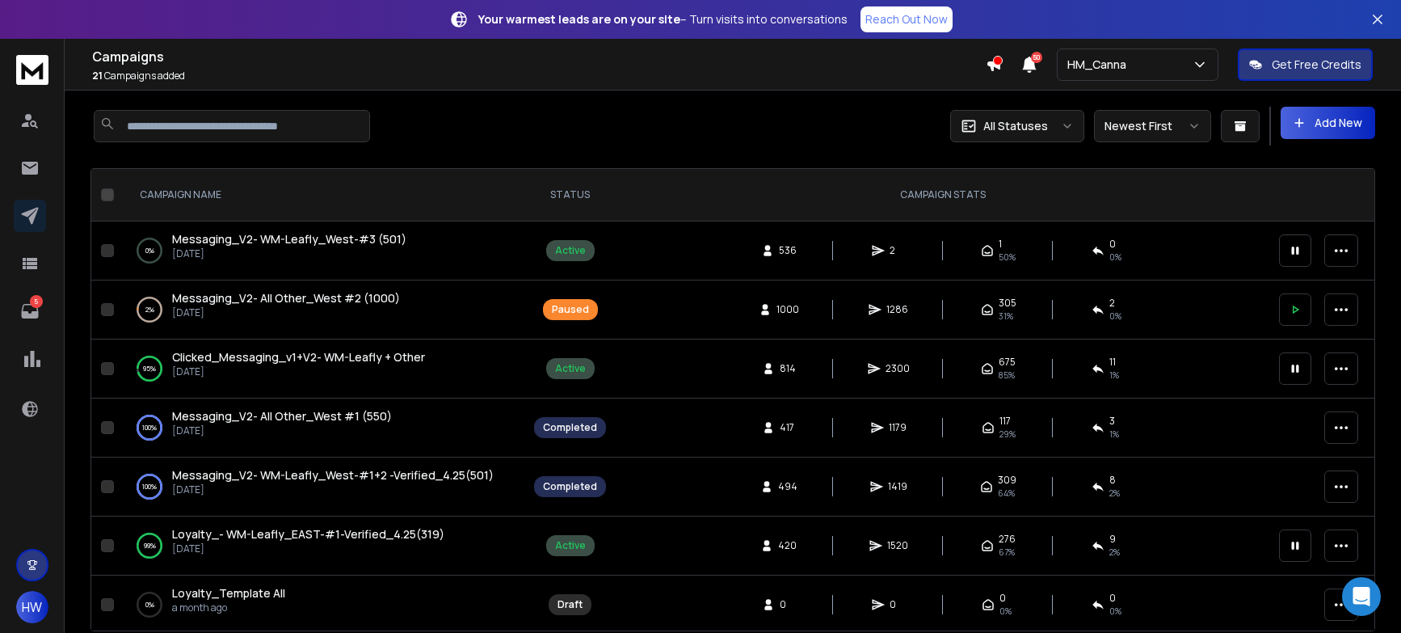
click at [1285, 305] on button at bounding box center [1295, 309] width 32 height 32
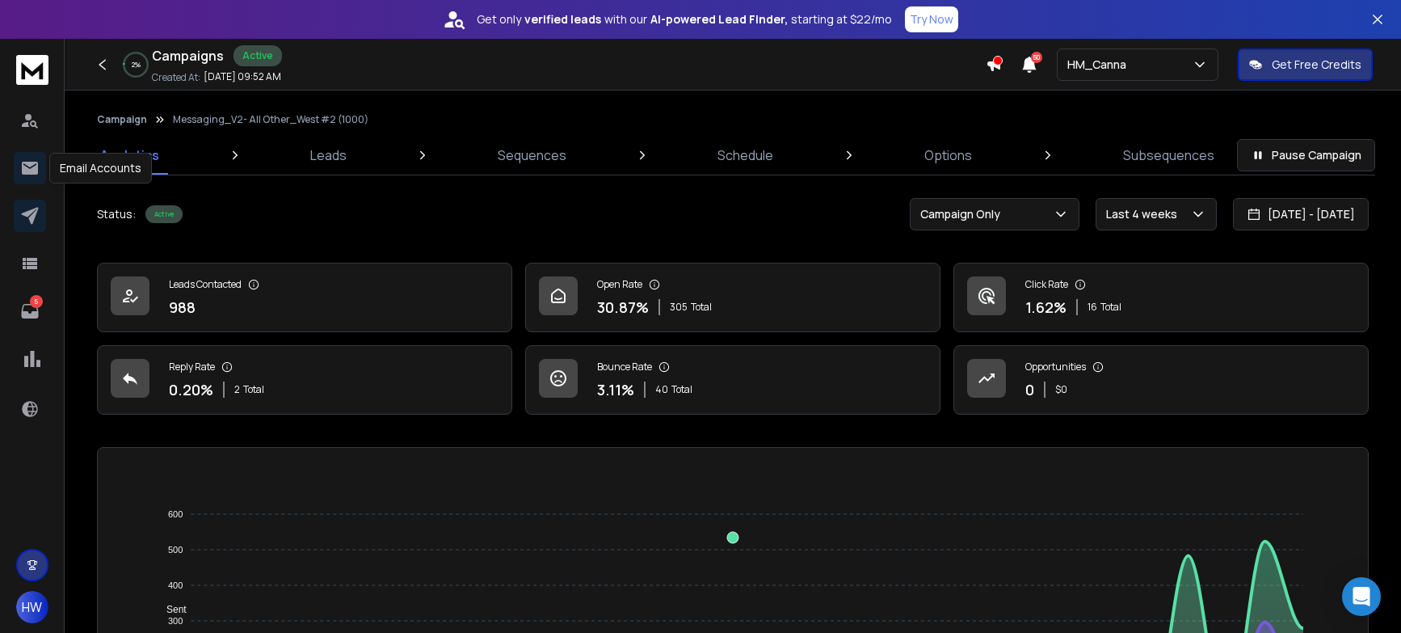
click at [36, 166] on icon at bounding box center [30, 168] width 16 height 13
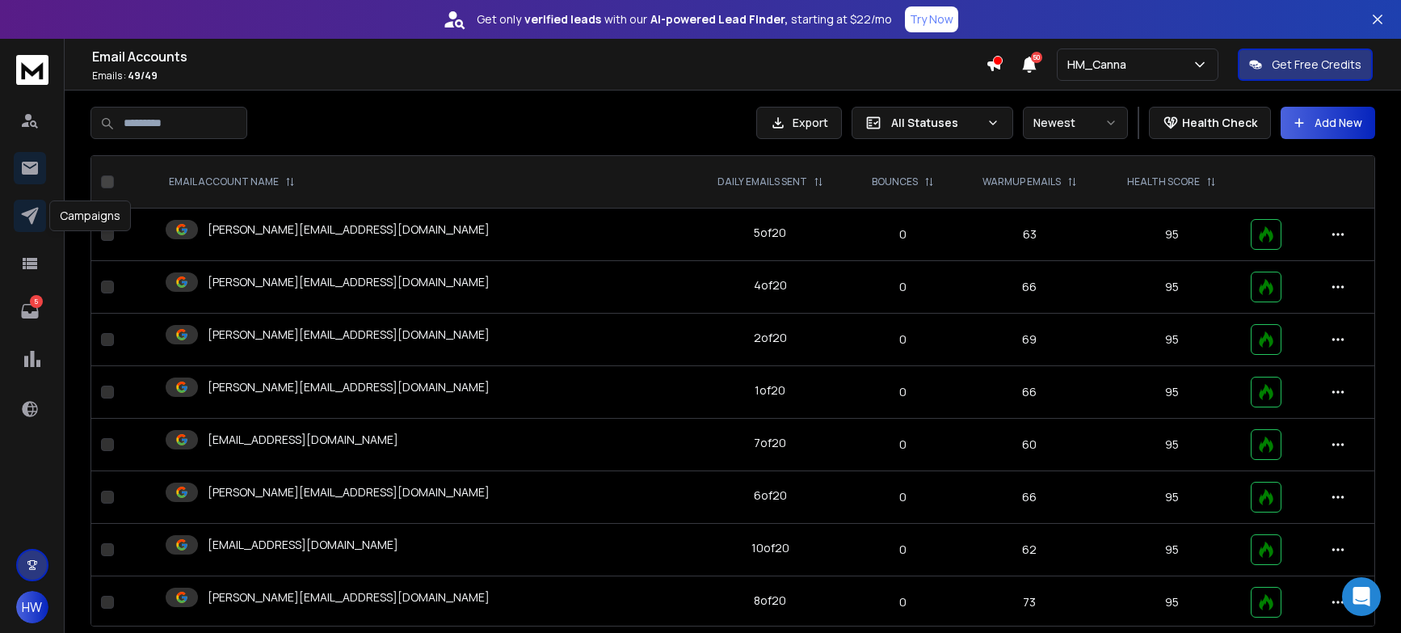
click at [45, 211] on link at bounding box center [30, 216] width 32 height 32
